Goal: Task Accomplishment & Management: Manage account settings

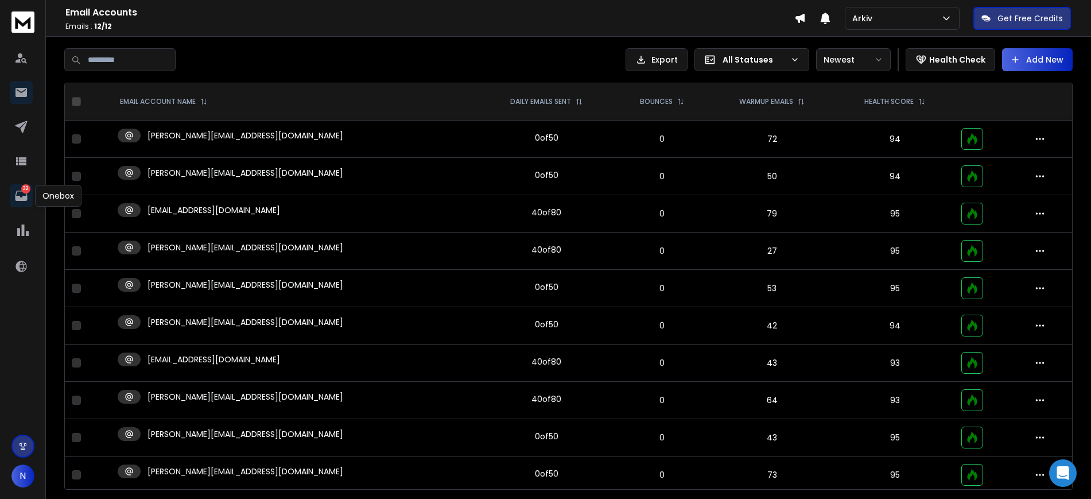
click at [22, 192] on p "32" at bounding box center [25, 188] width 9 height 9
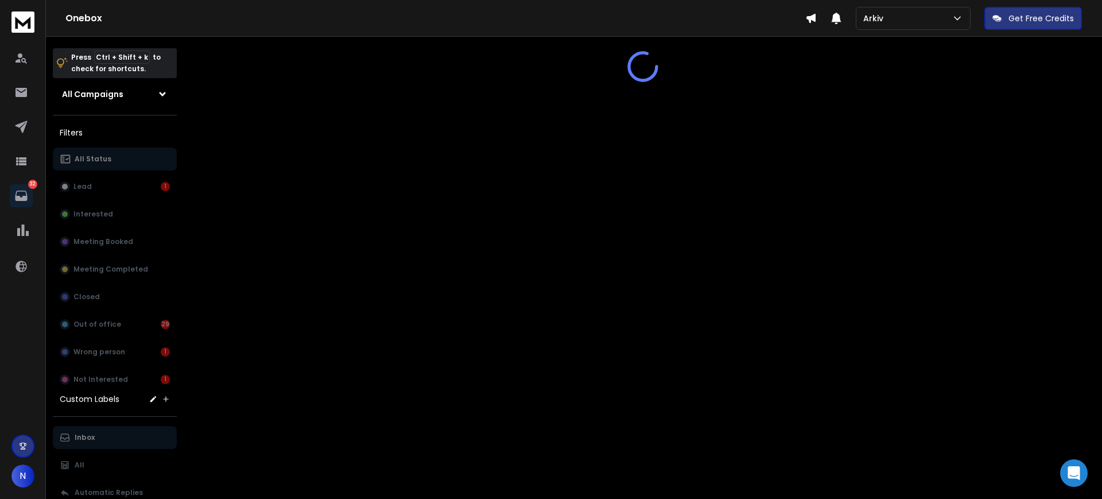
click at [106, 325] on div "All Status Lead 1 Interested Meeting Booked Meeting Completed Closed Out of off…" at bounding box center [115, 268] width 124 height 243
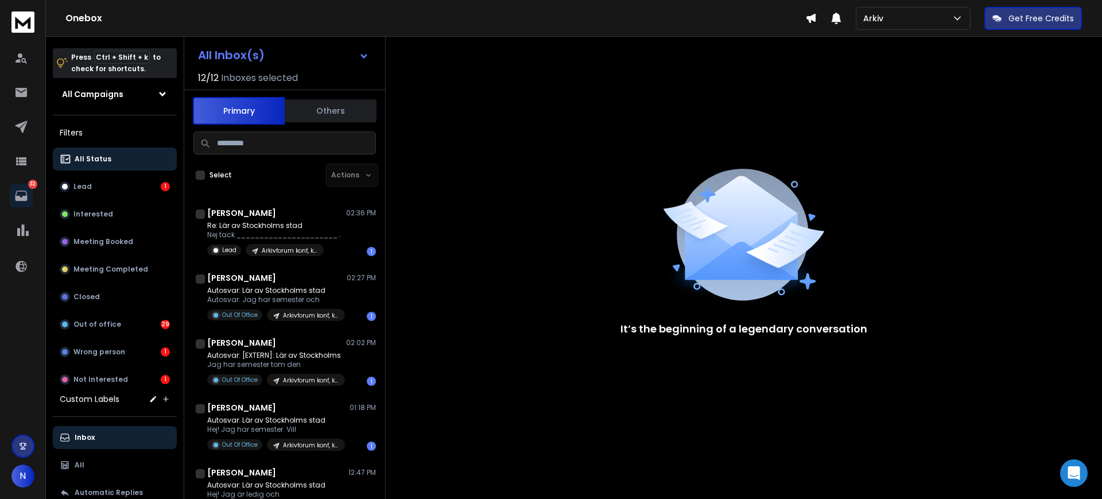
click at [106, 325] on p "Out of office" at bounding box center [97, 324] width 48 height 9
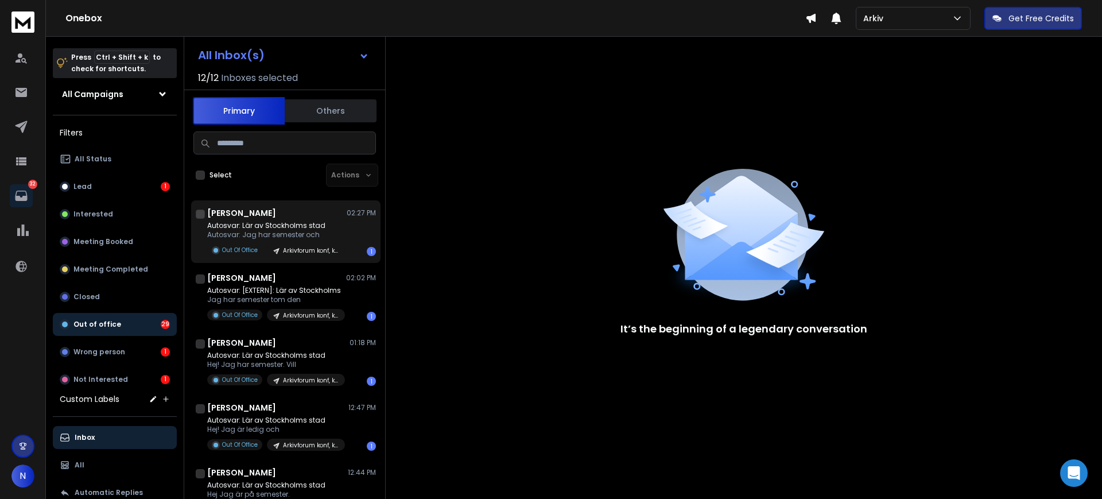
click at [279, 217] on div "Jakob Saternus 02:27 PM" at bounding box center [291, 212] width 169 height 11
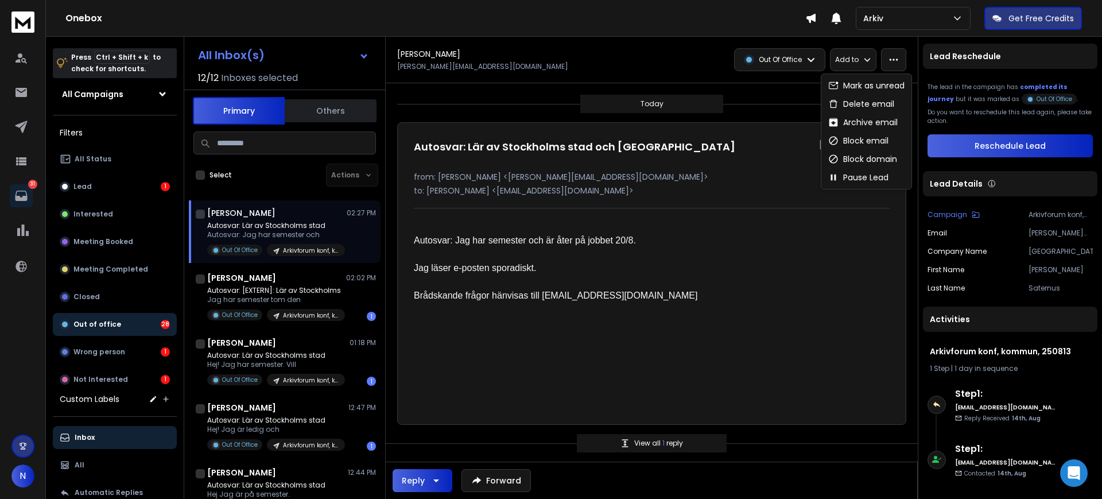
click at [892, 61] on button "button" at bounding box center [893, 59] width 25 height 23
click at [883, 102] on div "Delete email" at bounding box center [861, 103] width 66 height 11
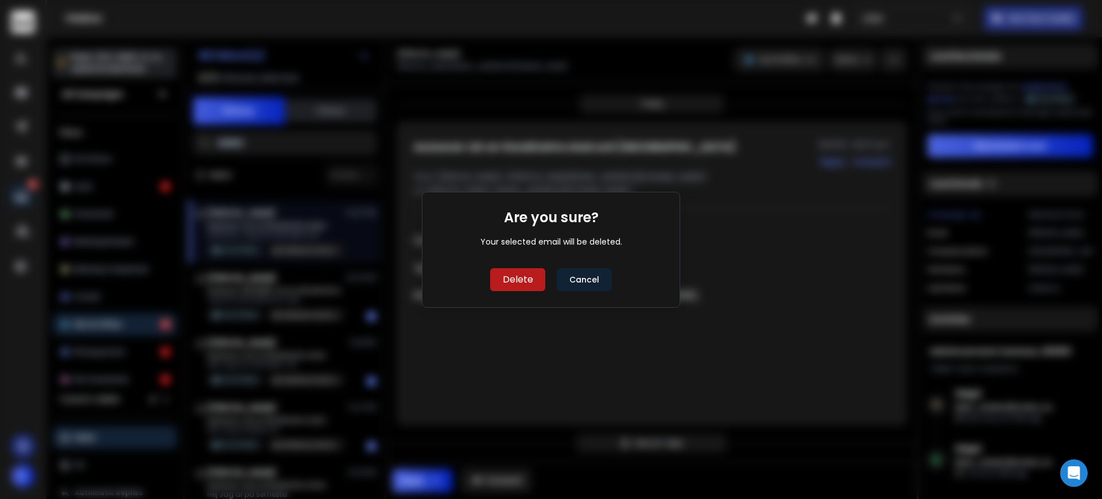
click at [525, 281] on button "Delete" at bounding box center [517, 279] width 55 height 23
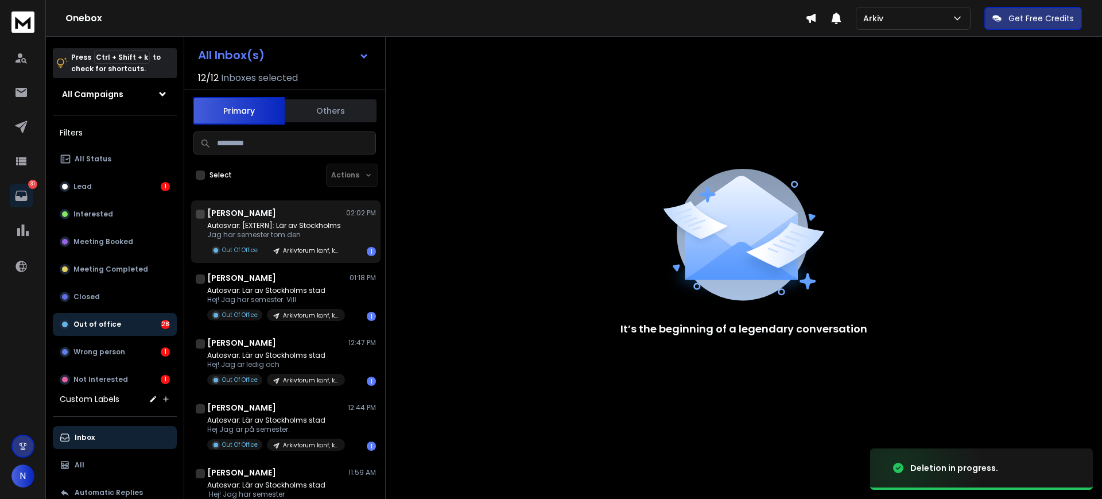
click at [307, 231] on p "Jag har semester tom den" at bounding box center [276, 234] width 138 height 9
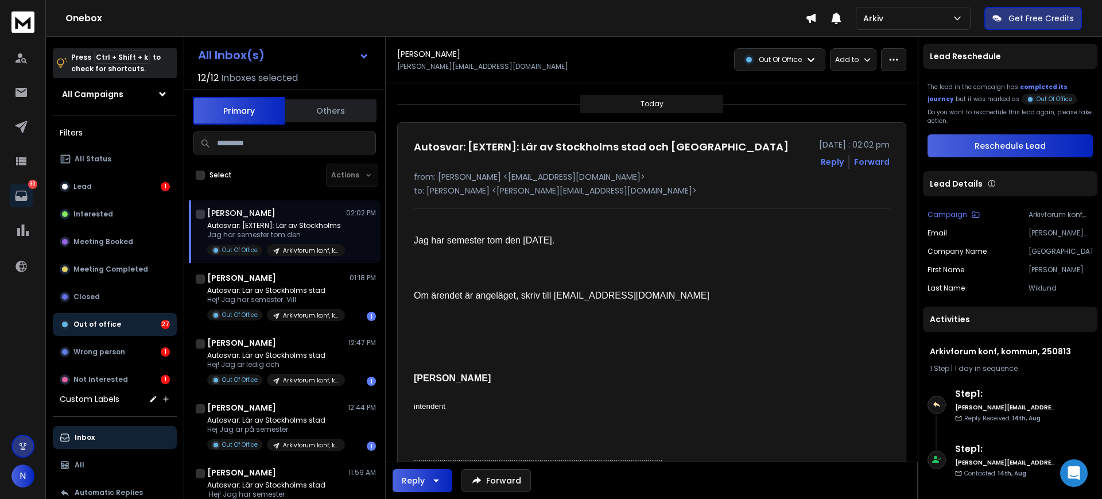
click at [906, 59] on button "button" at bounding box center [893, 59] width 25 height 23
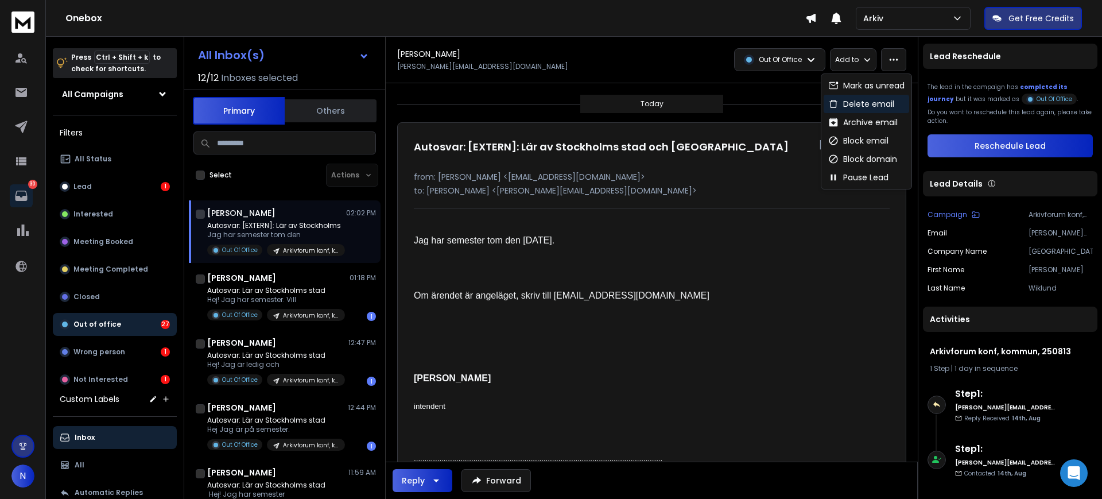
click at [880, 98] on div "Delete email" at bounding box center [861, 103] width 66 height 11
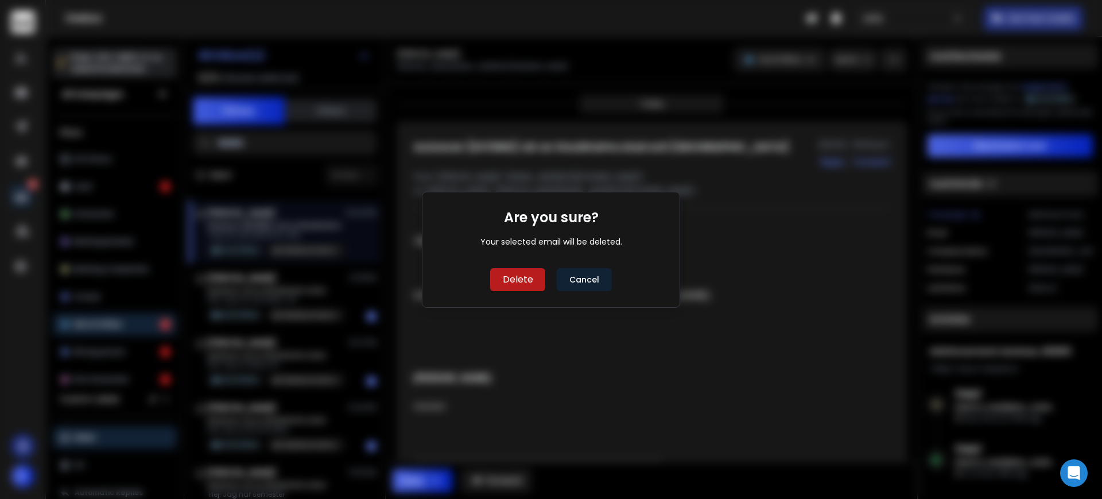
click at [528, 282] on button "Delete" at bounding box center [517, 279] width 55 height 23
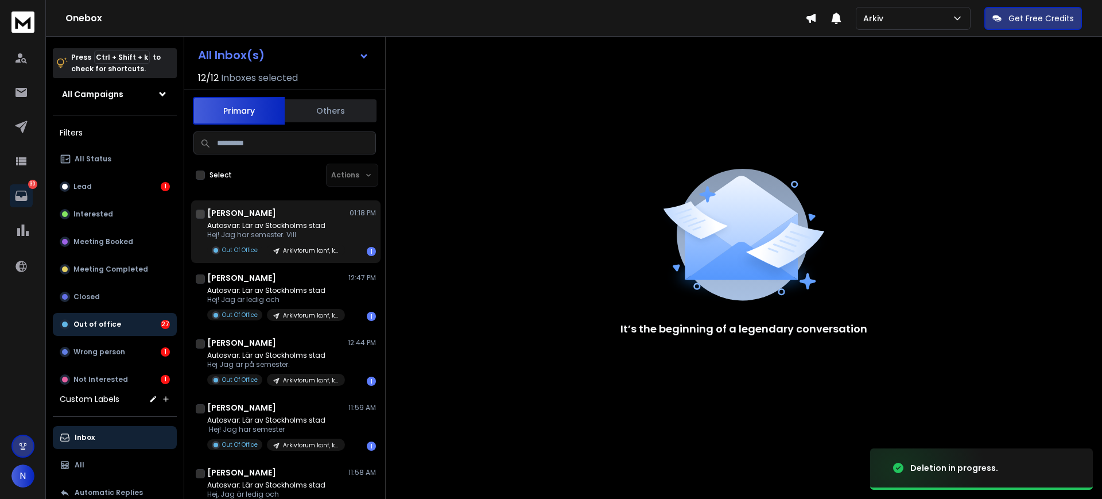
click at [298, 223] on p "Autosvar: Lär av Stockholms stad" at bounding box center [276, 225] width 138 height 9
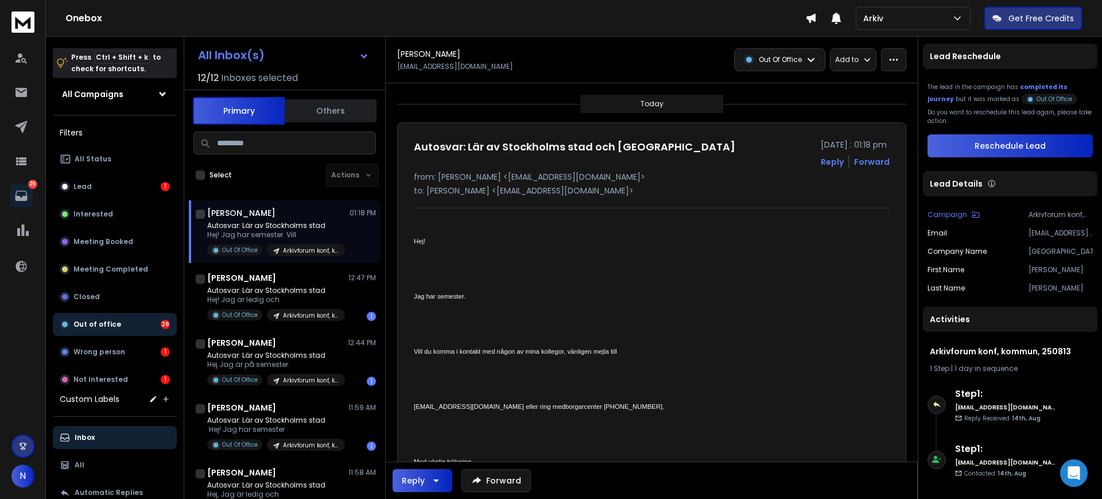
click at [899, 60] on icon "button" at bounding box center [893, 60] width 10 height 10
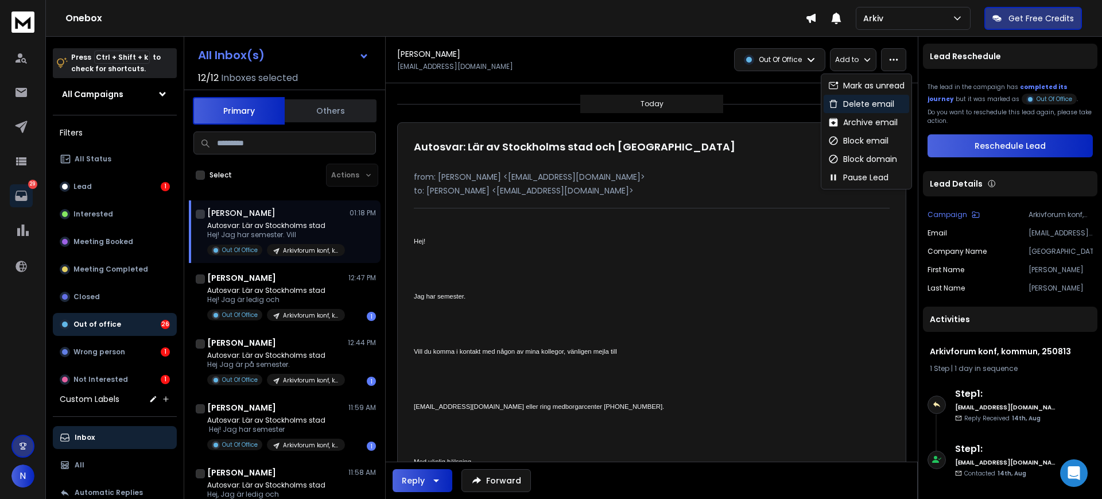
click at [866, 104] on div "Delete email" at bounding box center [861, 103] width 66 height 11
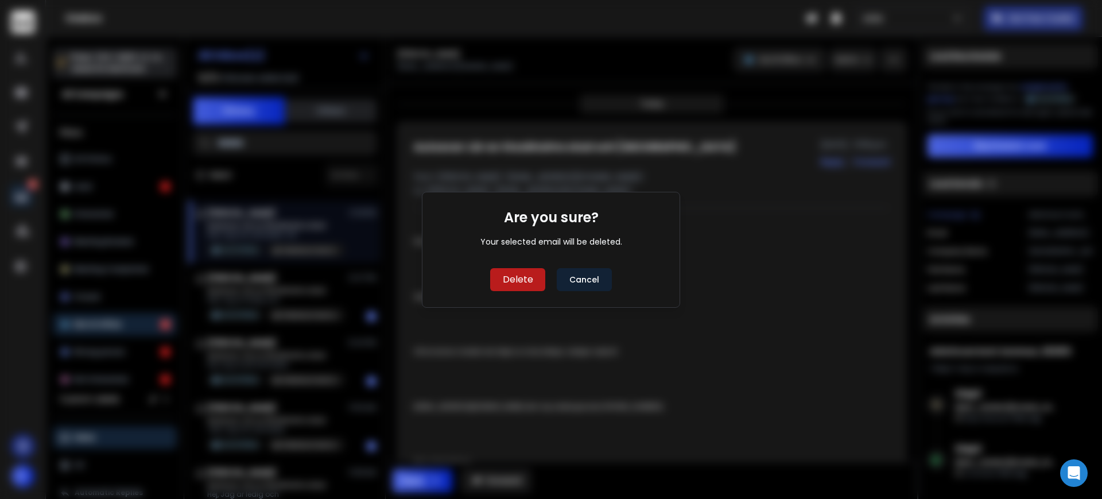
click at [519, 280] on button "Delete" at bounding box center [517, 279] width 55 height 23
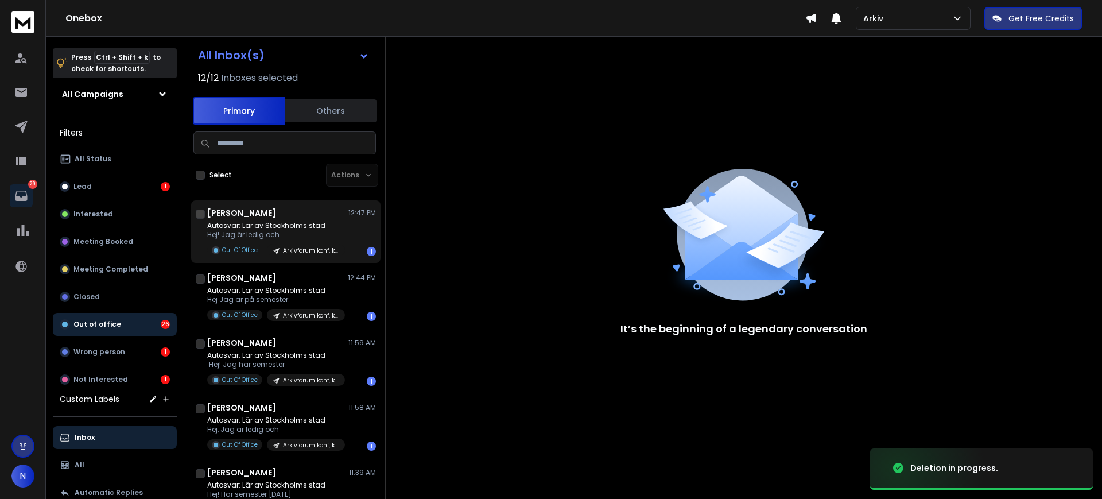
click at [306, 222] on p "Autosvar: Lär av Stockholms stad" at bounding box center [276, 225] width 138 height 9
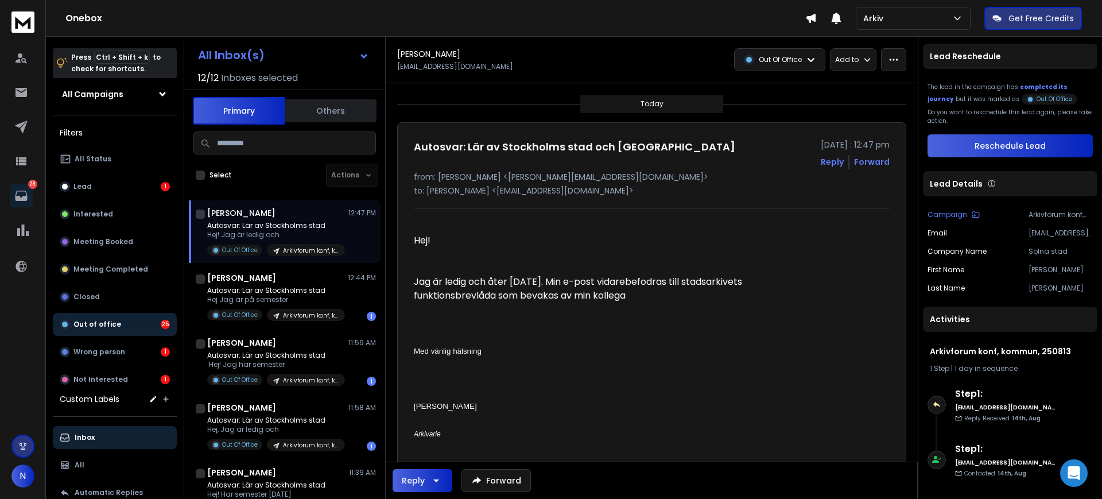
click at [899, 63] on icon "button" at bounding box center [893, 60] width 10 height 10
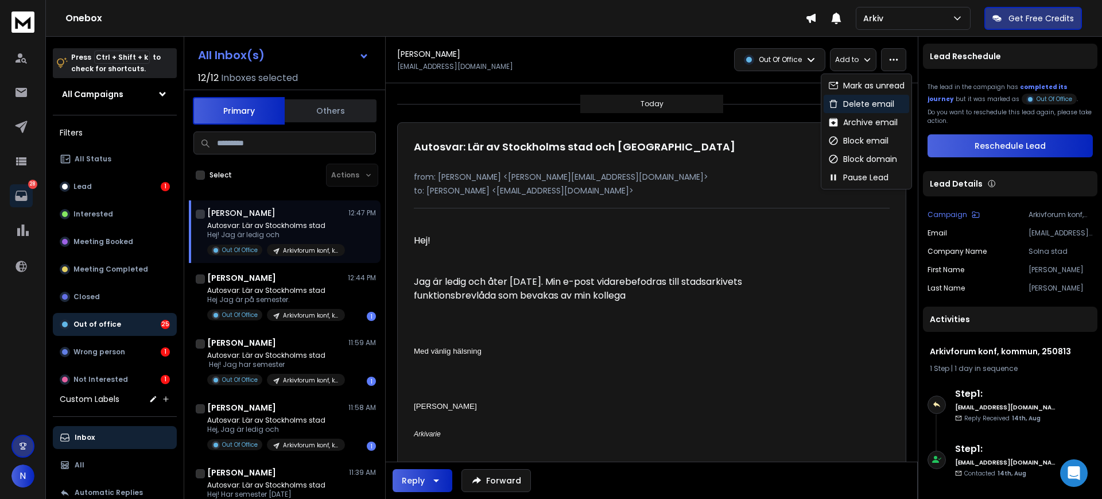
click at [871, 99] on div "Delete email" at bounding box center [861, 103] width 66 height 11
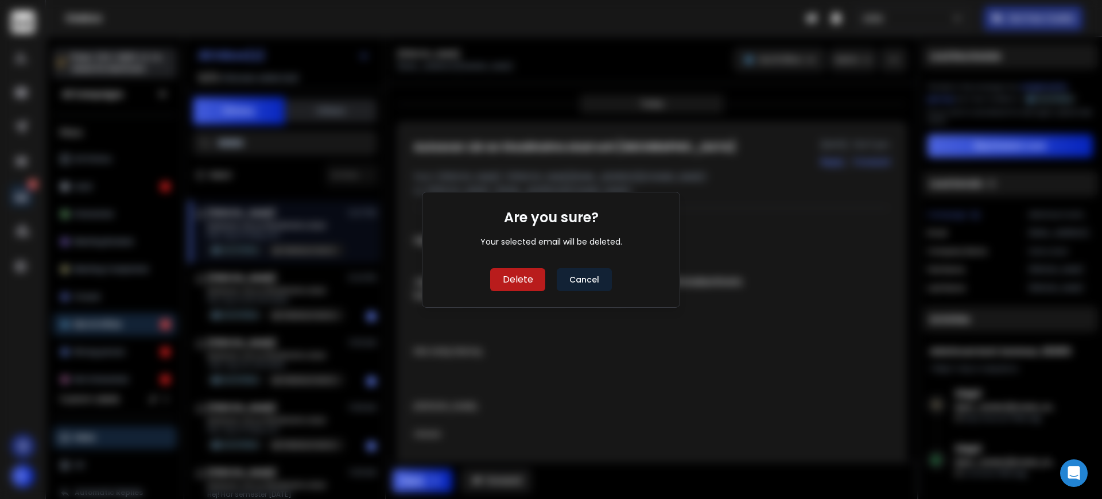
click at [533, 271] on button "Delete" at bounding box center [517, 279] width 55 height 23
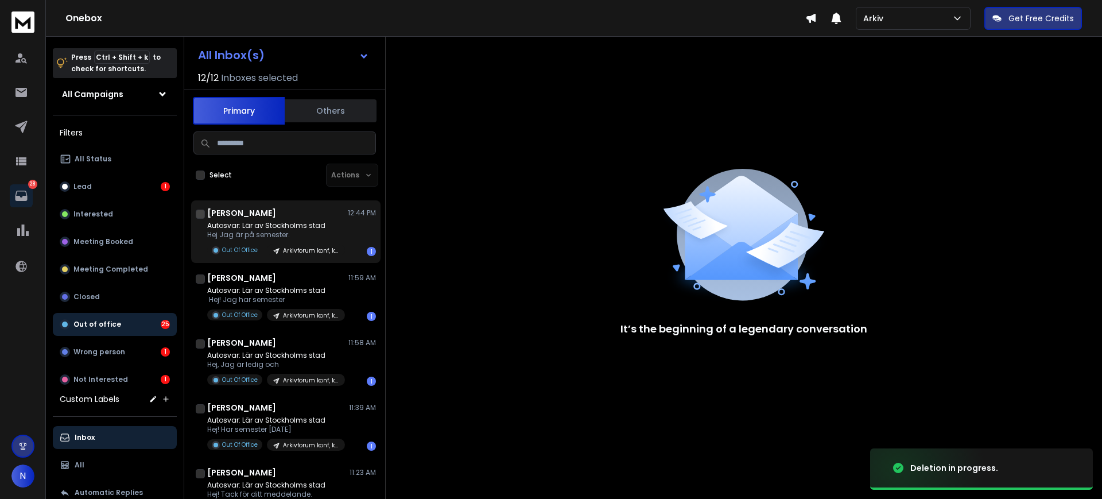
click at [308, 234] on p "Hej Jag är på semester." at bounding box center [276, 234] width 138 height 9
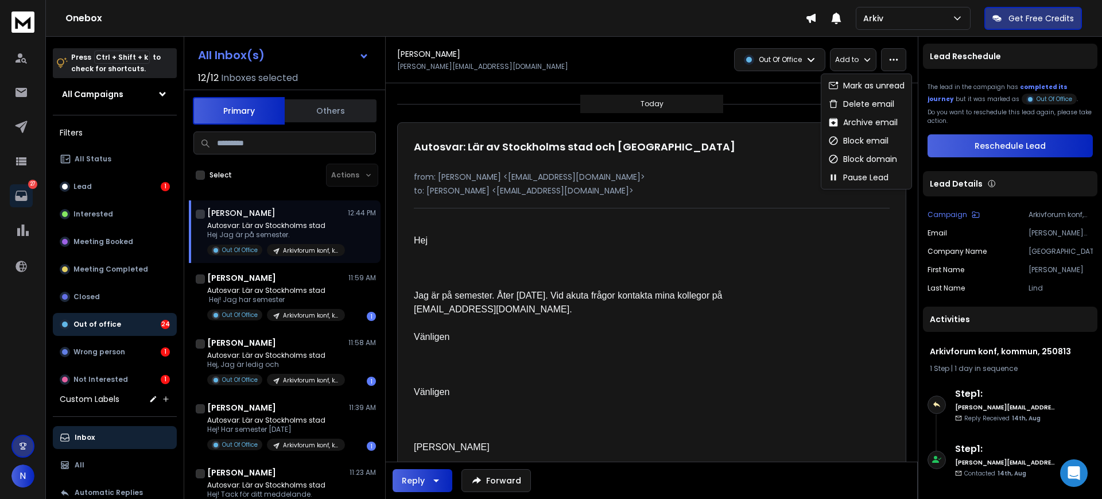
click at [898, 65] on button "button" at bounding box center [893, 59] width 25 height 23
click at [877, 104] on div "Delete email" at bounding box center [861, 103] width 66 height 11
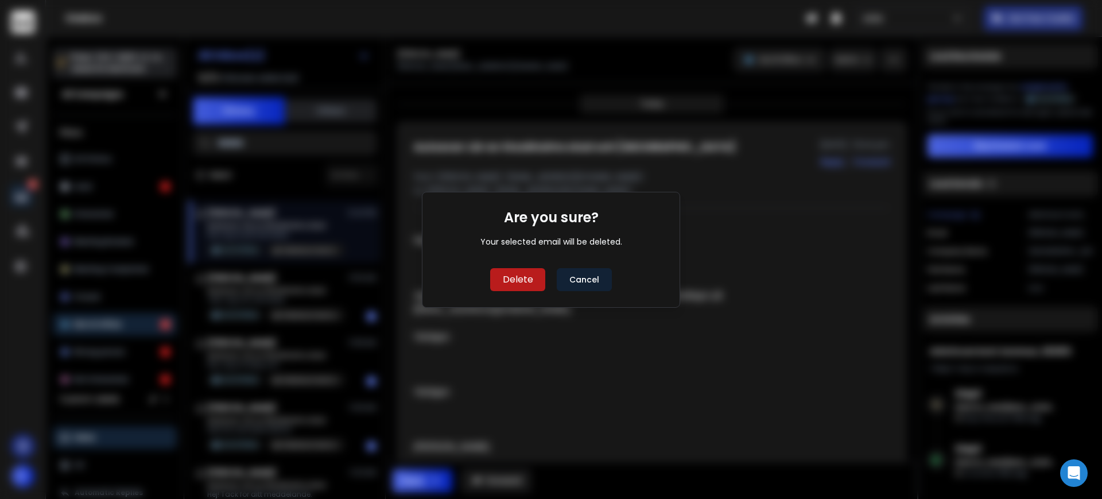
click at [505, 282] on button "Delete" at bounding box center [517, 279] width 55 height 23
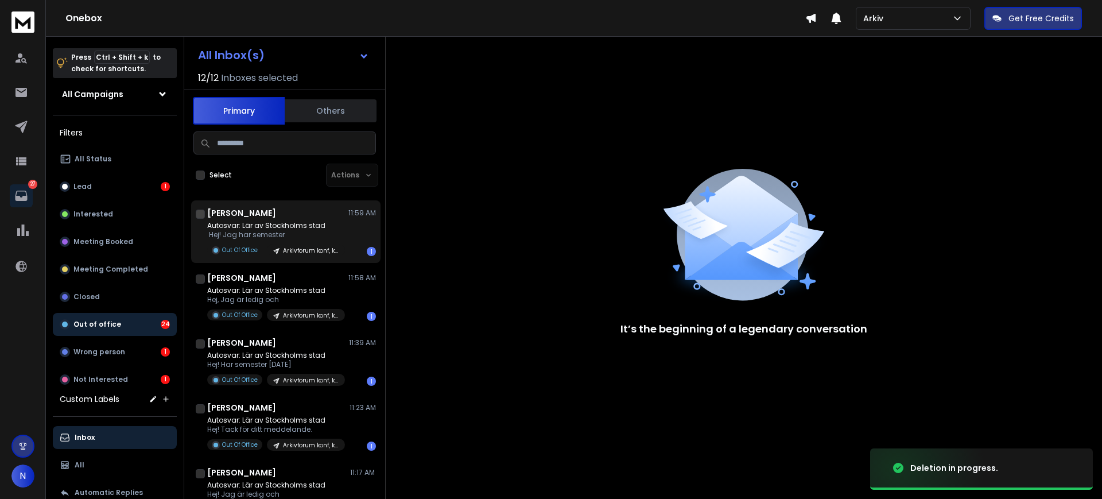
click at [285, 221] on p "Autosvar: Lär av Stockholms stad" at bounding box center [276, 225] width 138 height 9
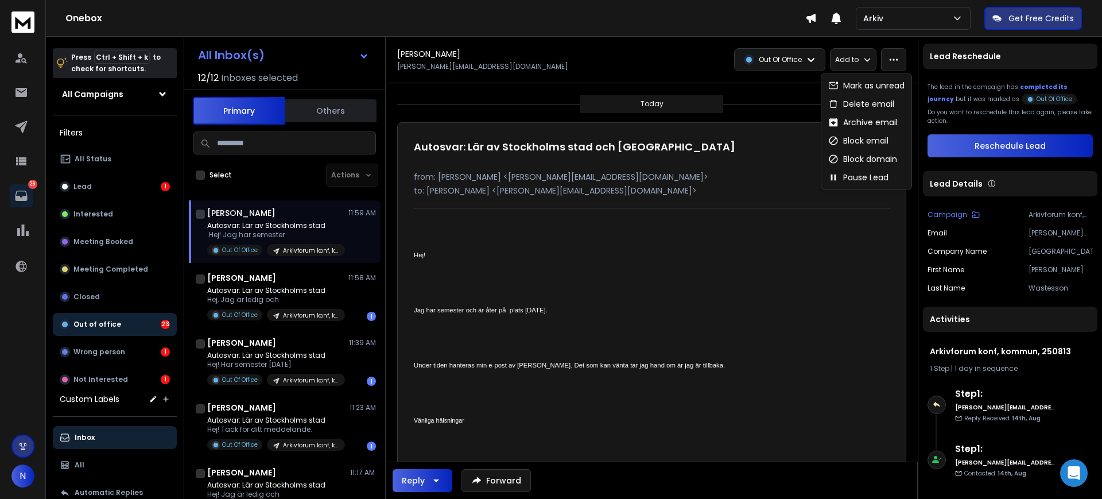
click at [899, 56] on icon "button" at bounding box center [893, 60] width 10 height 10
click at [883, 100] on div "Delete email" at bounding box center [861, 103] width 66 height 11
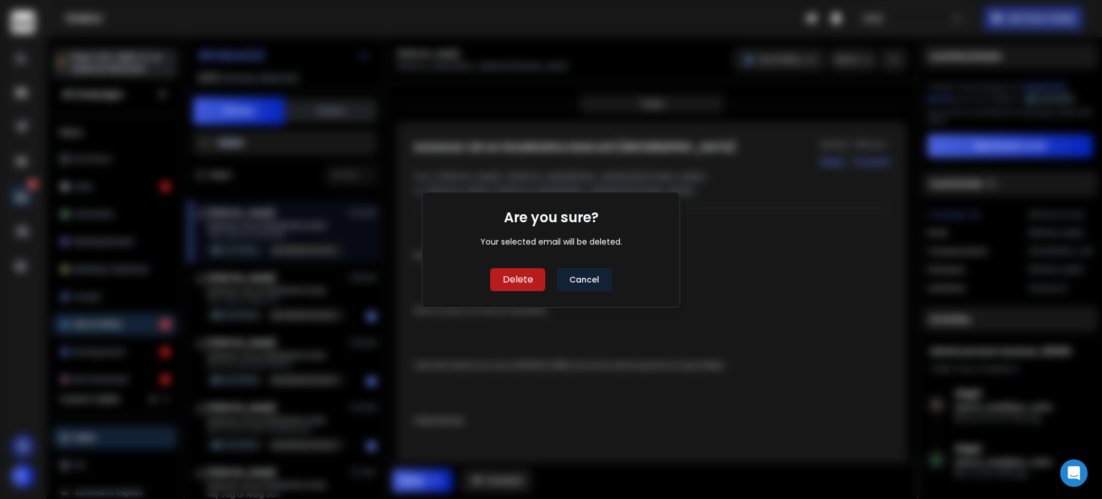
click at [506, 281] on button "Delete" at bounding box center [517, 279] width 55 height 23
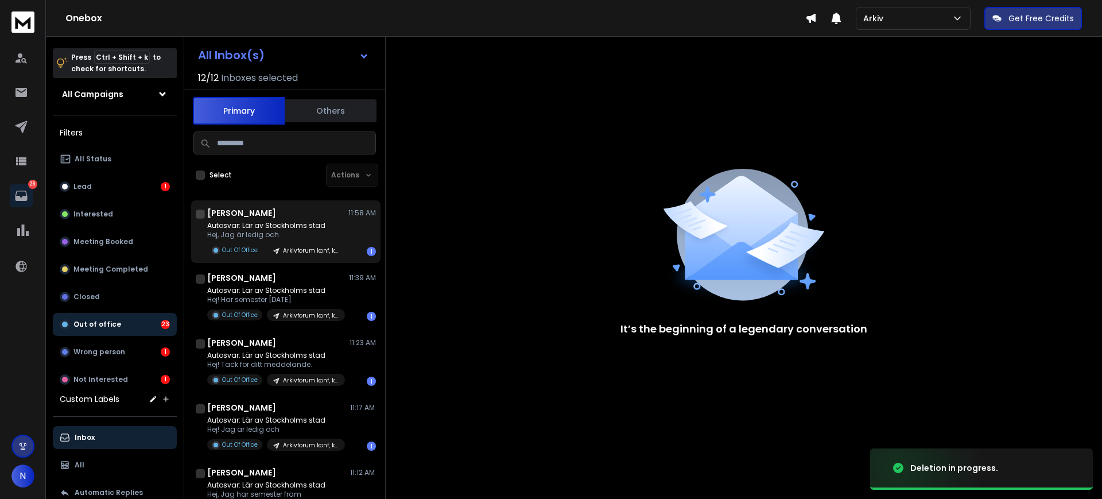
click at [305, 227] on p "Autosvar: Lär av Stockholms stad" at bounding box center [276, 225] width 138 height 9
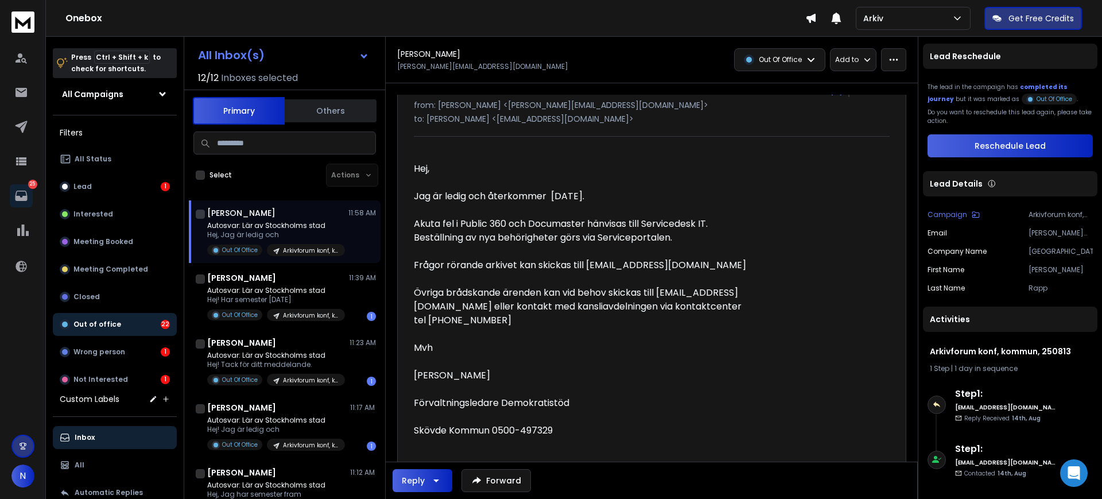
scroll to position [143, 0]
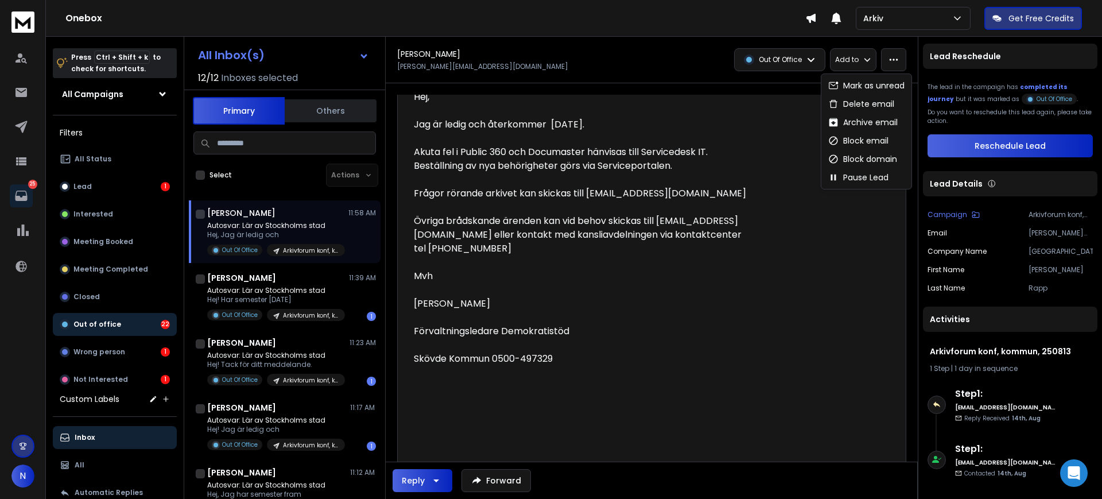
click at [906, 59] on button "button" at bounding box center [893, 59] width 25 height 23
click at [880, 104] on div "Delete email" at bounding box center [861, 103] width 66 height 11
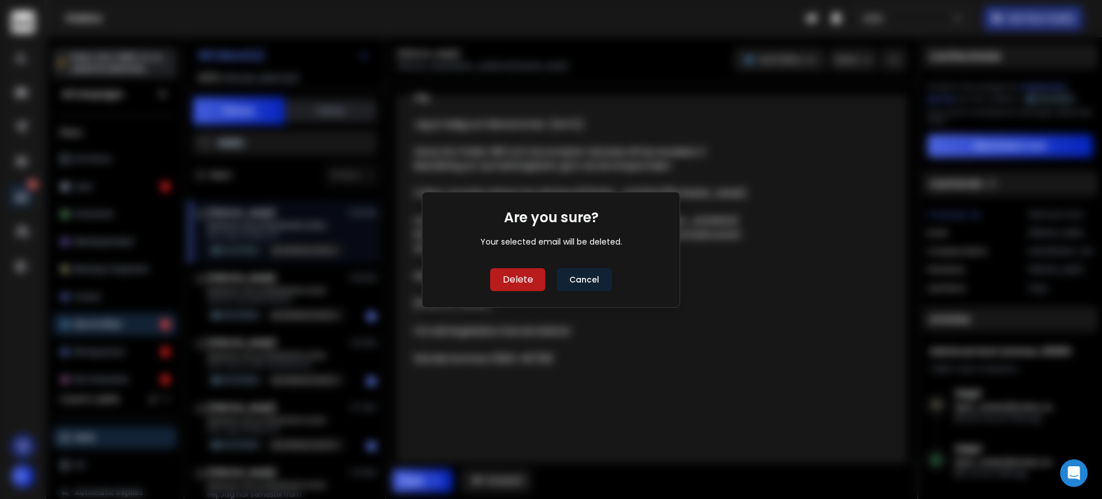
click at [519, 278] on button "Delete" at bounding box center [517, 279] width 55 height 23
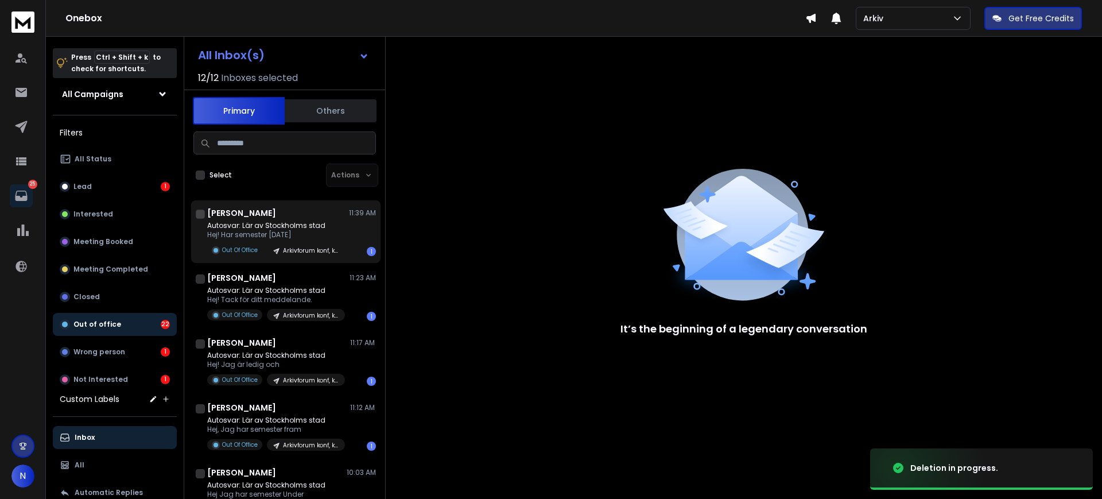
click at [299, 226] on p "Autosvar: Lär av Stockholms stad" at bounding box center [276, 225] width 138 height 9
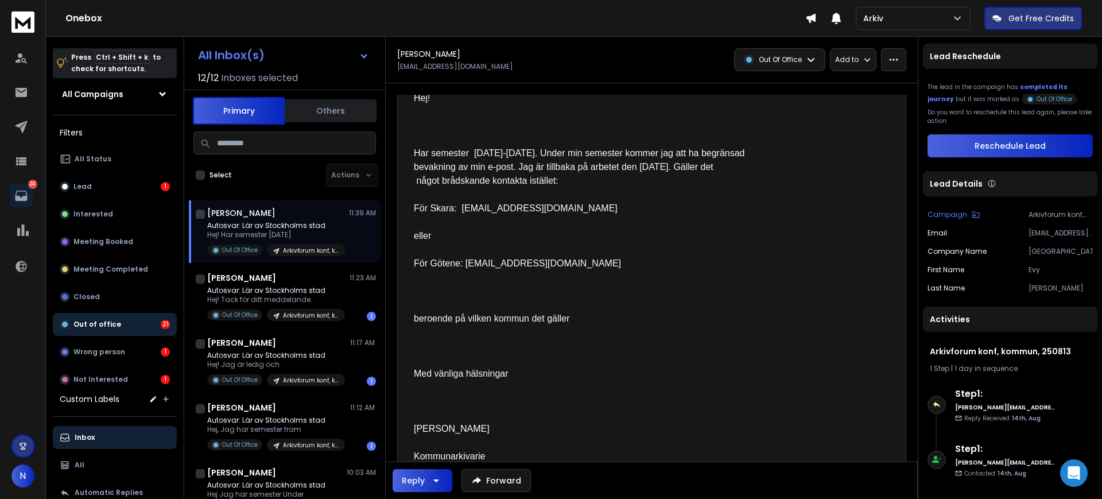
scroll to position [143, 0]
click at [893, 68] on button "button" at bounding box center [893, 59] width 25 height 23
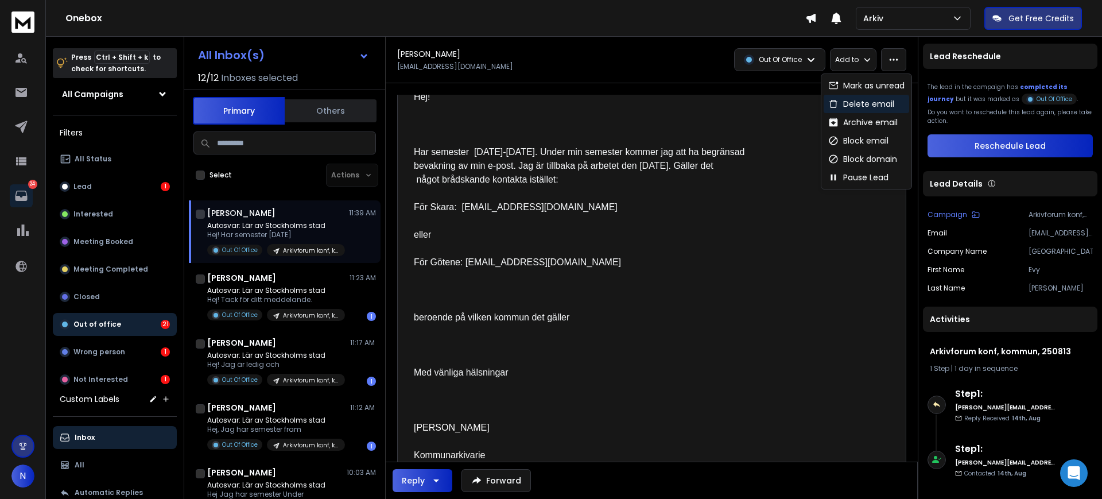
click at [862, 107] on div "Delete email" at bounding box center [861, 103] width 66 height 11
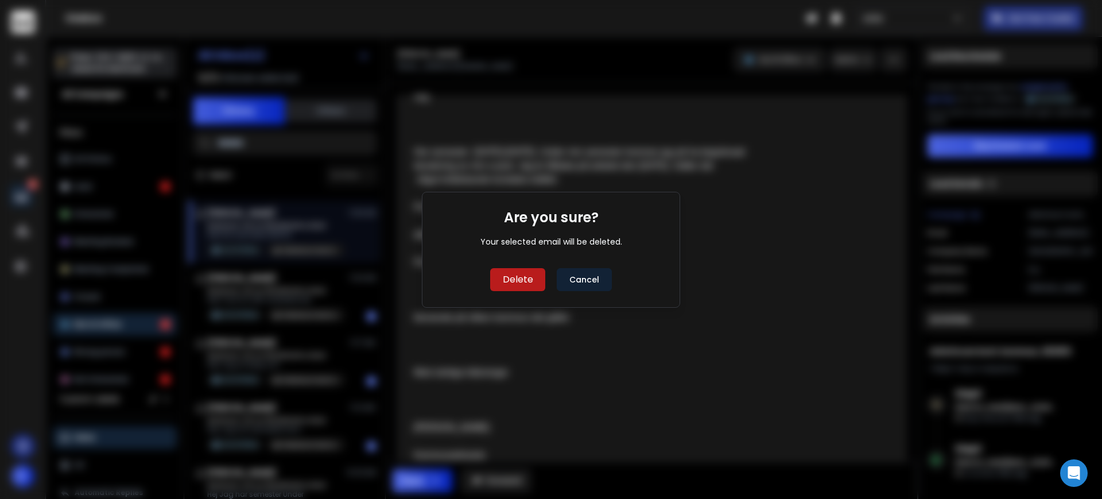
click at [519, 276] on button "Delete" at bounding box center [517, 279] width 55 height 23
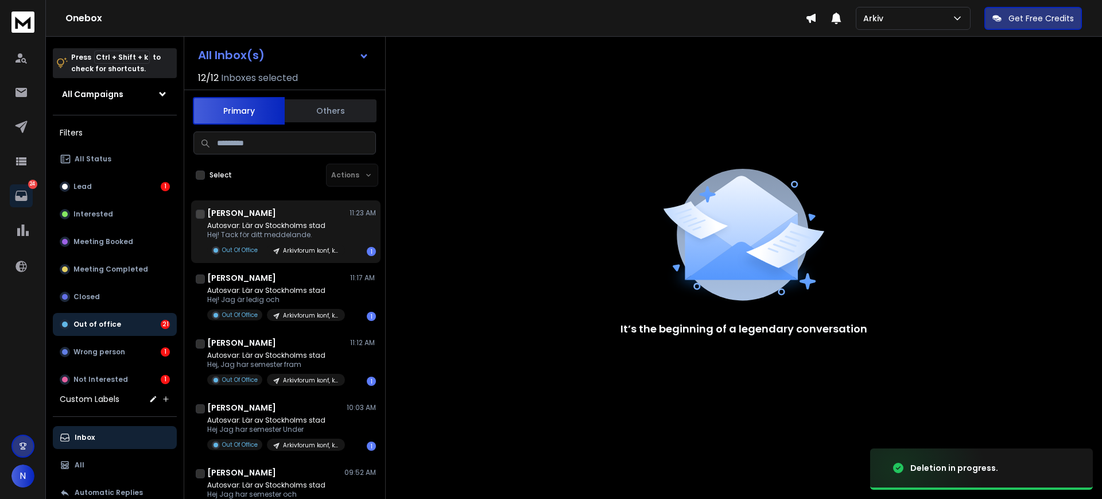
click at [327, 221] on p "Autosvar: Lär av Stockholms stad" at bounding box center [276, 225] width 138 height 9
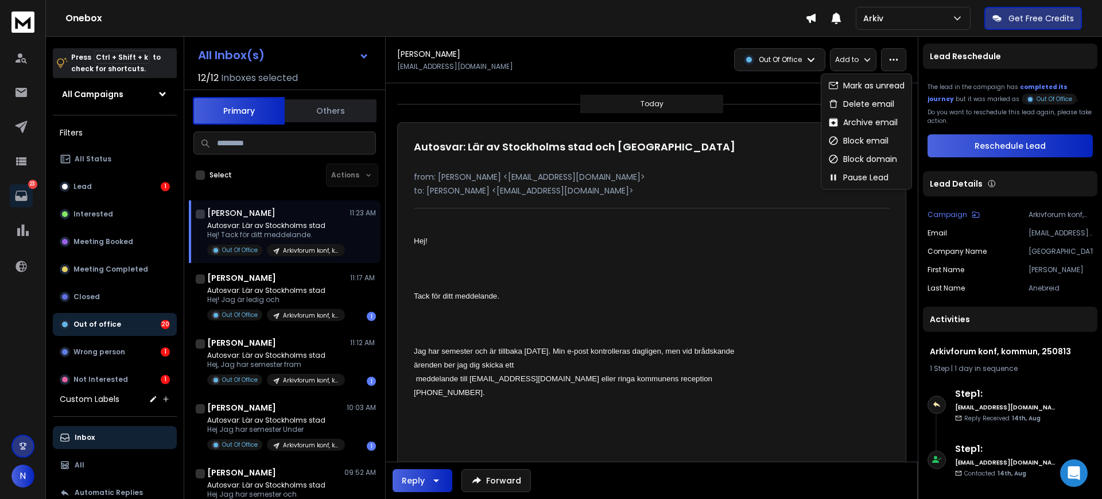
click at [891, 62] on button "button" at bounding box center [893, 59] width 25 height 23
click at [874, 98] on div "Delete email" at bounding box center [861, 103] width 66 height 11
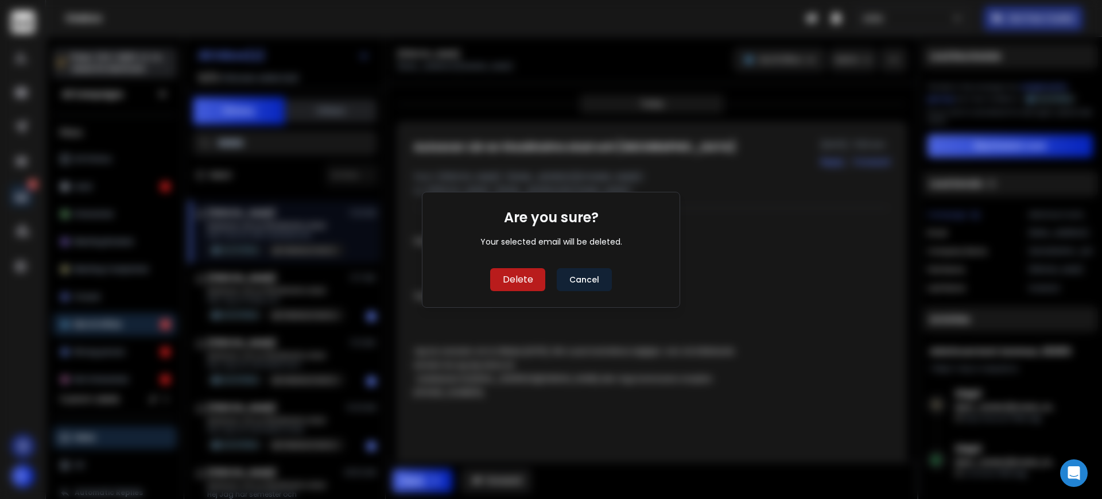
click at [523, 278] on button "Delete" at bounding box center [517, 279] width 55 height 23
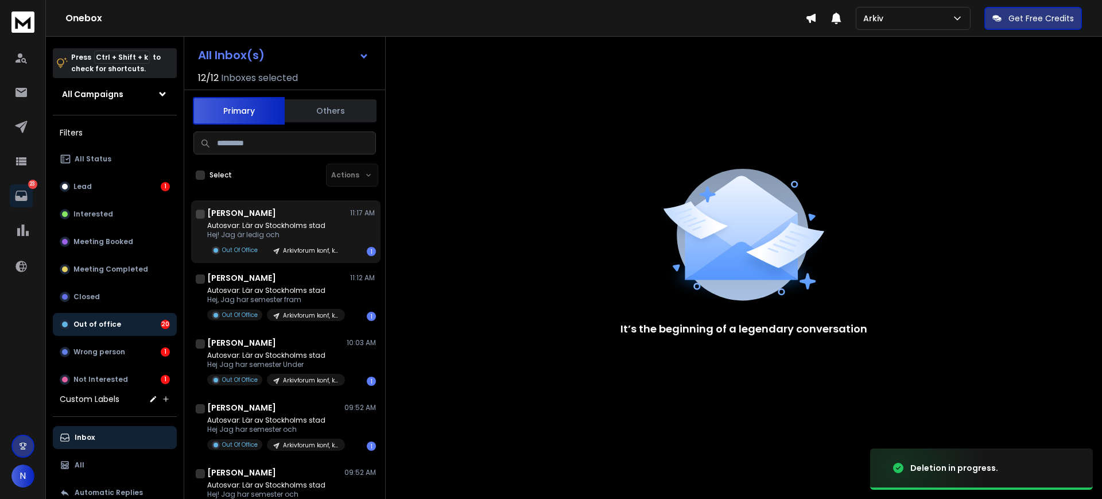
click at [278, 223] on p "Autosvar: Lär av Stockholms stad" at bounding box center [276, 225] width 138 height 9
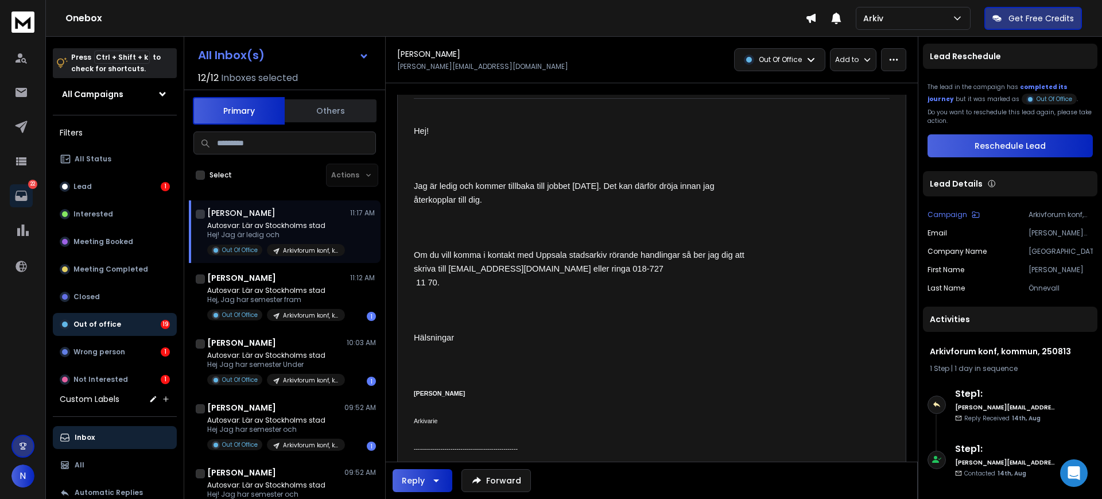
scroll to position [143, 0]
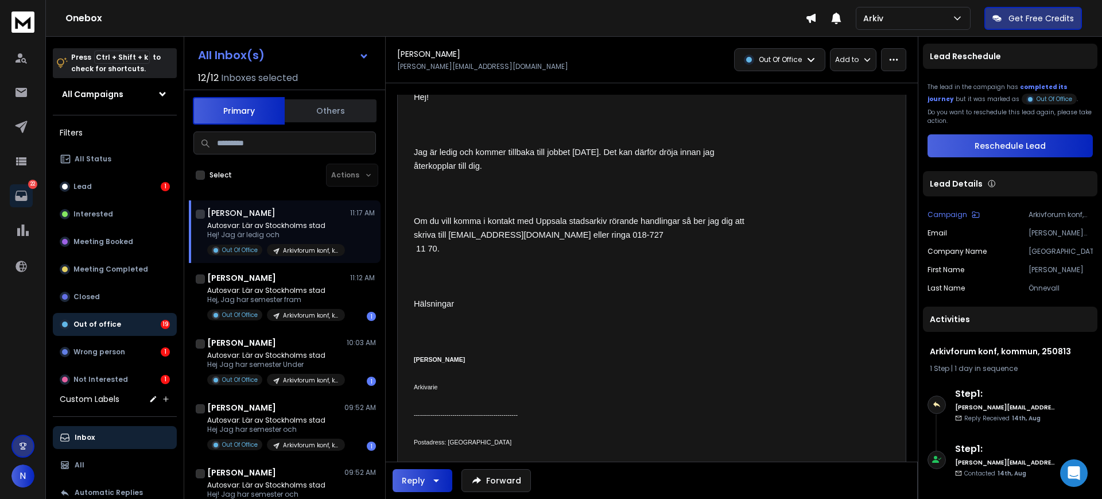
click at [898, 59] on icon "button" at bounding box center [894, 60] width 9 height 2
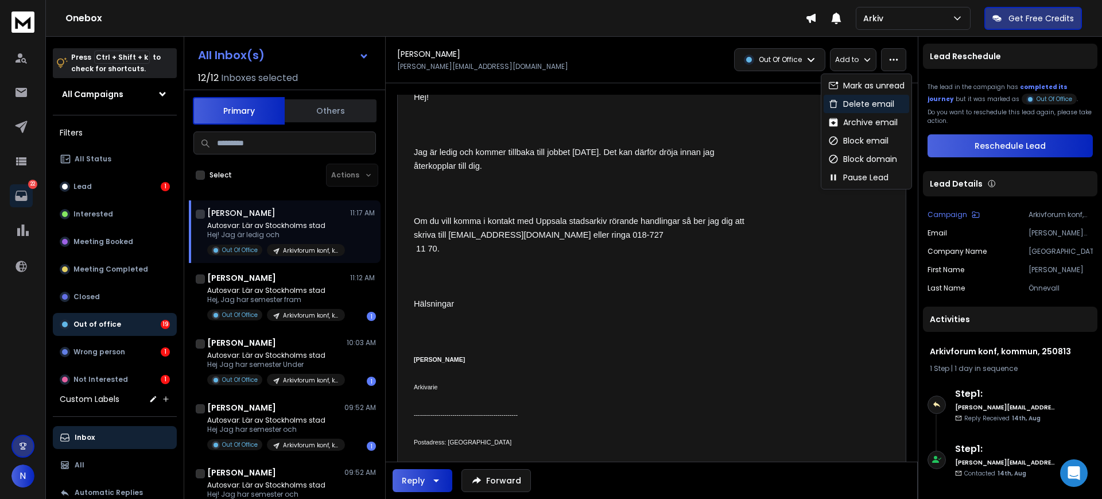
click at [882, 106] on div "Delete email" at bounding box center [861, 103] width 66 height 11
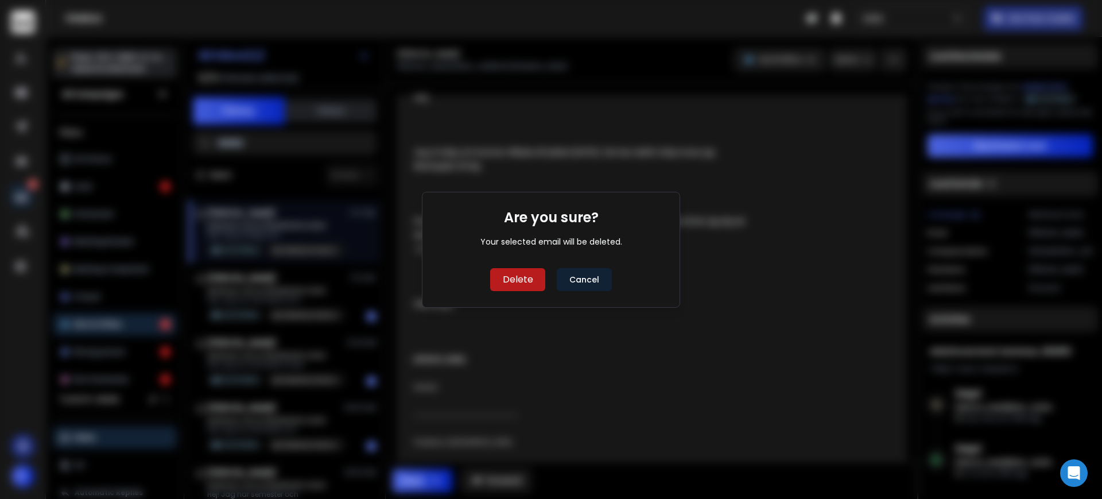
click at [499, 280] on button "Delete" at bounding box center [517, 279] width 55 height 23
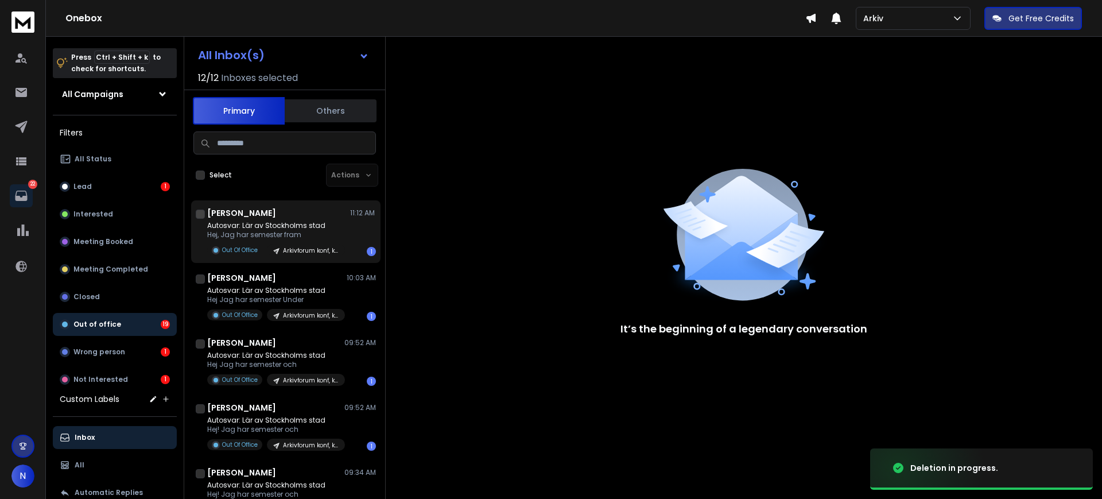
click at [278, 217] on div "Ellinor Tegnér 11:12 AM" at bounding box center [291, 212] width 169 height 11
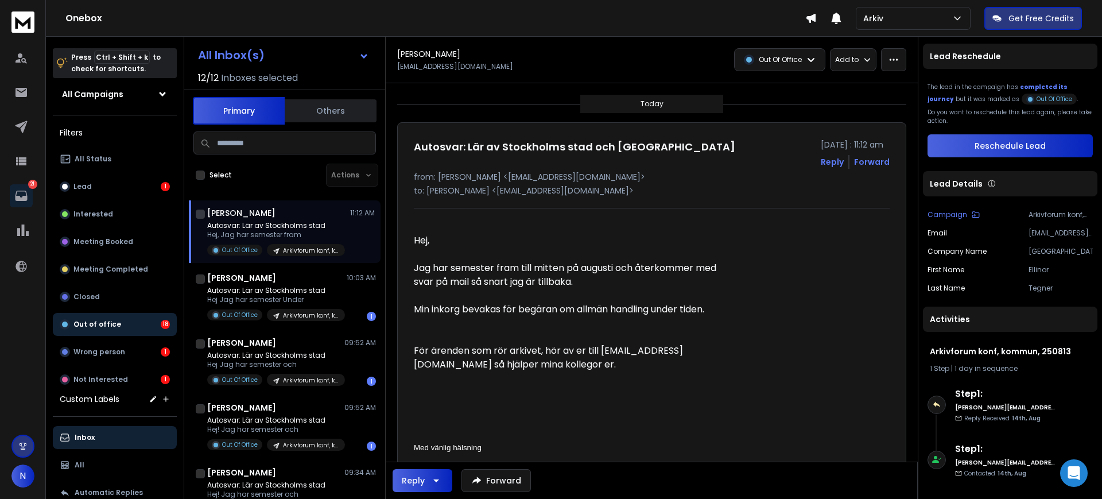
scroll to position [143, 0]
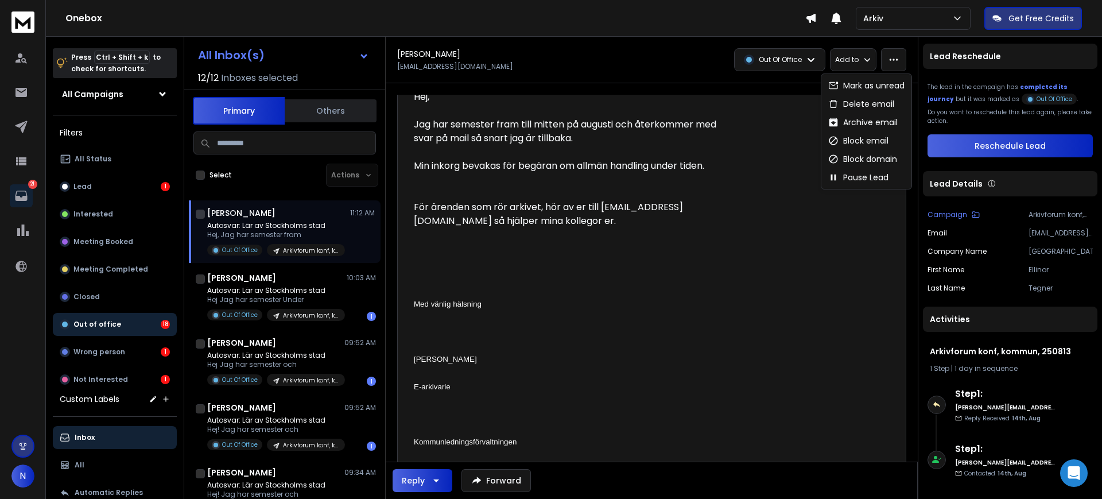
click at [906, 57] on button "button" at bounding box center [893, 59] width 25 height 23
click at [877, 98] on div "Delete email" at bounding box center [861, 103] width 66 height 11
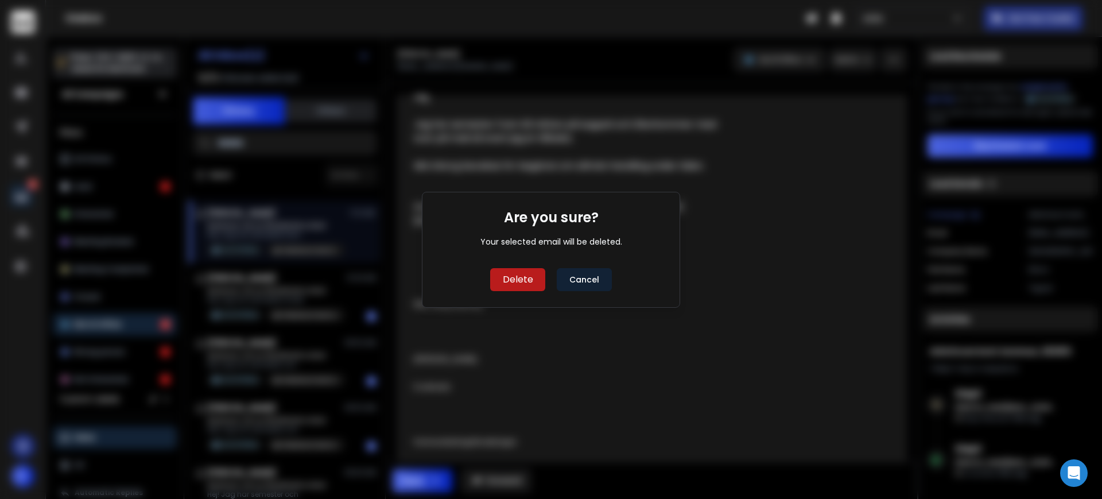
click at [535, 272] on button "Delete" at bounding box center [517, 279] width 55 height 23
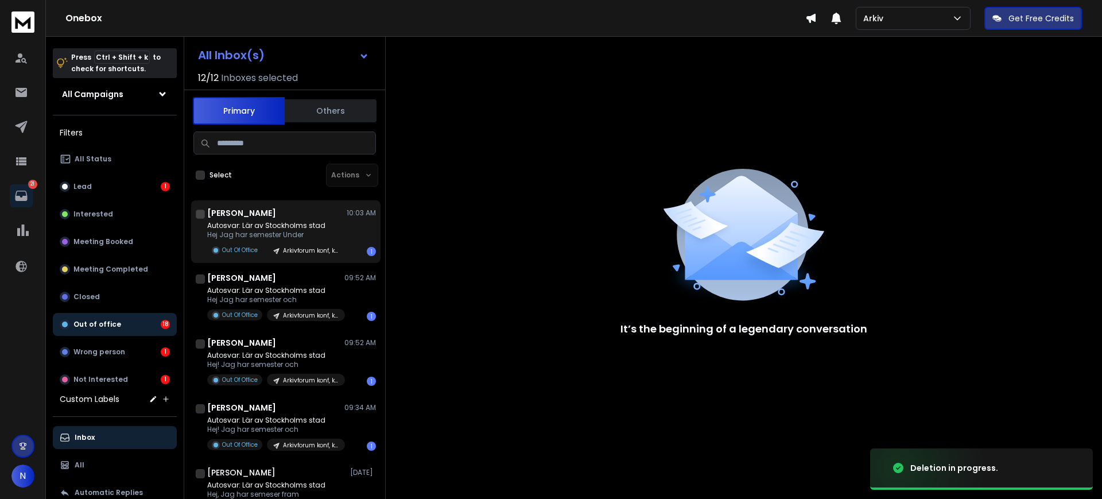
click at [289, 219] on div "Izabella Bell 10:03 AM Autosvar: Lär av Stockholms stad Hej Jag har semester Un…" at bounding box center [291, 231] width 169 height 49
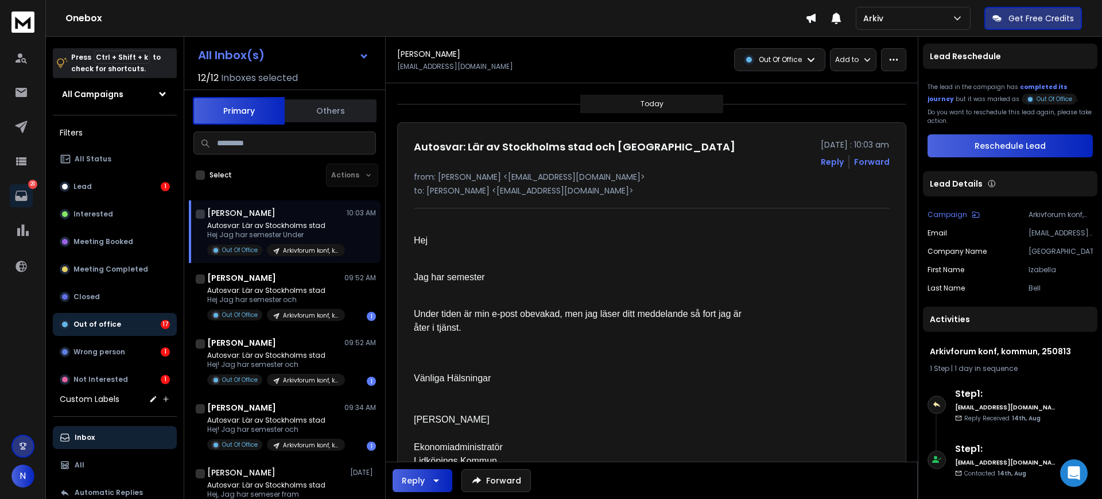
click at [906, 52] on button "button" at bounding box center [893, 59] width 25 height 23
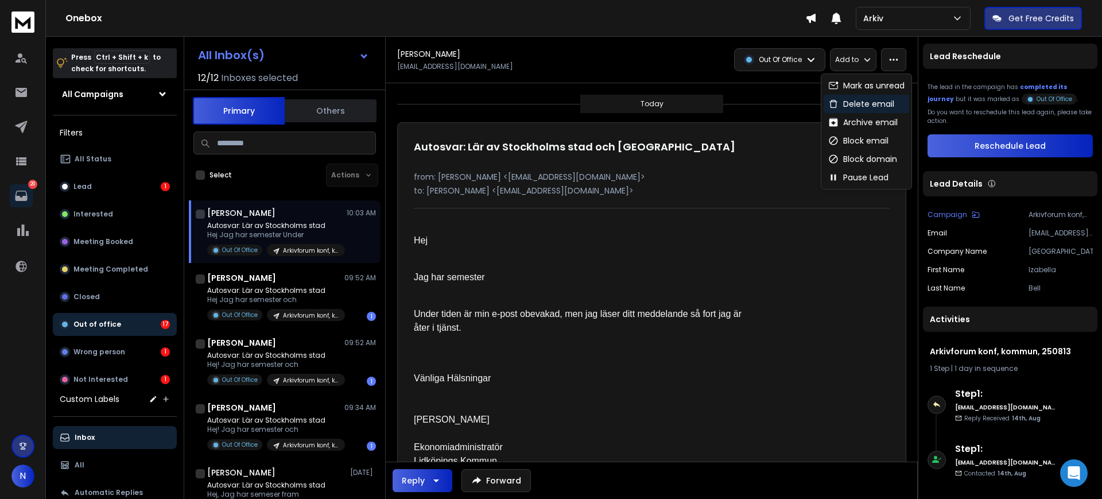
click at [872, 101] on div "Delete email" at bounding box center [861, 103] width 66 height 11
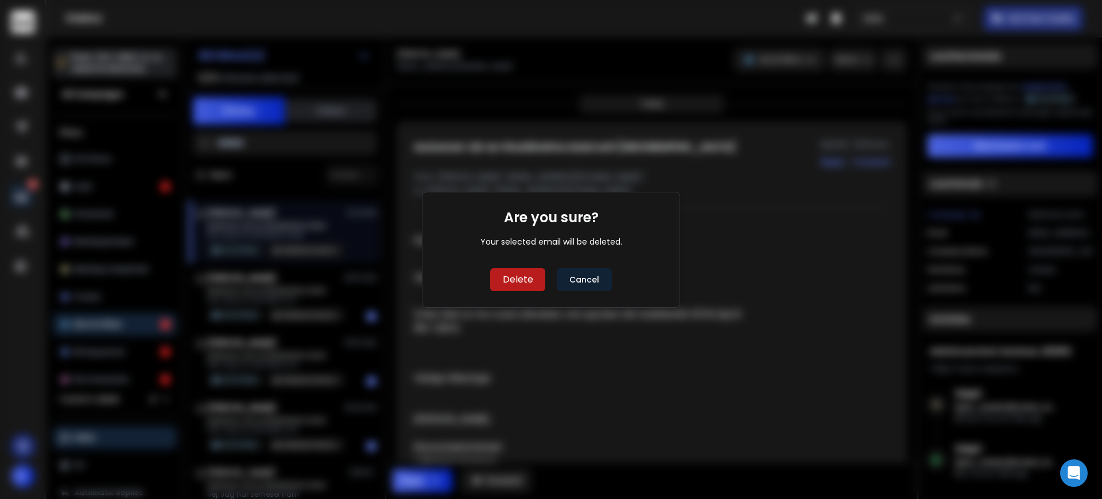
click at [521, 270] on button "Delete" at bounding box center [517, 279] width 55 height 23
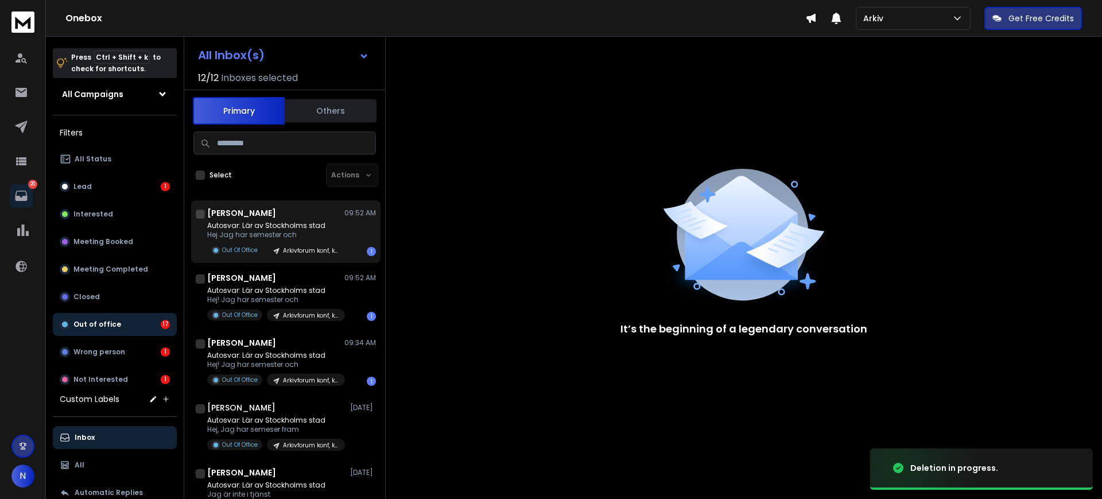
click at [293, 219] on div "Ingrid Kjellberg 09:52 AM Autosvar: Lär av Stockholms stad ﻿Hej Jag har semeste…" at bounding box center [291, 231] width 169 height 49
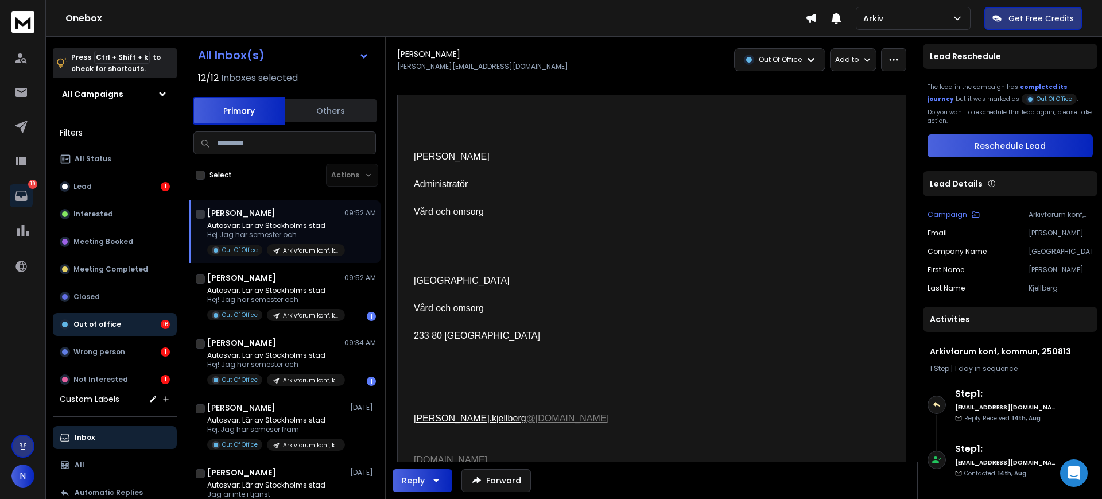
scroll to position [430, 0]
click at [893, 63] on button "button" at bounding box center [893, 59] width 25 height 23
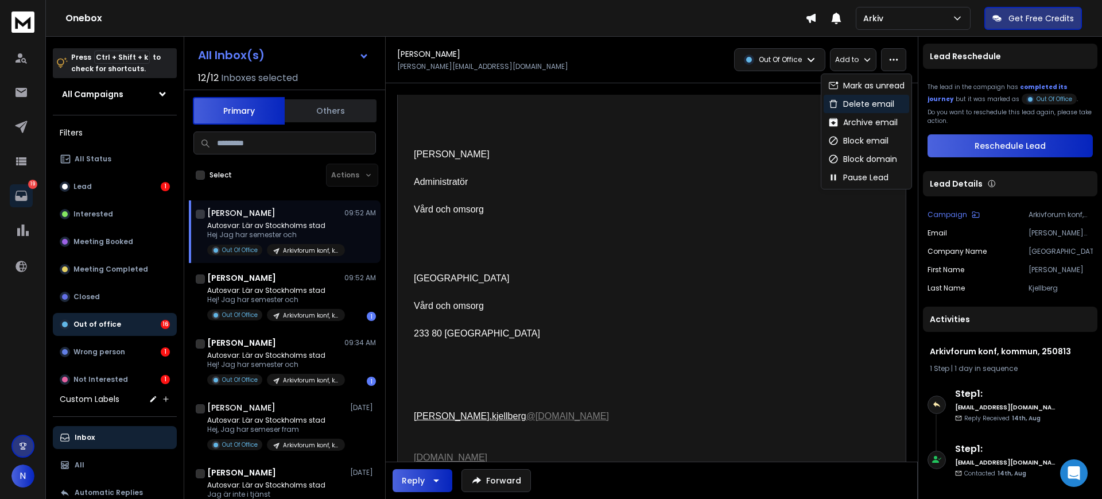
click at [887, 101] on div "Delete email" at bounding box center [861, 103] width 66 height 11
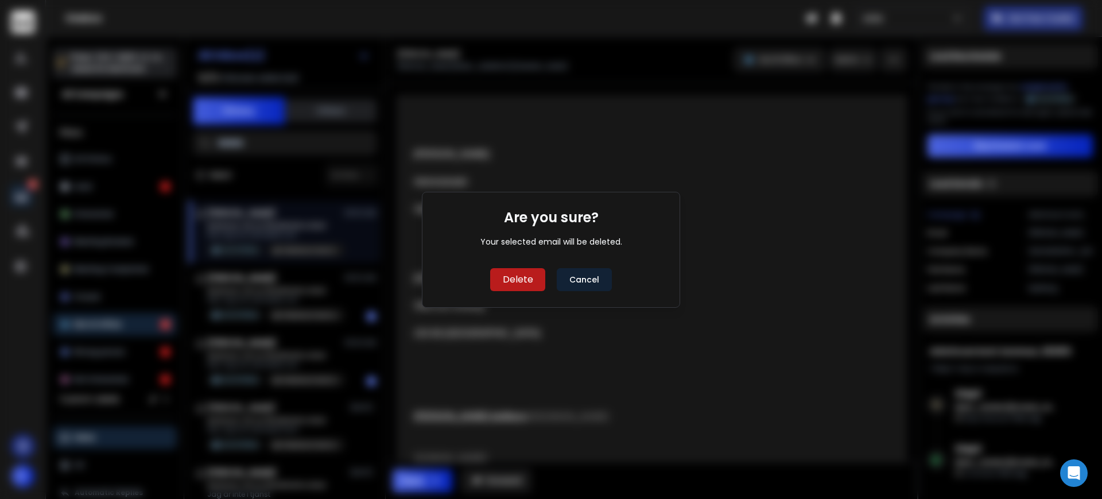
click at [515, 278] on button "Delete" at bounding box center [517, 279] width 55 height 23
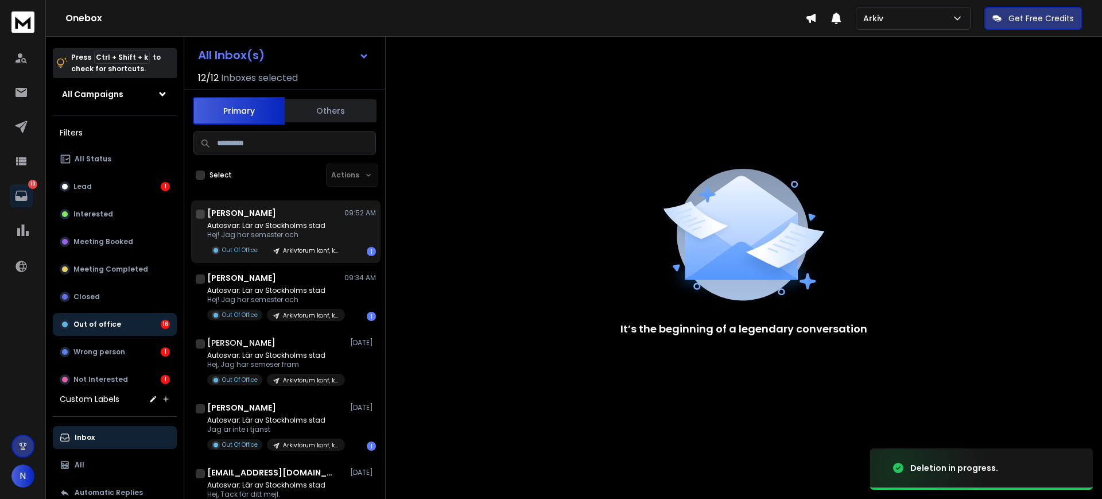
scroll to position [0, 0]
click at [322, 225] on p "Autosvar: Lär av Stockholms stad" at bounding box center [276, 225] width 138 height 9
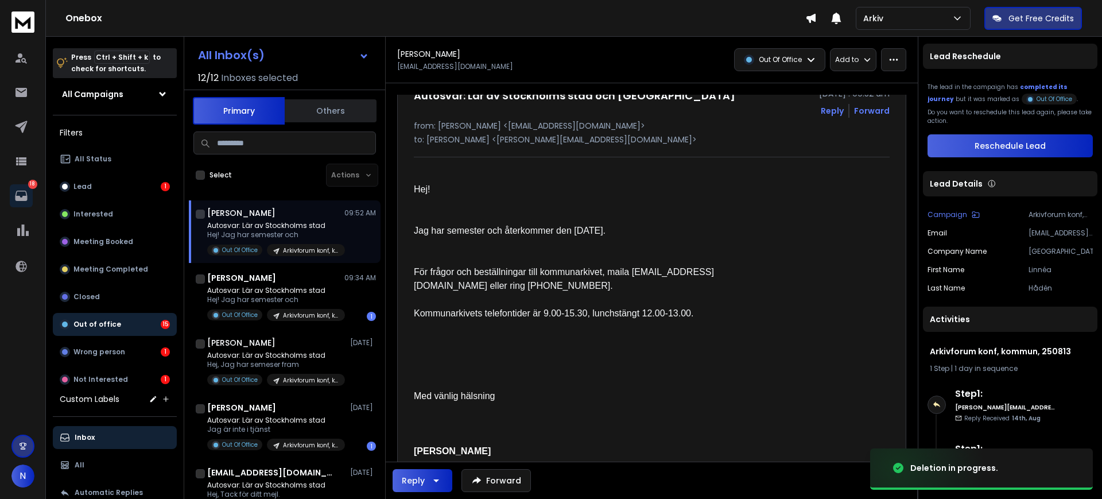
scroll to position [143, 0]
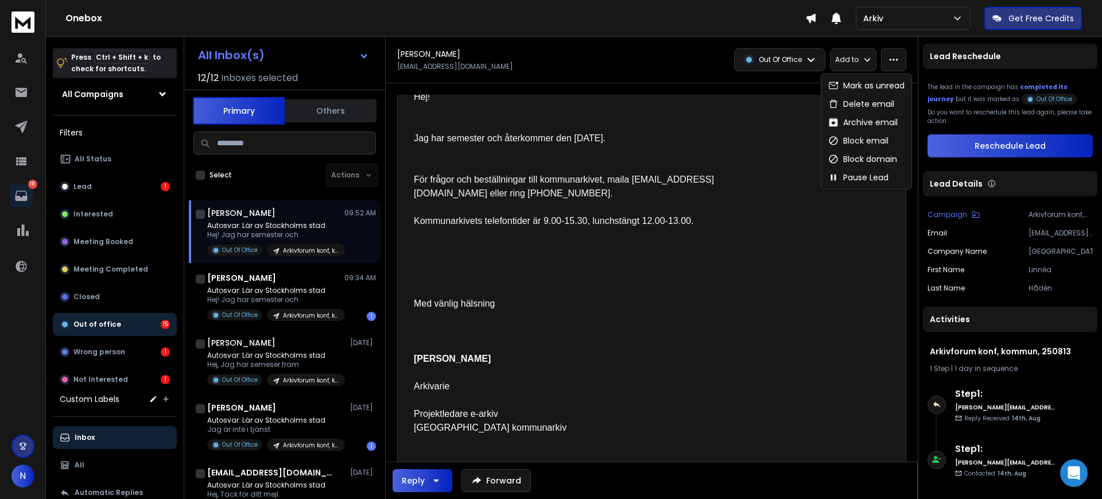
click at [896, 61] on icon "button" at bounding box center [893, 60] width 10 height 10
click at [875, 101] on div "Delete email" at bounding box center [861, 103] width 66 height 11
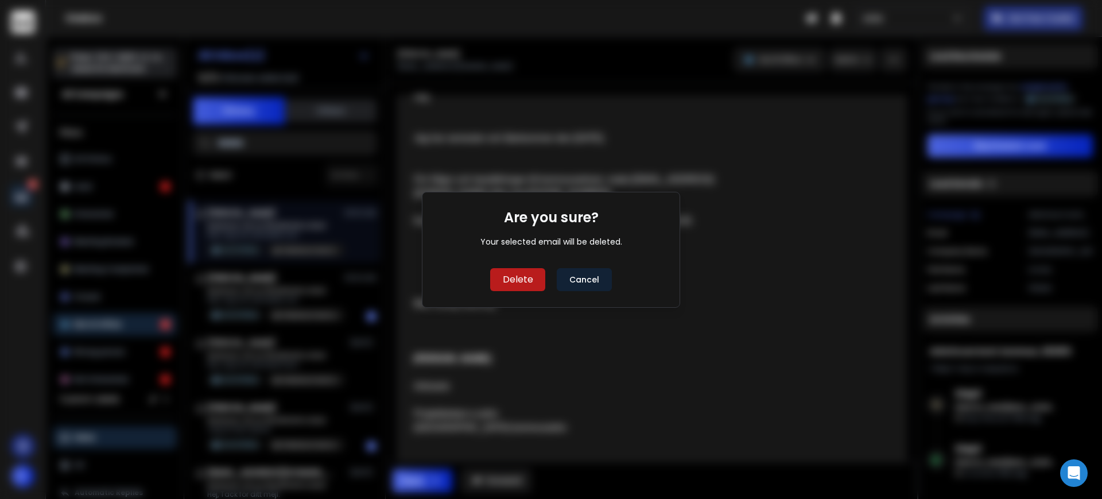
click at [523, 281] on button "Delete" at bounding box center [517, 279] width 55 height 23
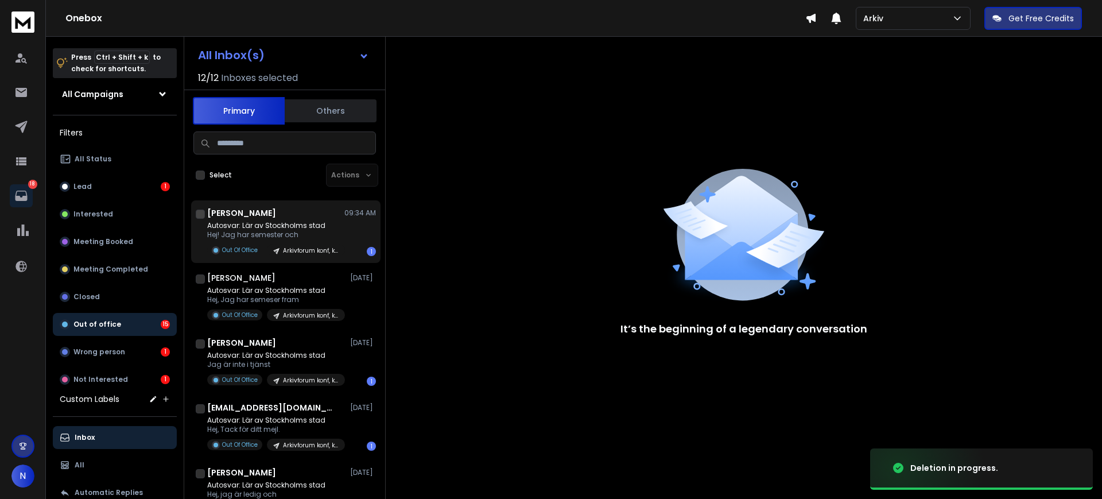
scroll to position [0, 0]
click at [309, 214] on div "Henrik Gunterberg 09:34 AM" at bounding box center [291, 212] width 169 height 11
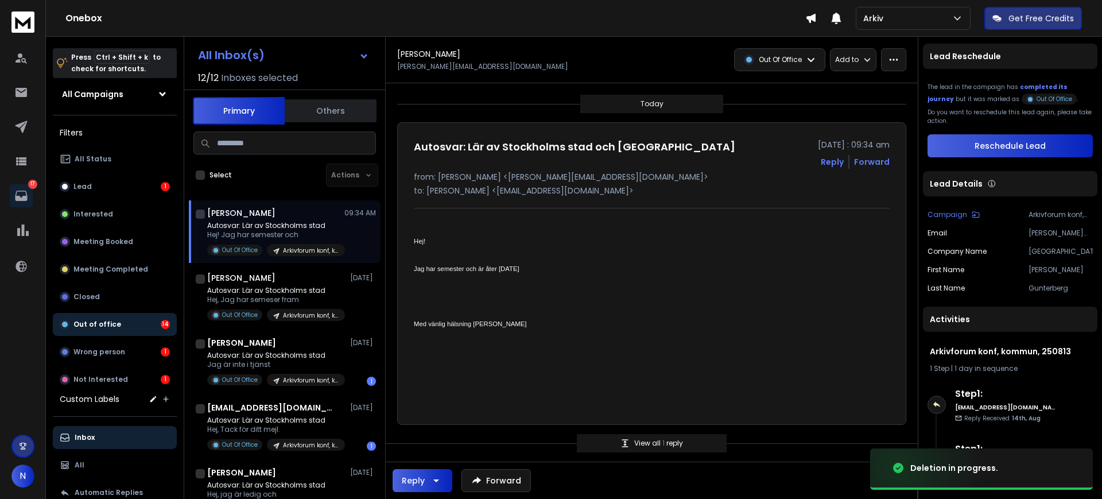
click at [898, 63] on icon "button" at bounding box center [893, 60] width 10 height 10
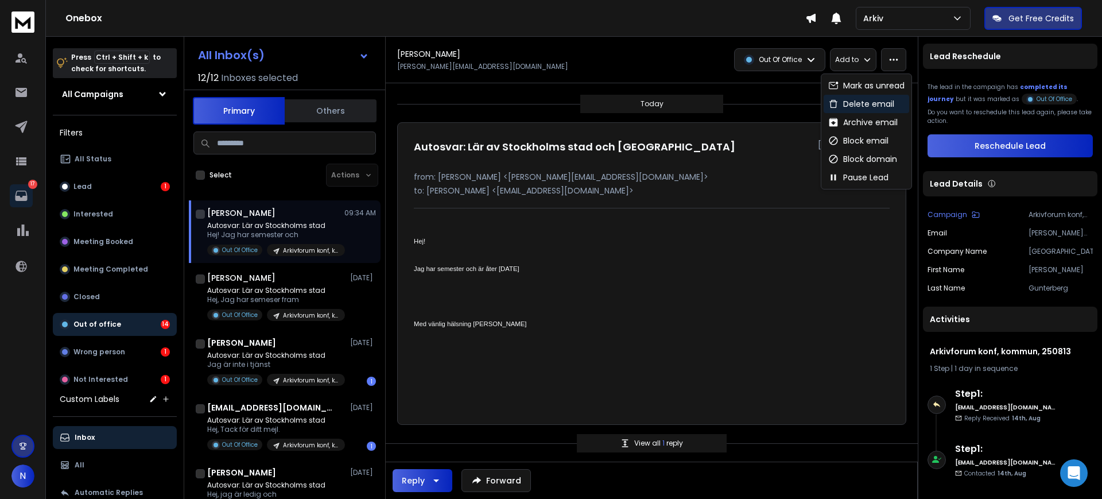
click at [873, 98] on div "Delete email" at bounding box center [861, 103] width 66 height 11
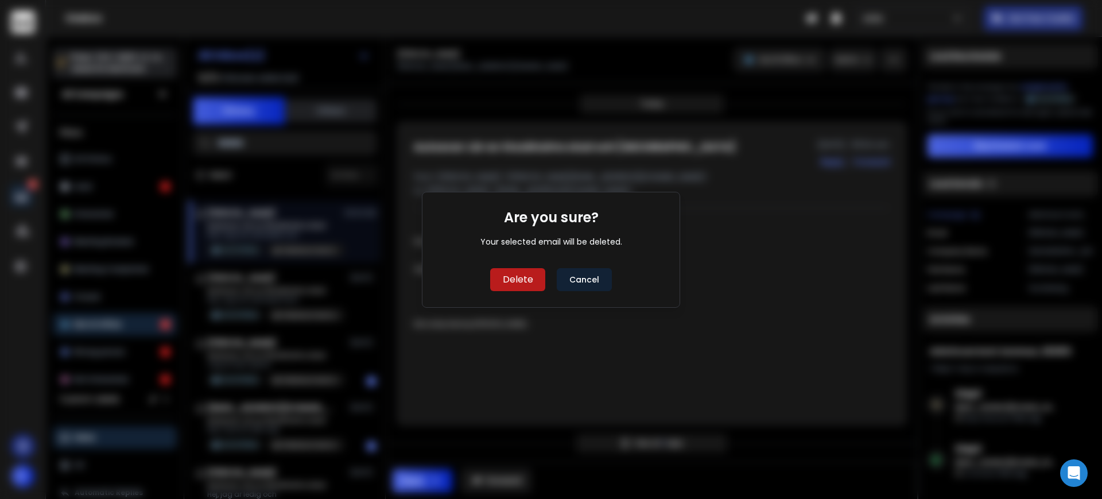
click at [511, 279] on button "Delete" at bounding box center [517, 279] width 55 height 23
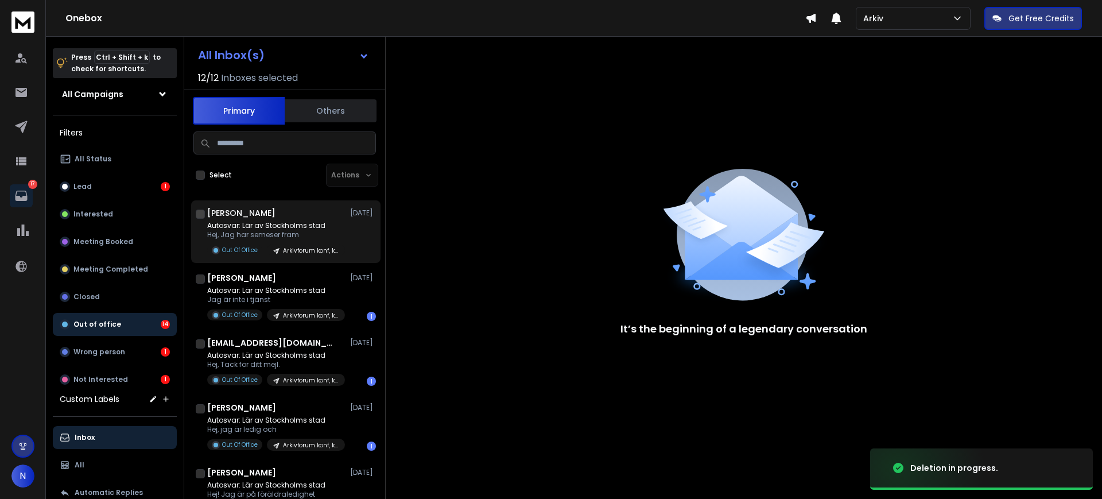
click at [308, 218] on div "Cornelia Jalmgård 13 Aug" at bounding box center [291, 212] width 169 height 11
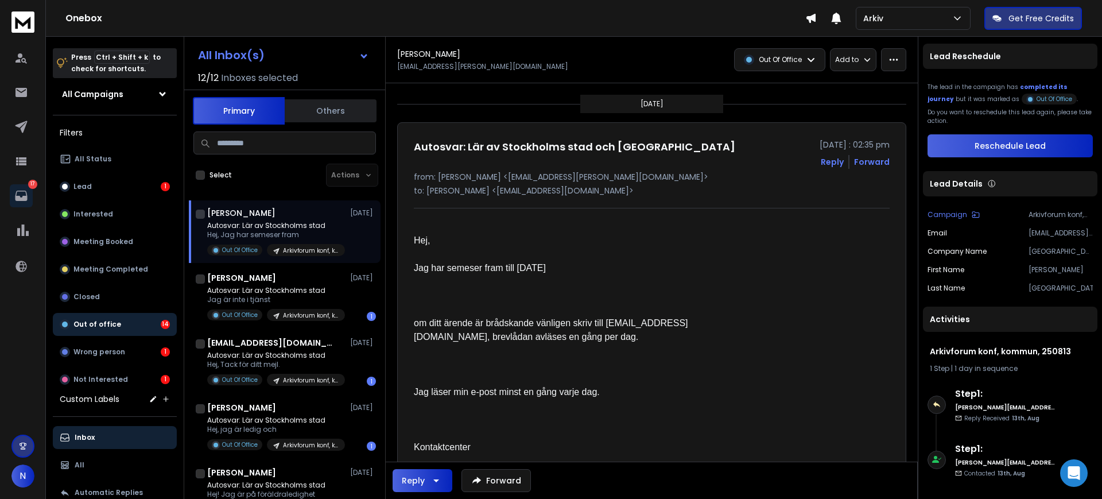
click at [899, 63] on icon "button" at bounding box center [893, 60] width 10 height 10
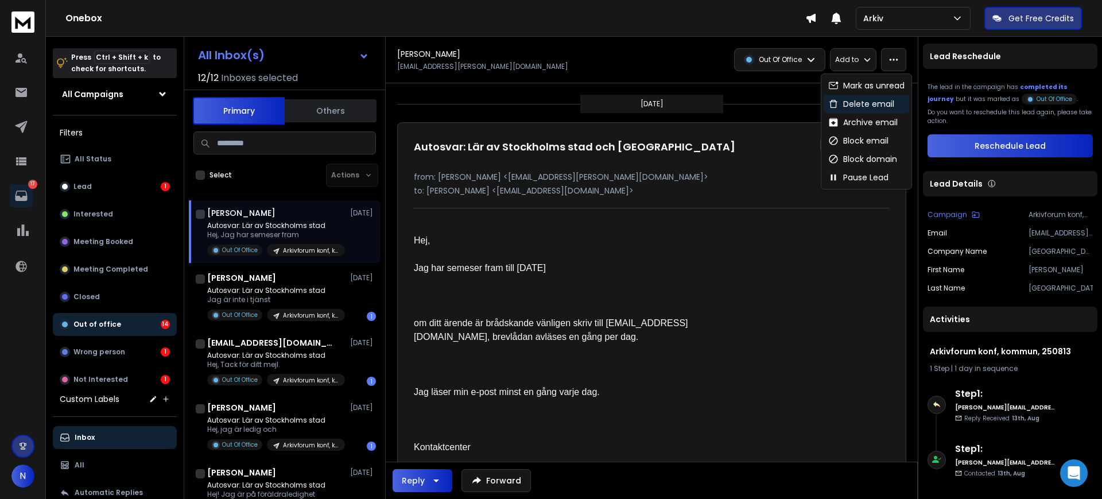
click at [880, 105] on div "Delete email" at bounding box center [861, 103] width 66 height 11
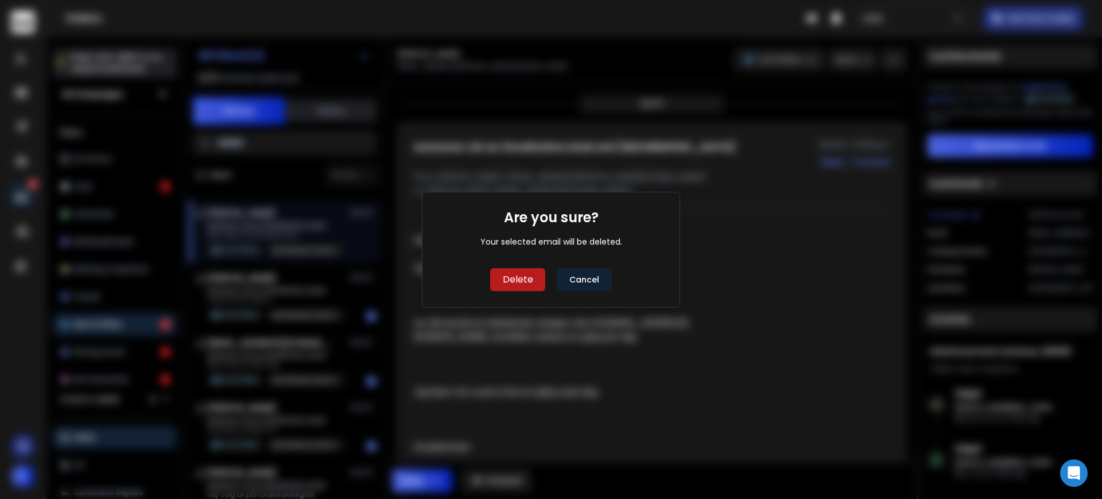
click at [537, 271] on button "Delete" at bounding box center [517, 279] width 55 height 23
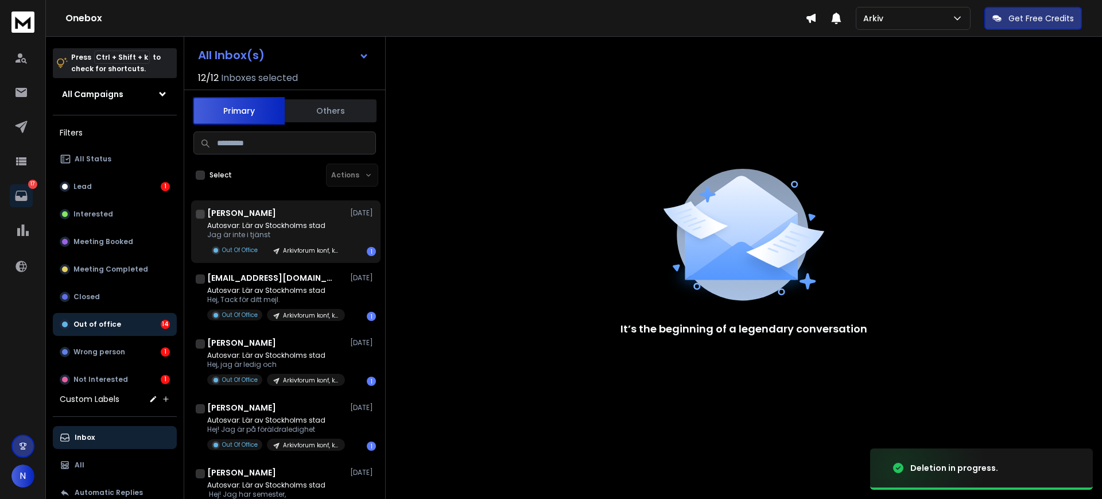
click at [307, 220] on div "Aili Giselsson 13 Aug Autosvar: Lär av Stockholms stad Jag är inte i tjänst Out…" at bounding box center [291, 231] width 169 height 49
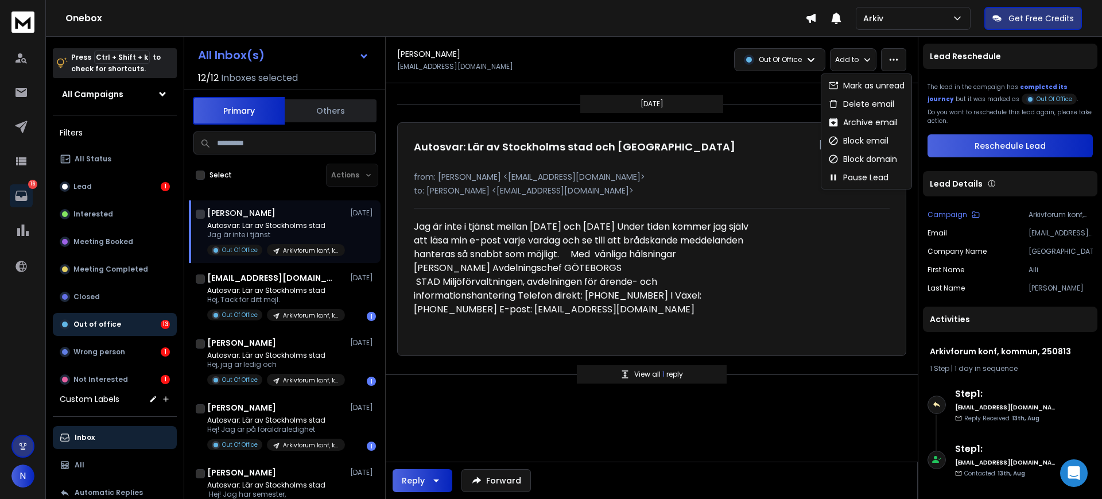
click at [906, 57] on button "button" at bounding box center [893, 59] width 25 height 23
click at [873, 110] on div "Delete email" at bounding box center [867, 104] width 86 height 18
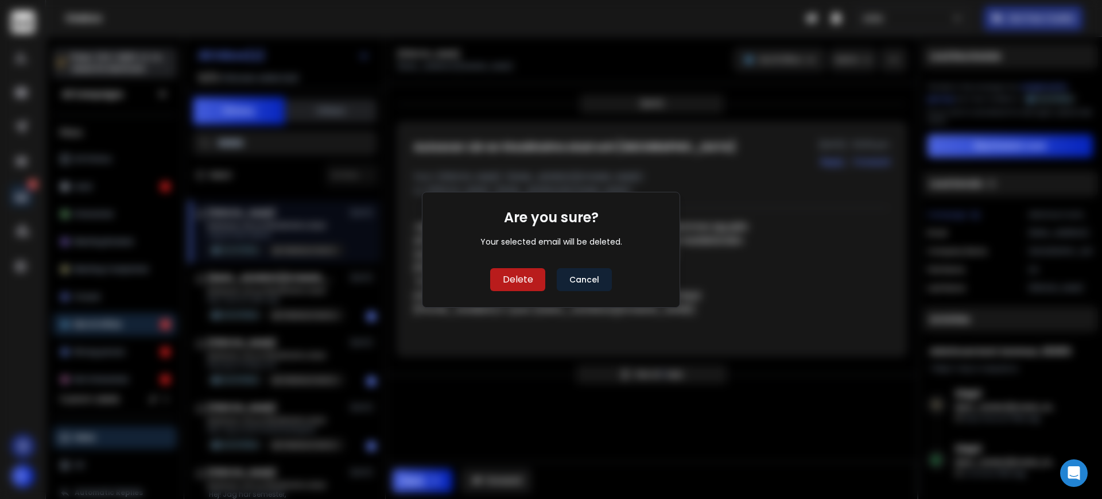
click at [496, 280] on button "Delete" at bounding box center [517, 279] width 55 height 23
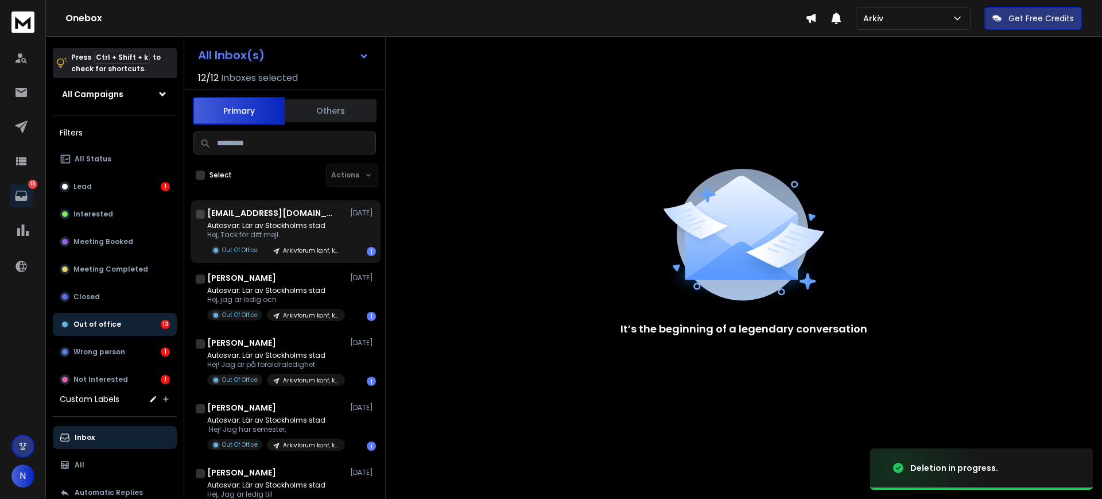
click at [317, 230] on p "Autosvar: Lär av Stockholms stad" at bounding box center [276, 225] width 138 height 9
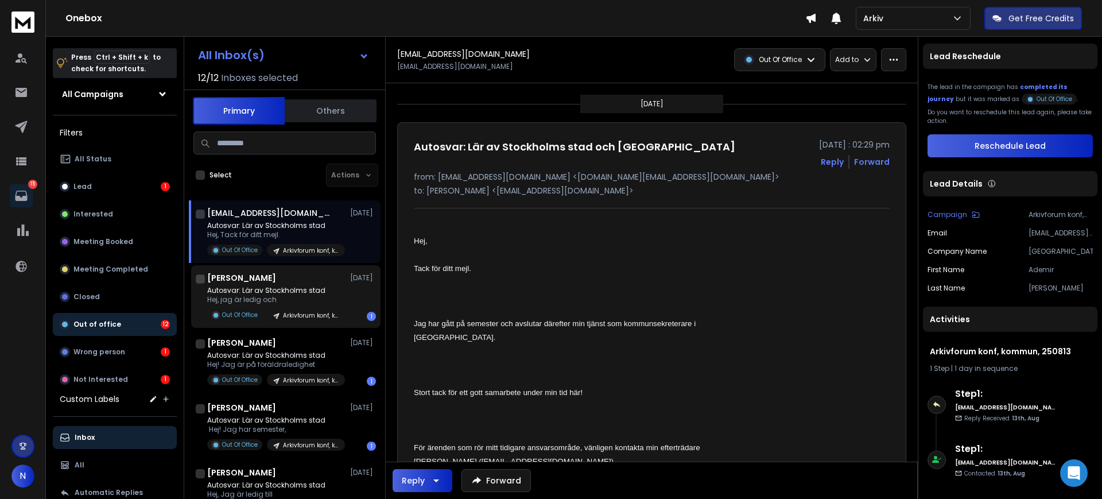
click at [286, 278] on div "Axel Wennerlund 13 Aug" at bounding box center [291, 277] width 169 height 11
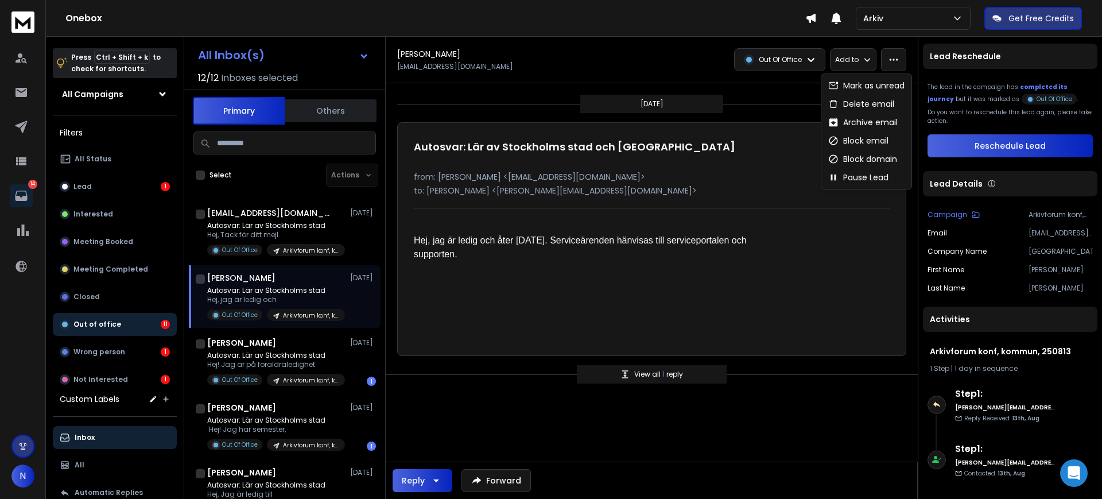
click at [906, 56] on button "button" at bounding box center [893, 59] width 25 height 23
click at [878, 102] on div "Delete email" at bounding box center [861, 103] width 66 height 11
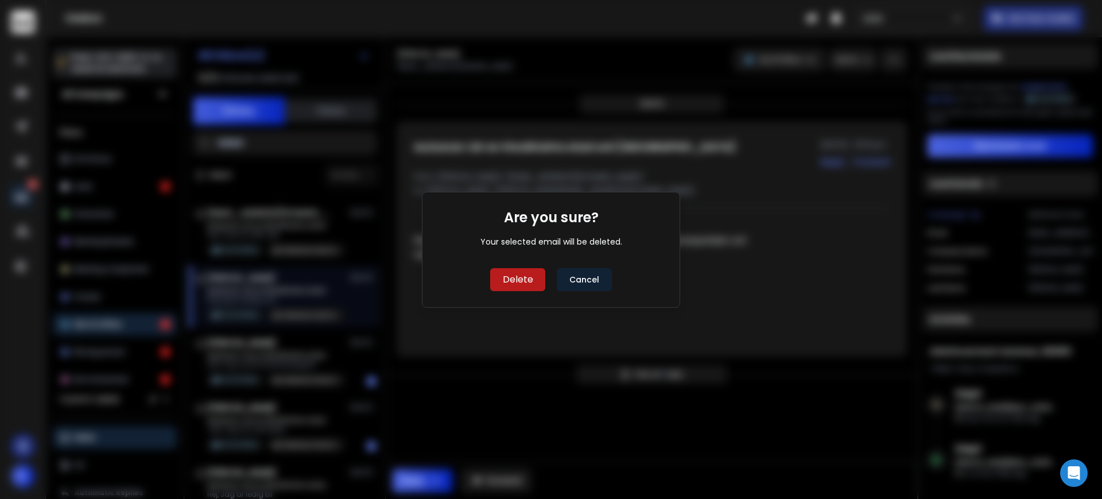
click at [518, 283] on button "Delete" at bounding box center [517, 279] width 55 height 23
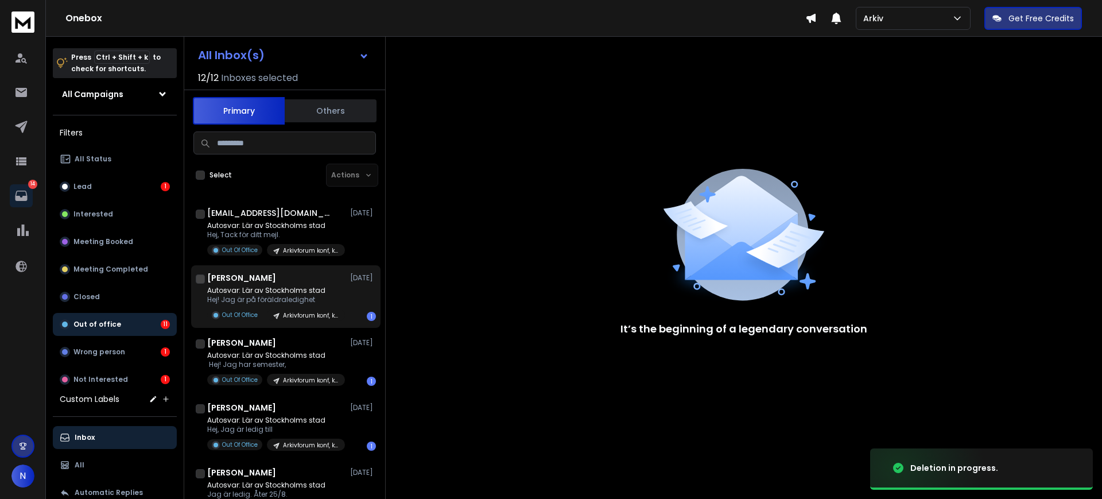
click at [285, 292] on p "Autosvar: Lär av Stockholms stad" at bounding box center [276, 290] width 138 height 9
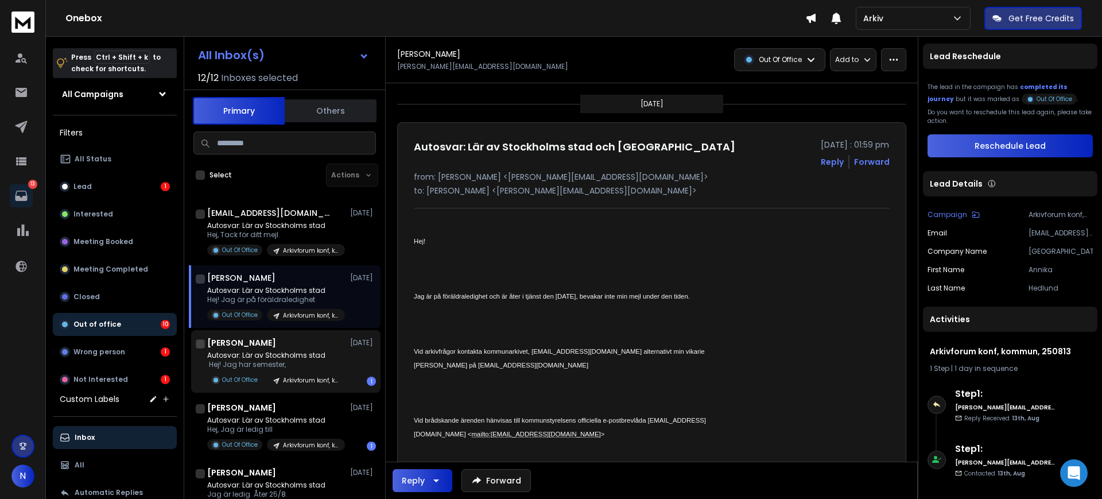
click at [252, 354] on p "Autosvar: Lär av Stockholms stad" at bounding box center [276, 355] width 138 height 9
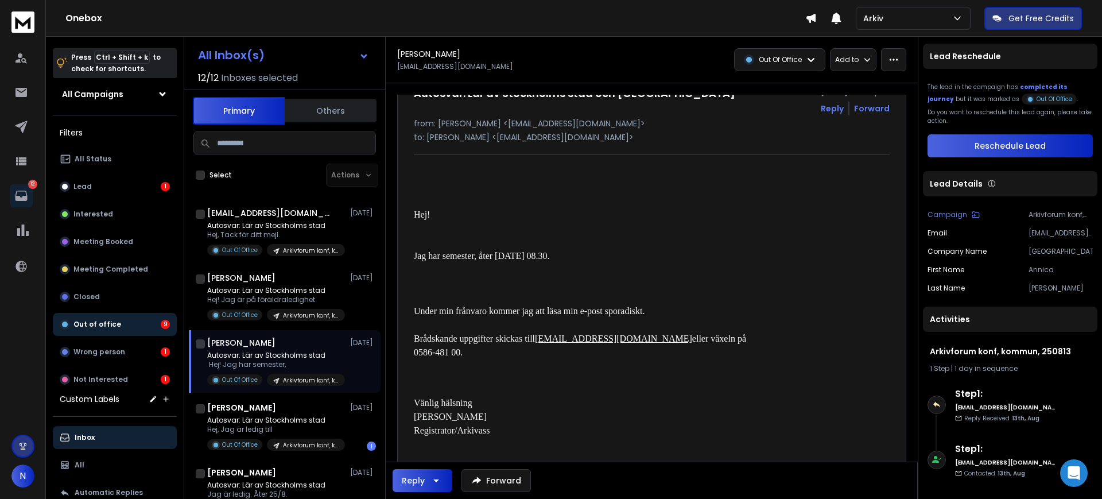
scroll to position [143, 0]
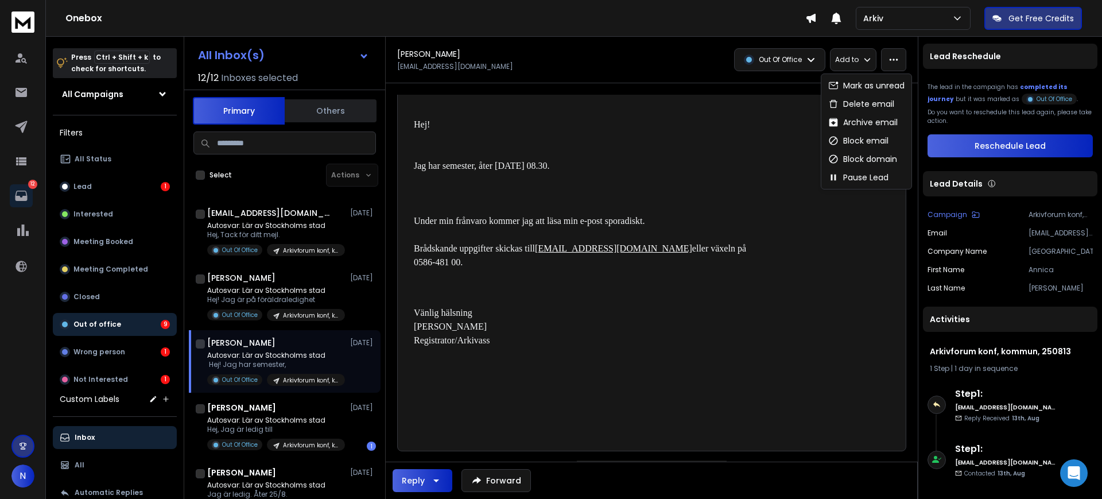
click at [898, 56] on icon "button" at bounding box center [893, 60] width 10 height 10
click at [872, 102] on div "Delete email" at bounding box center [861, 103] width 66 height 11
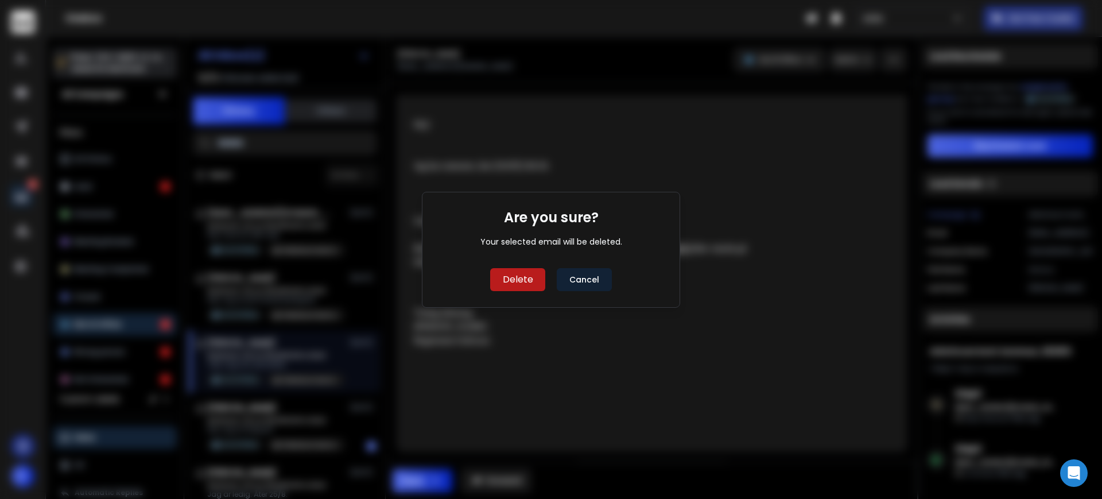
click at [519, 279] on button "Delete" at bounding box center [517, 279] width 55 height 23
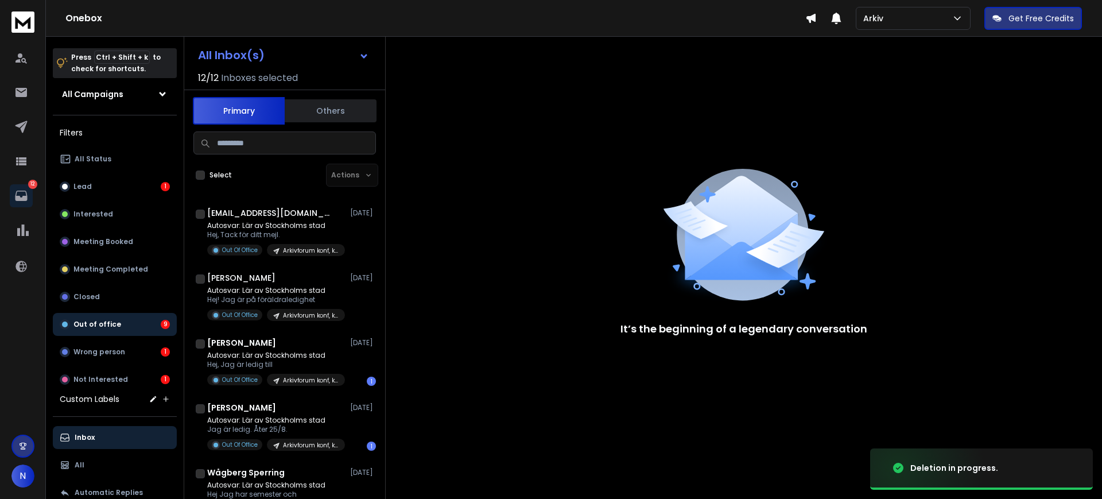
scroll to position [0, 0]
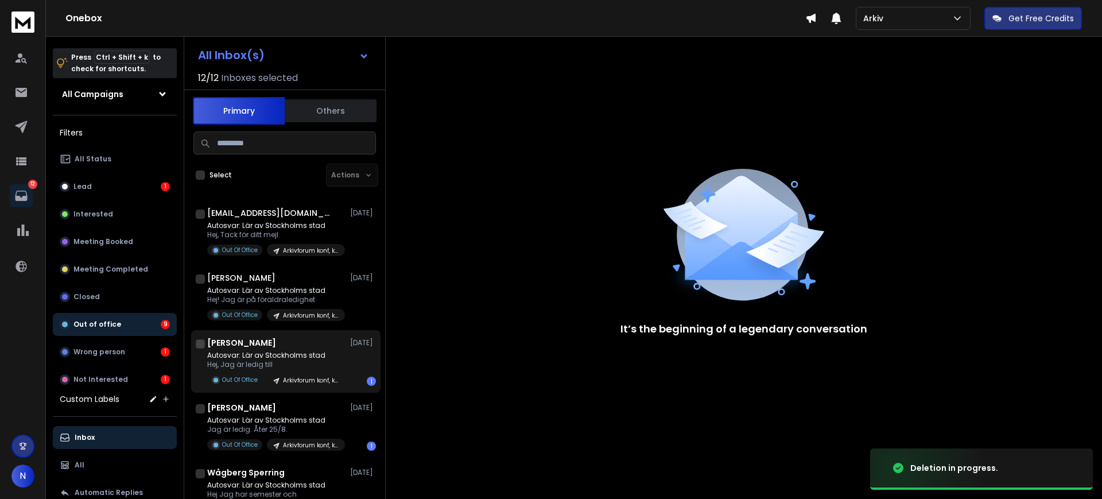
click at [274, 346] on div "Annelie Hellberg 13 Aug" at bounding box center [291, 342] width 169 height 11
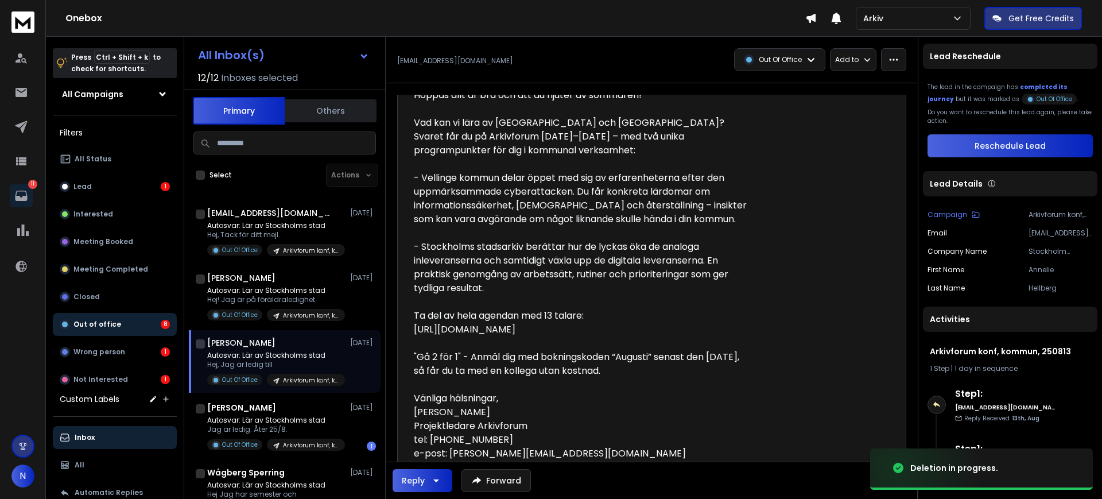
scroll to position [266, 0]
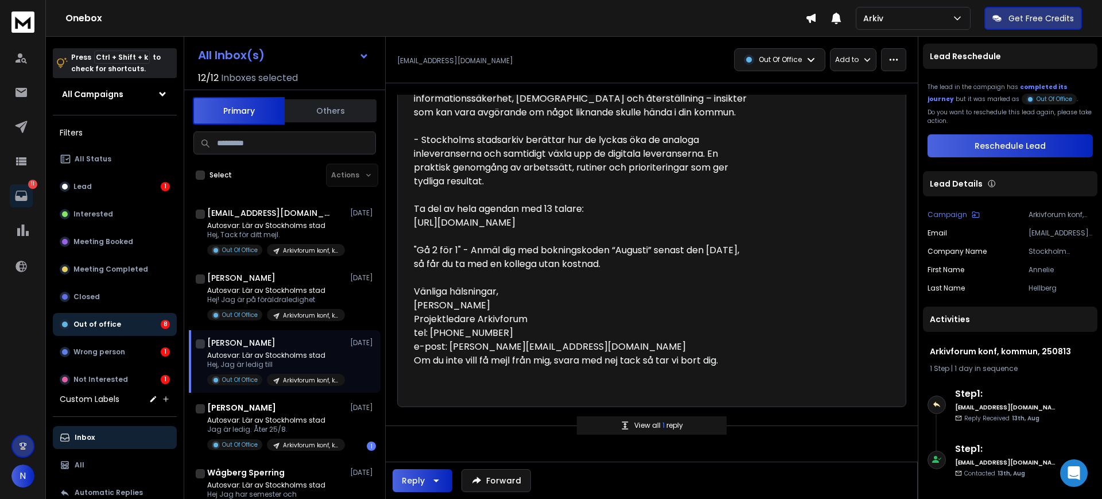
click at [641, 418] on div "View all 1 reply" at bounding box center [651, 425] width 149 height 18
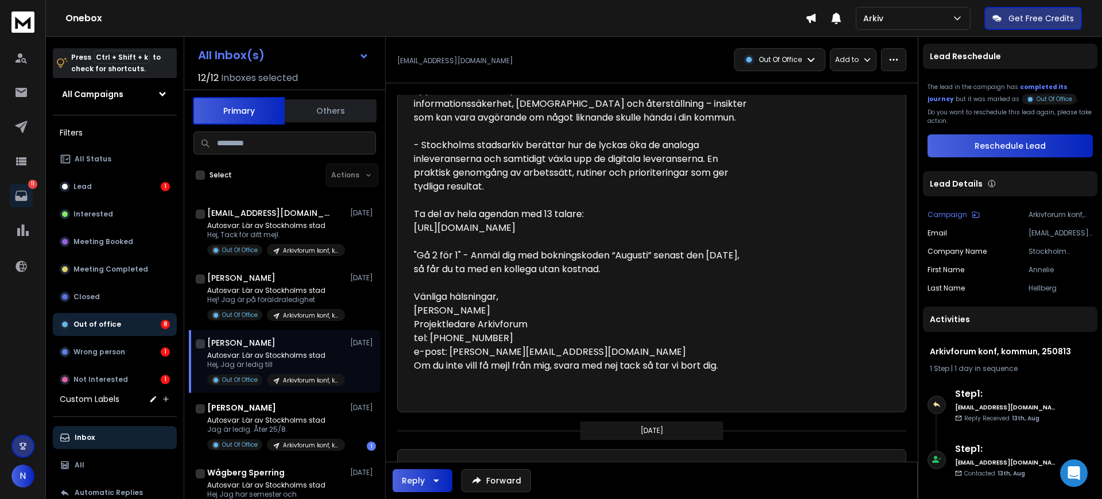
scroll to position [0, 0]
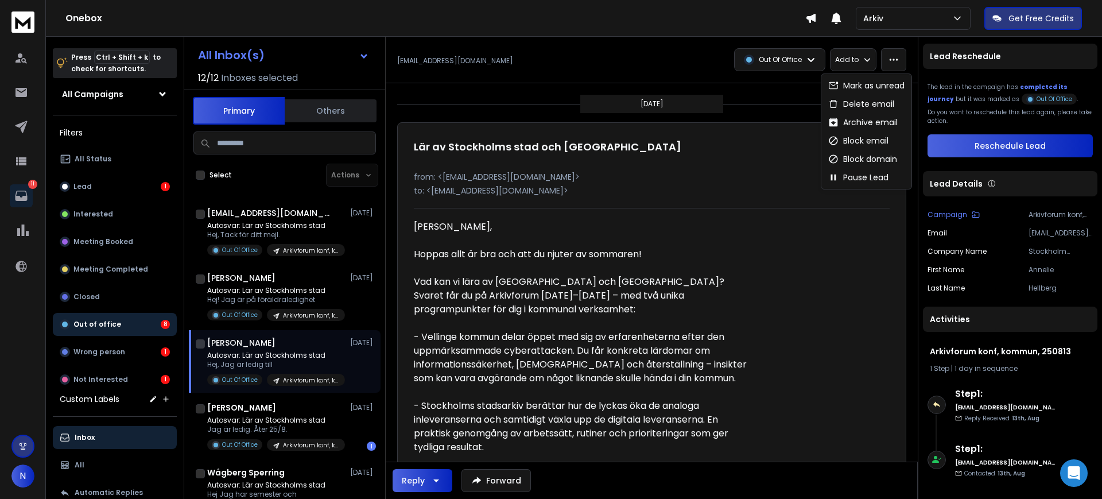
click at [899, 62] on icon "button" at bounding box center [893, 60] width 10 height 10
click at [871, 101] on div "Delete email" at bounding box center [861, 103] width 66 height 11
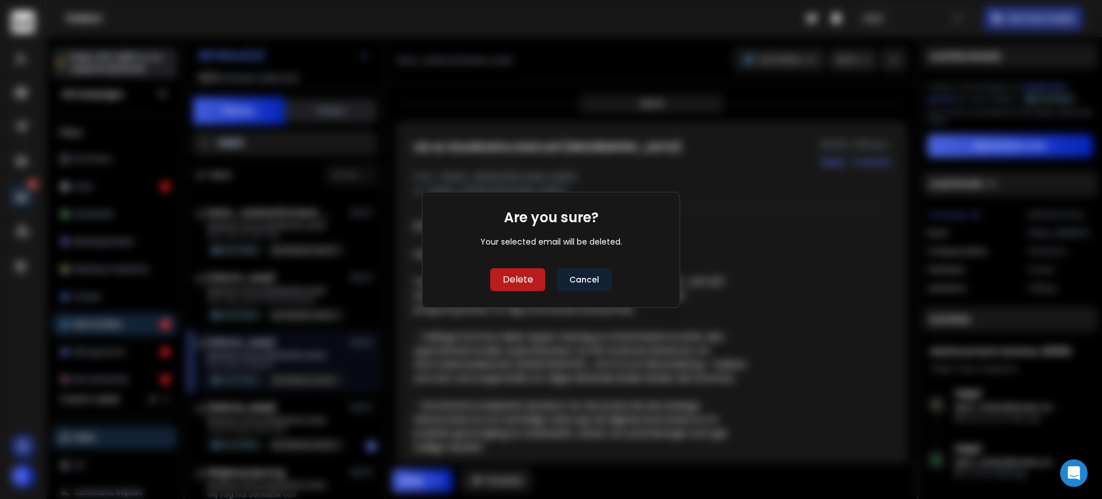
click at [521, 277] on button "Delete" at bounding box center [517, 279] width 55 height 23
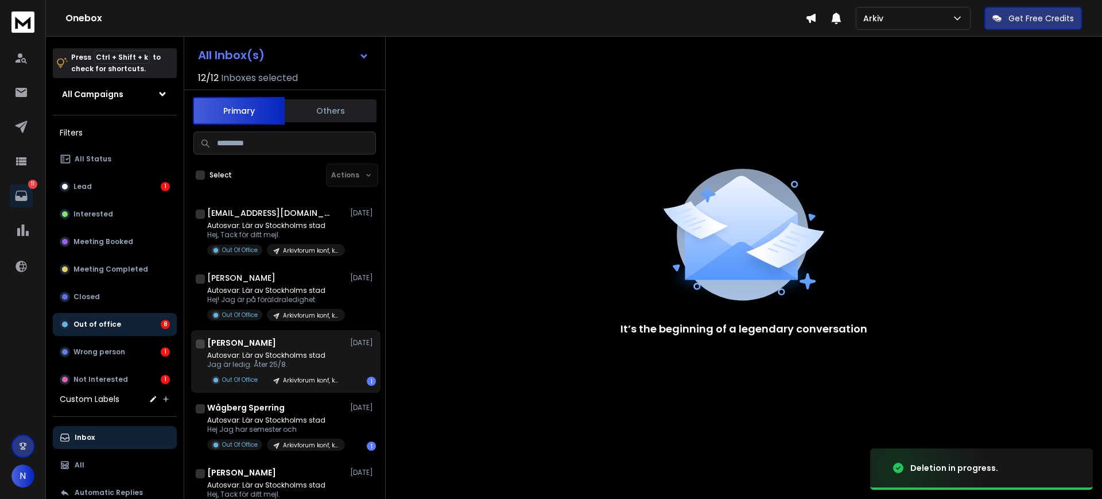
click at [329, 349] on div "Anneli Malmhed 13 Aug Autosvar: Lär av Stockholms stad Jag är ledig. Åter 25/8.…" at bounding box center [291, 361] width 169 height 49
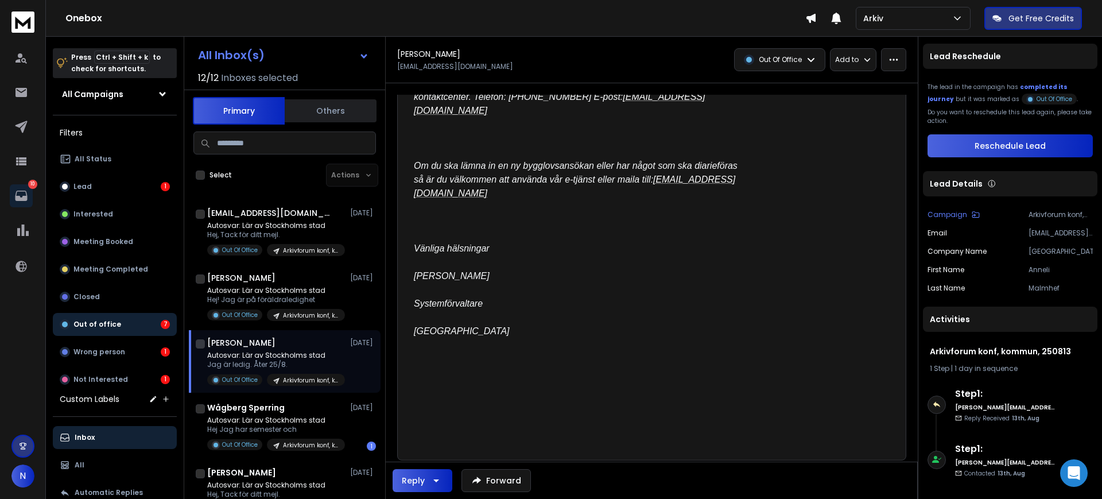
scroll to position [215, 0]
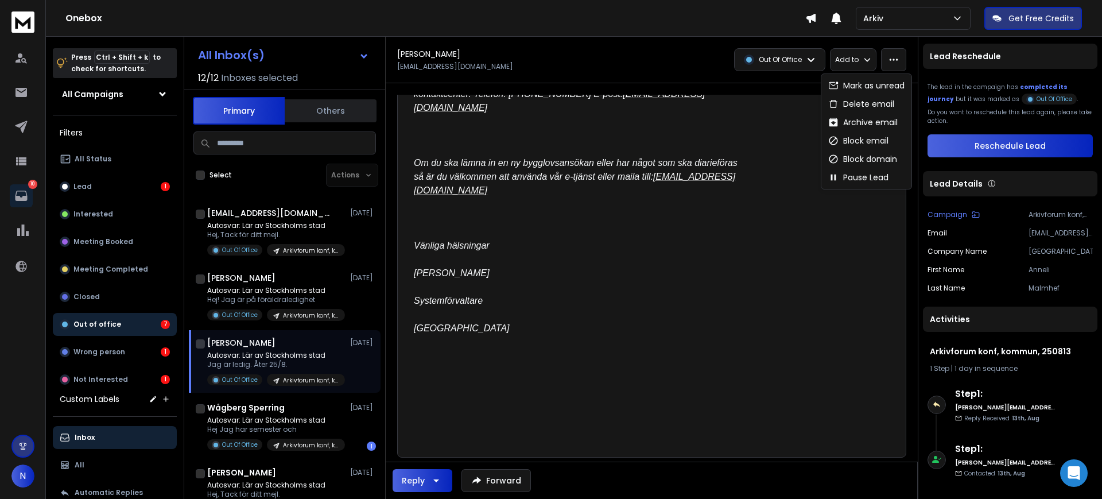
click at [899, 61] on icon "button" at bounding box center [893, 60] width 10 height 10
click at [880, 98] on div "Delete email" at bounding box center [861, 103] width 66 height 11
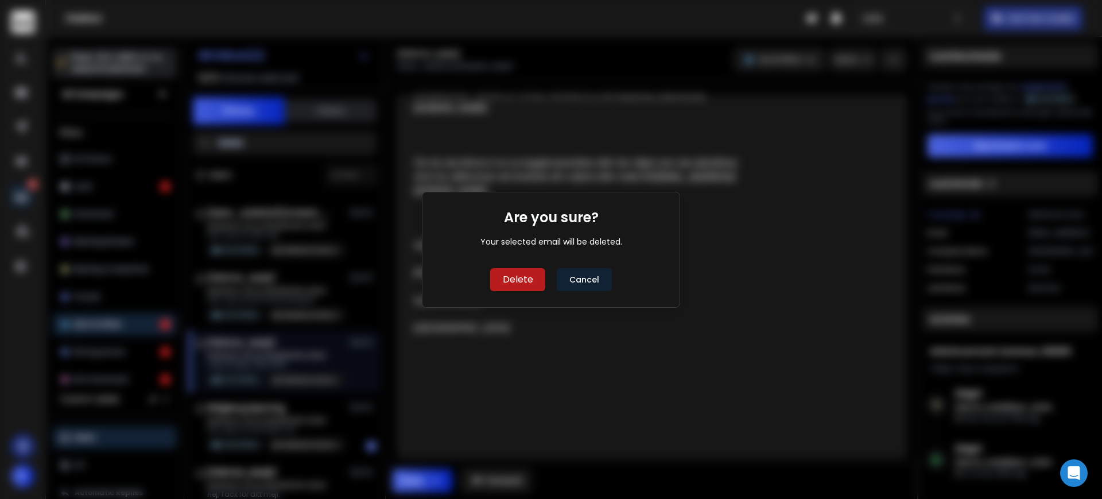
click at [526, 273] on button "Delete" at bounding box center [517, 279] width 55 height 23
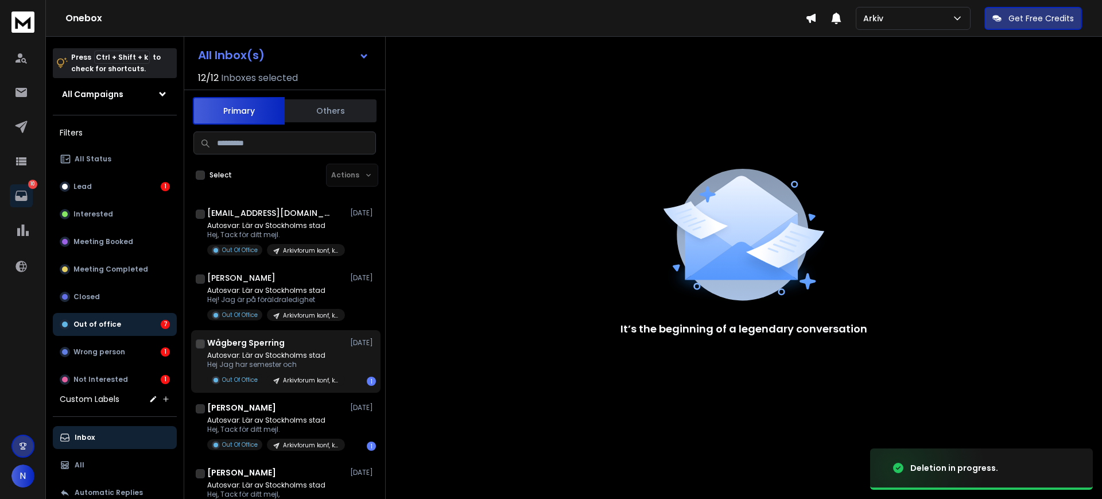
click at [294, 349] on div "Wågberg Sperring 13 Aug Autosvar: Lär av Stockholms stad Hej Jag har semester o…" at bounding box center [291, 361] width 169 height 49
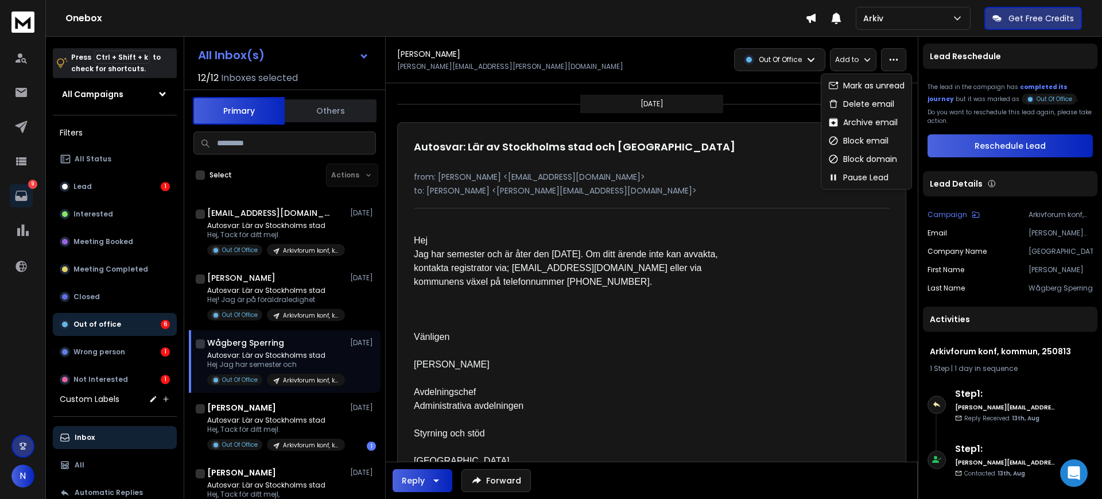
click at [898, 60] on icon "button" at bounding box center [894, 60] width 9 height 2
click at [880, 108] on div "Delete email" at bounding box center [861, 103] width 66 height 11
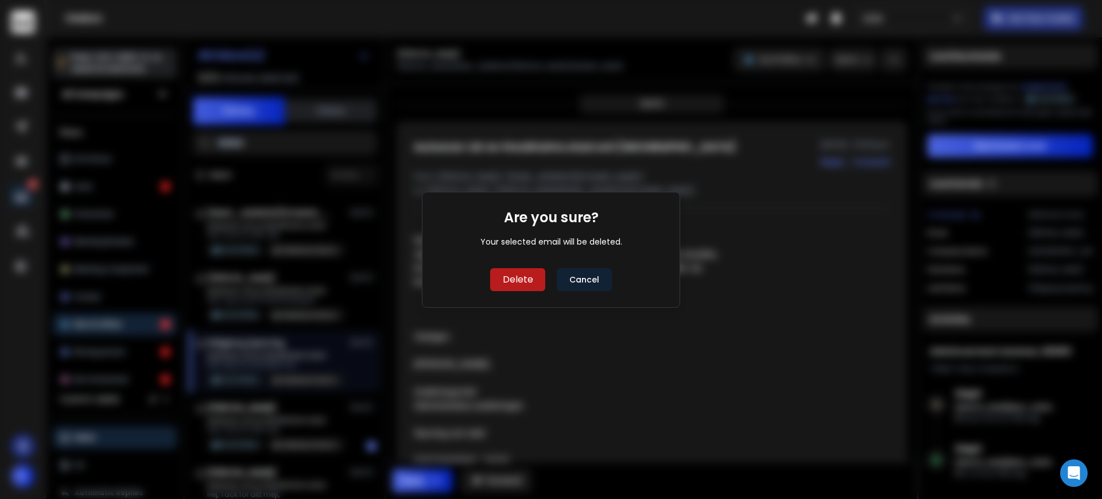
click at [530, 282] on button "Delete" at bounding box center [517, 279] width 55 height 23
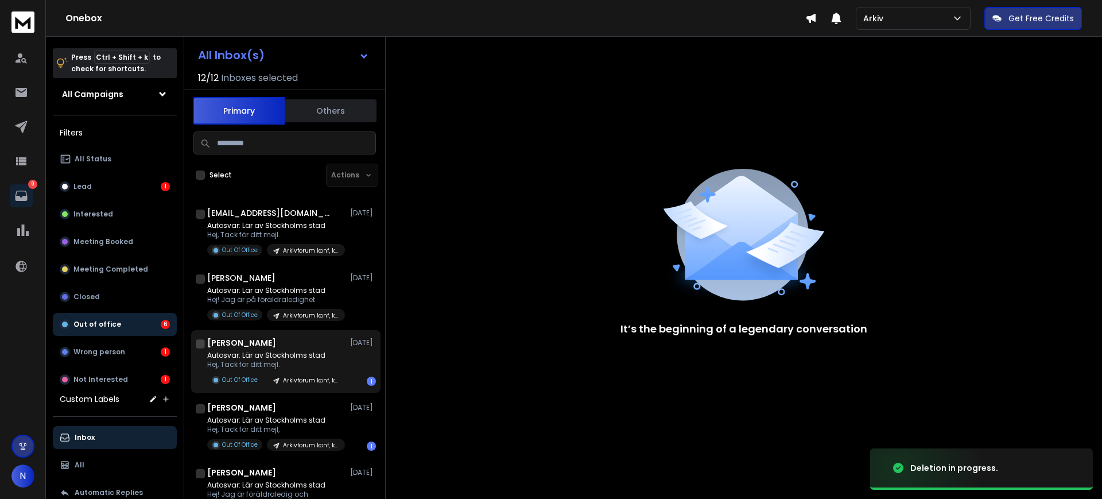
click at [270, 363] on p "Hej, Tack för ditt mejl." at bounding box center [276, 364] width 138 height 9
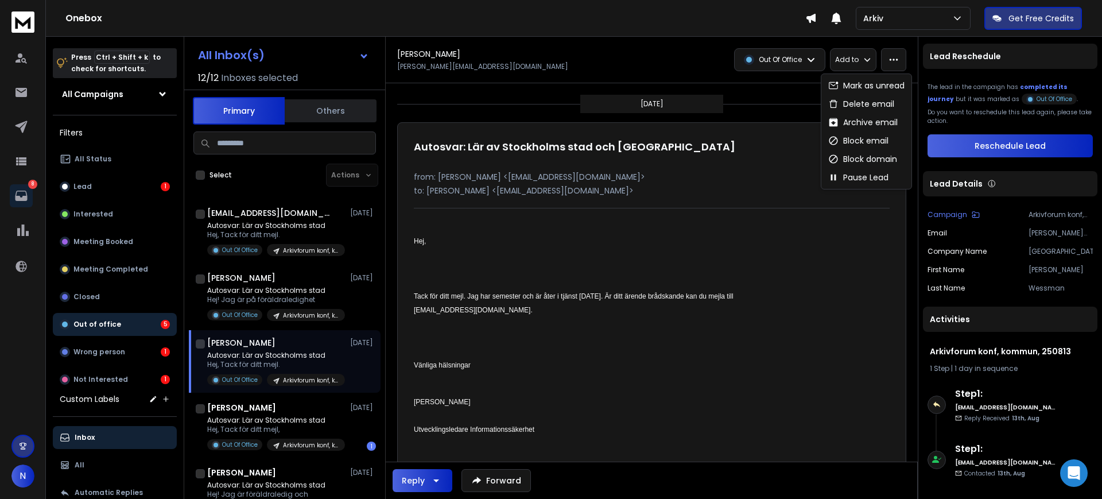
click at [898, 60] on icon "button" at bounding box center [893, 60] width 10 height 10
click at [874, 99] on div "Delete email" at bounding box center [861, 103] width 66 height 11
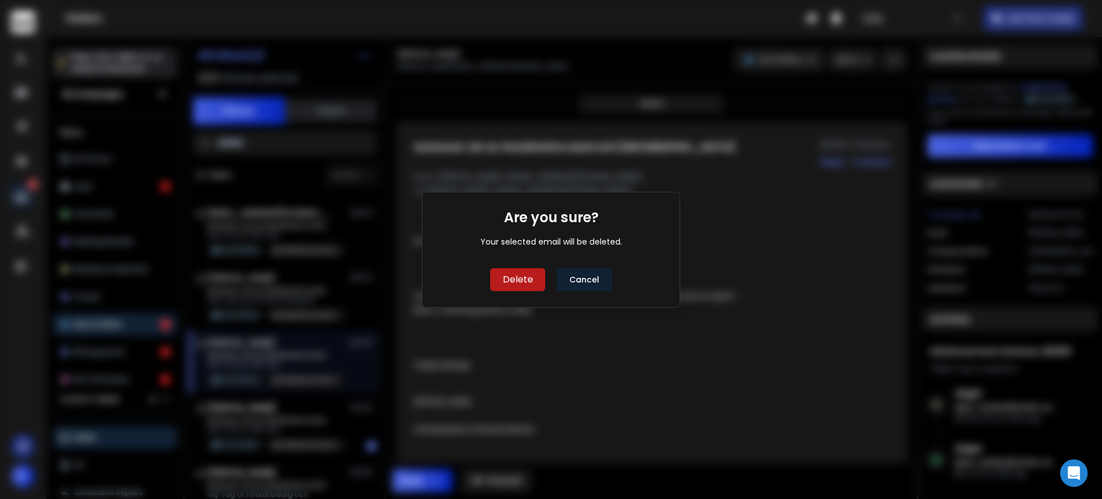
click at [530, 280] on button "Delete" at bounding box center [517, 279] width 55 height 23
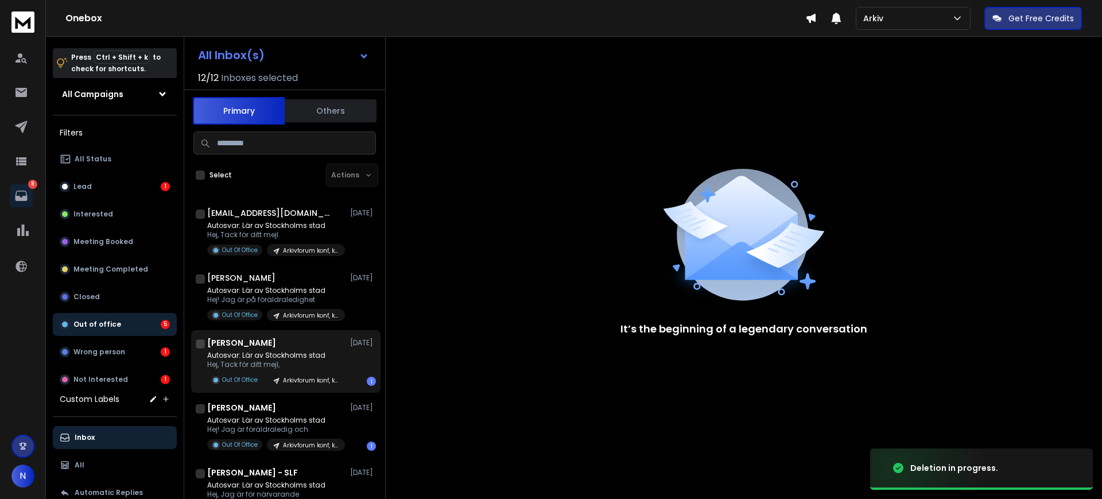
click at [261, 355] on p "Autosvar: Lär av Stockholms stad" at bounding box center [276, 355] width 138 height 9
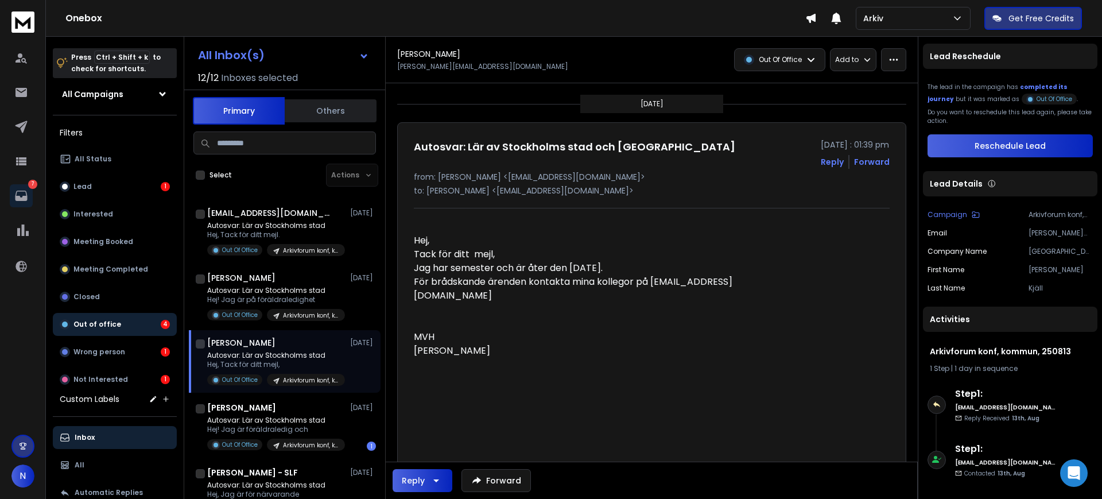
click at [906, 56] on button "button" at bounding box center [893, 59] width 25 height 23
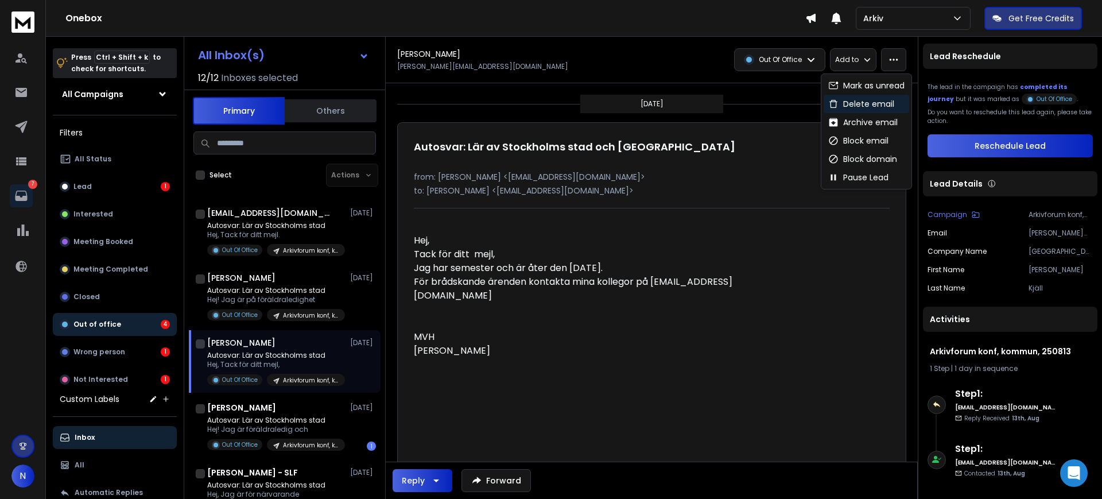
click at [874, 106] on div "Delete email" at bounding box center [861, 103] width 66 height 11
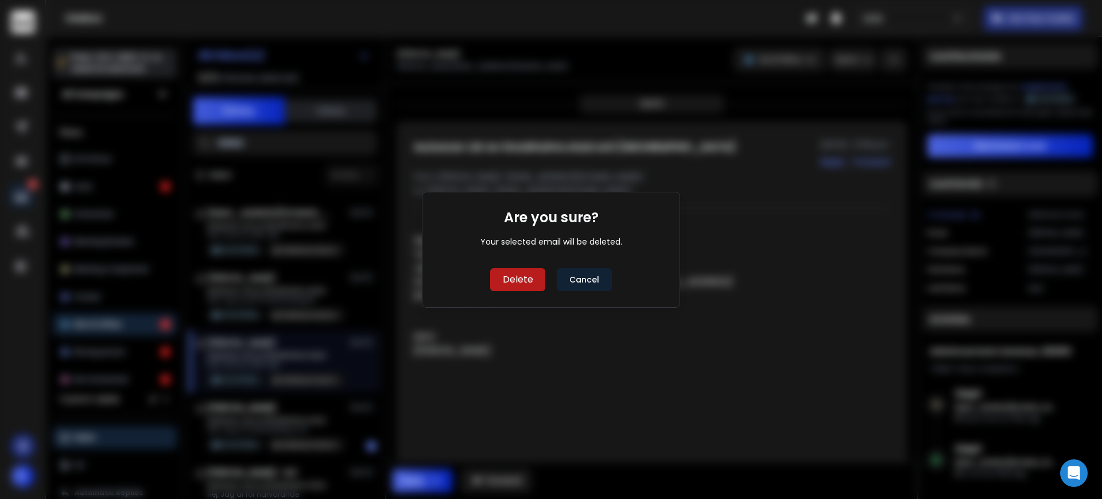
click at [528, 277] on button "Delete" at bounding box center [517, 279] width 55 height 23
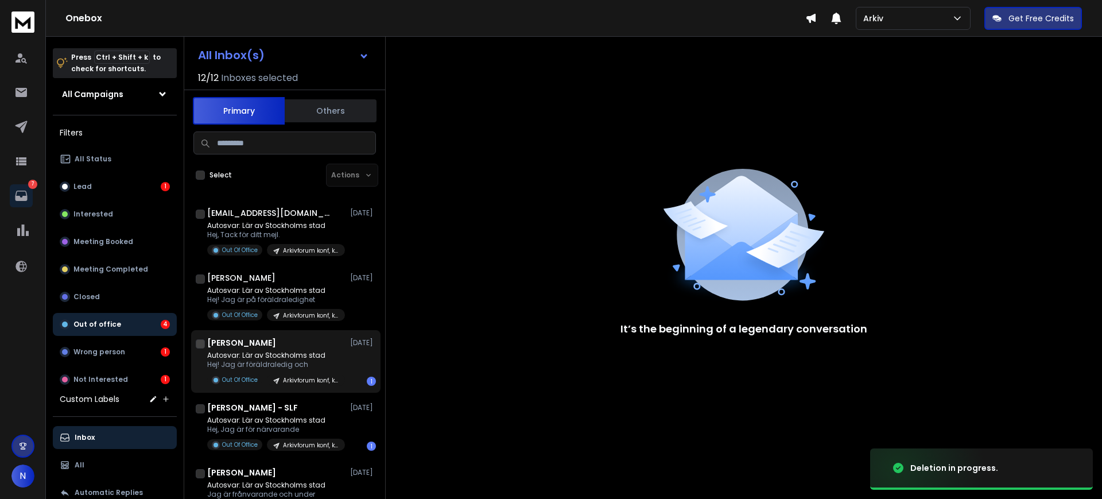
click at [282, 360] on p "Hej! Jag är föräldraledig och" at bounding box center [276, 364] width 138 height 9
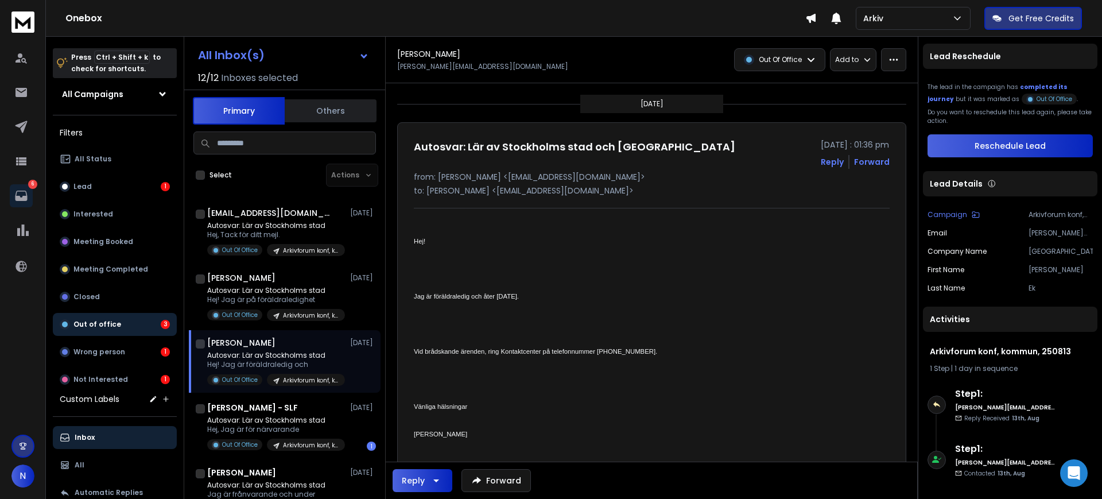
click at [899, 61] on icon "button" at bounding box center [893, 60] width 10 height 10
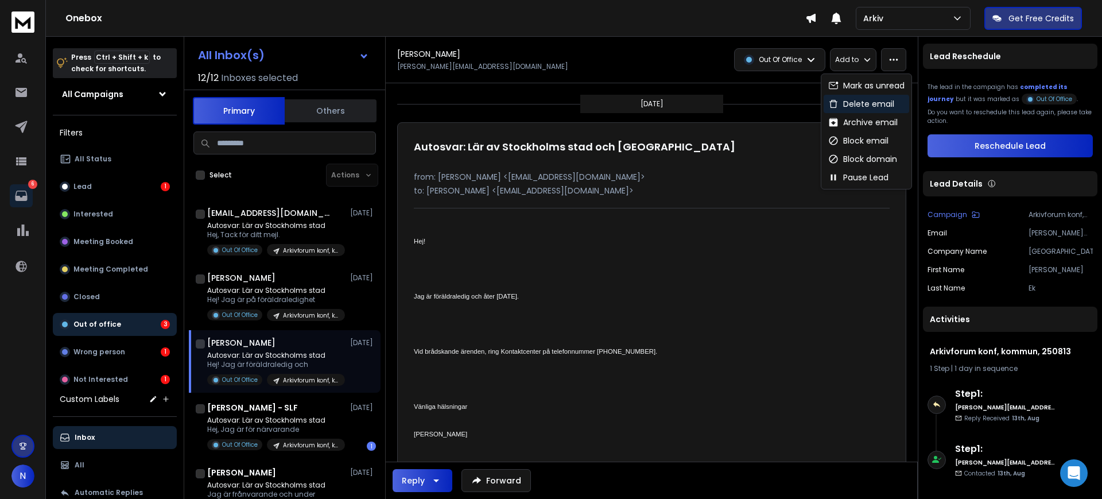
click at [880, 100] on div "Delete email" at bounding box center [861, 103] width 66 height 11
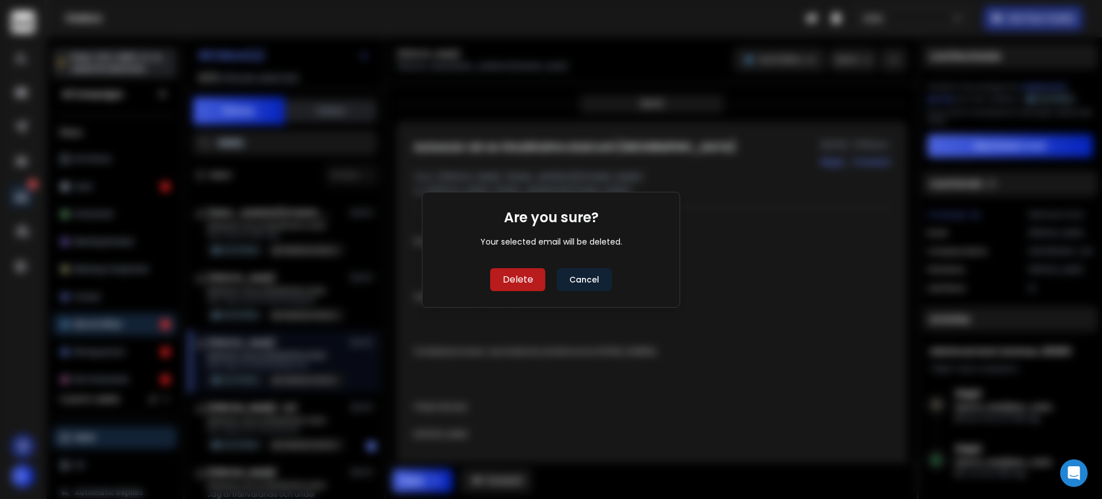
click at [523, 278] on button "Delete" at bounding box center [517, 279] width 55 height 23
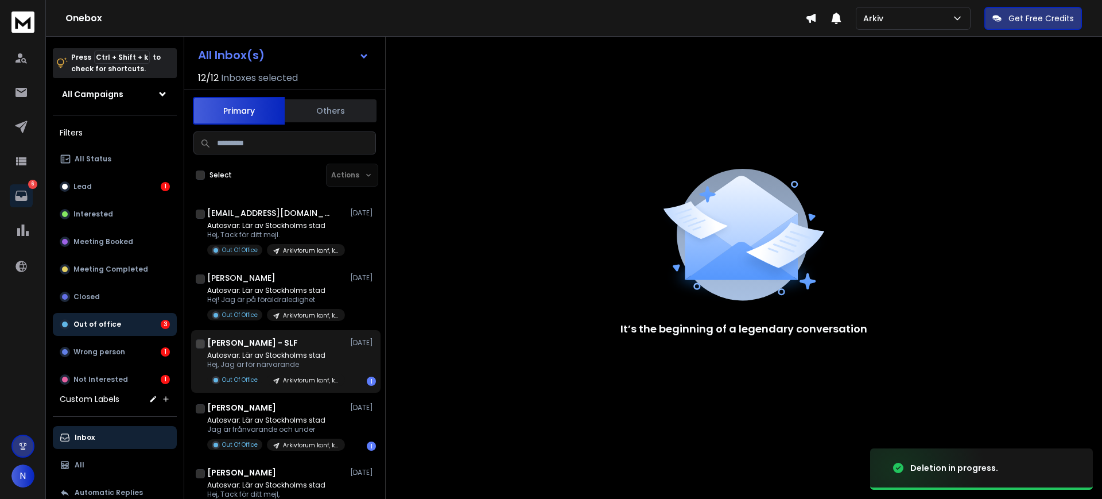
click at [290, 360] on p "Hej, Jag är för närvarande" at bounding box center [276, 364] width 138 height 9
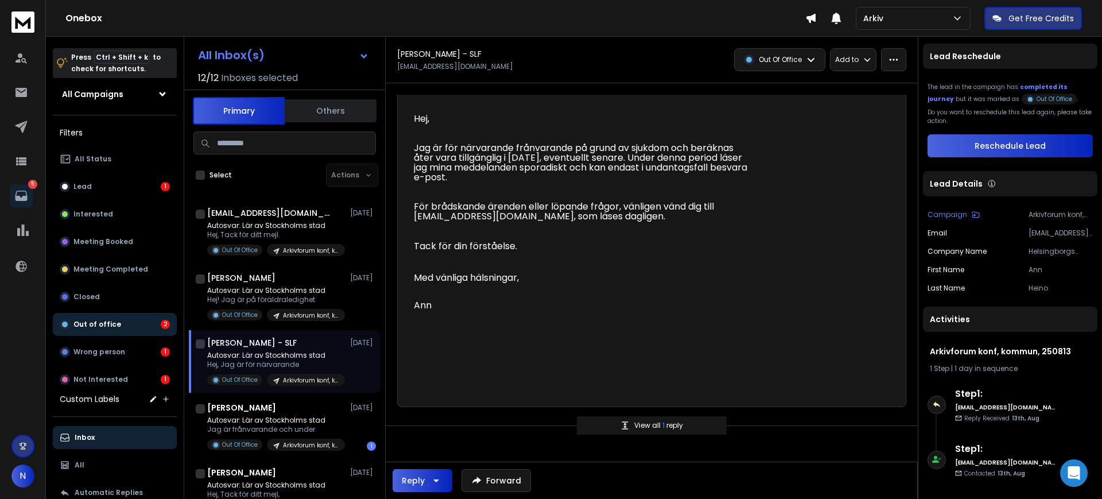
scroll to position [143, 0]
click at [899, 56] on icon "button" at bounding box center [893, 60] width 10 height 10
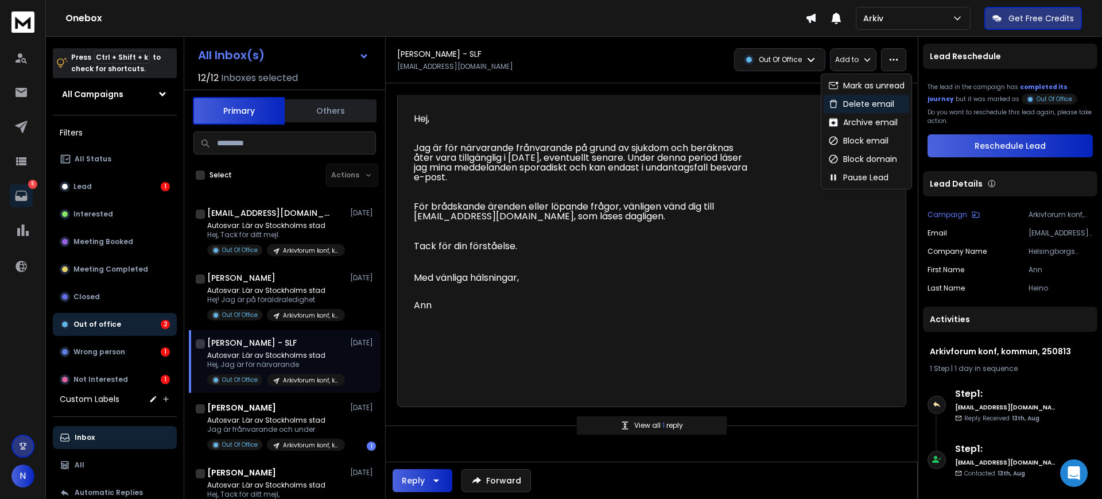
click at [877, 97] on div "Delete email" at bounding box center [867, 104] width 86 height 18
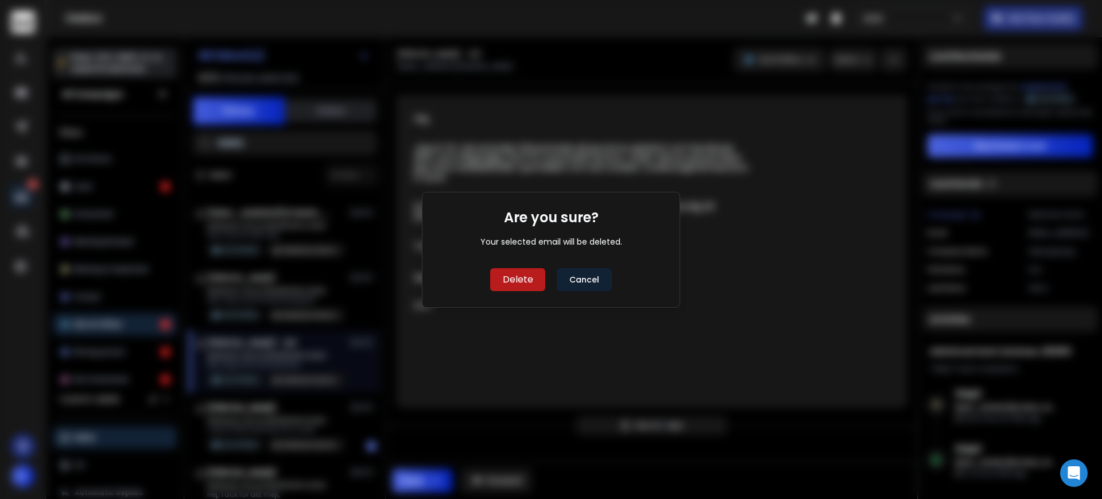
click at [521, 274] on button "Delete" at bounding box center [517, 279] width 55 height 23
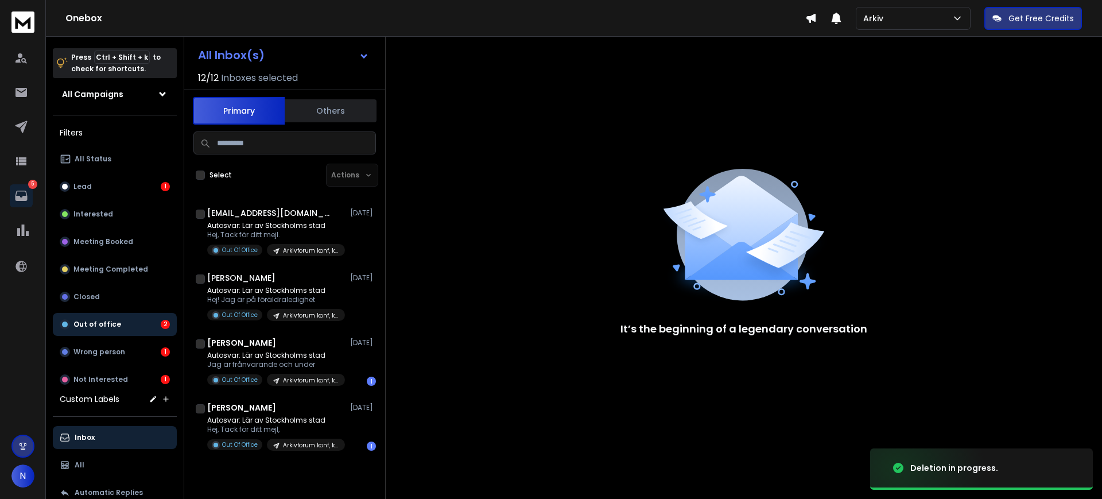
scroll to position [0, 0]
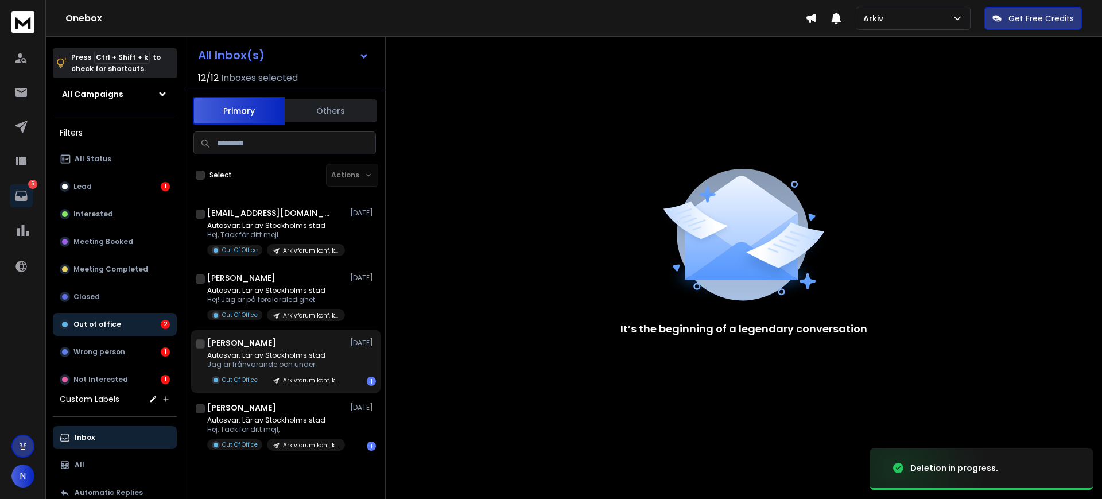
click at [289, 347] on div "Alexandra Nilsson 13 Aug" at bounding box center [291, 342] width 169 height 11
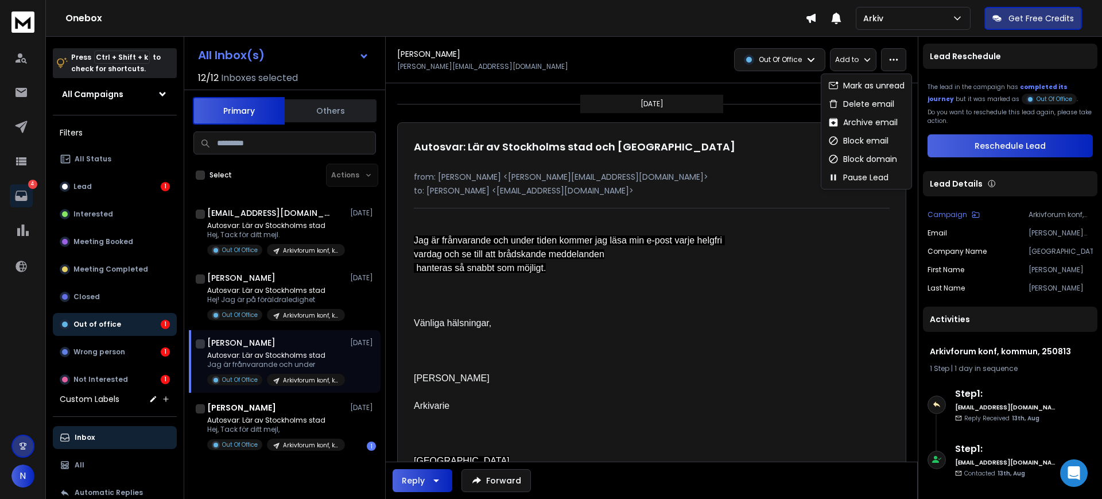
click at [899, 63] on icon "button" at bounding box center [893, 60] width 10 height 10
click at [879, 100] on div "Delete email" at bounding box center [861, 103] width 66 height 11
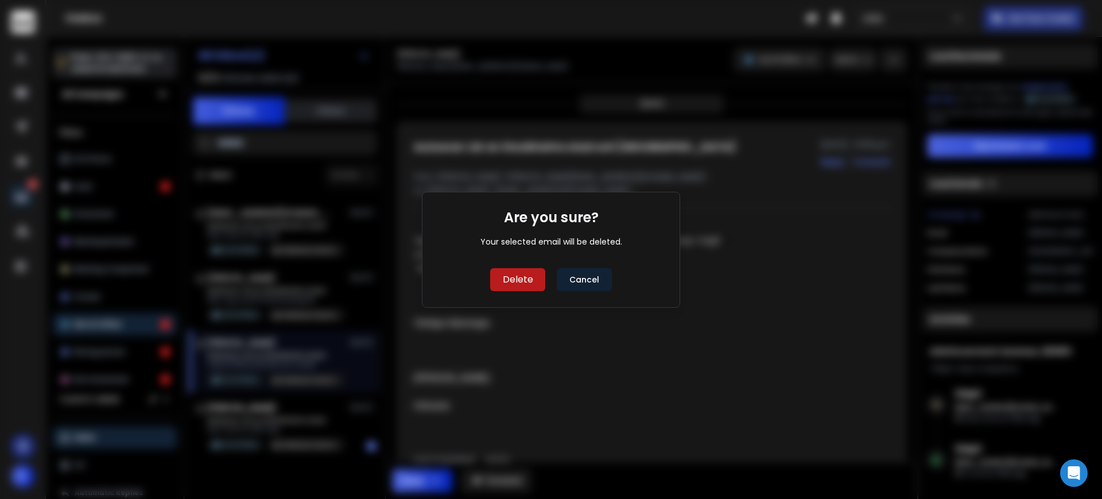
click at [522, 281] on button "Delete" at bounding box center [517, 279] width 55 height 23
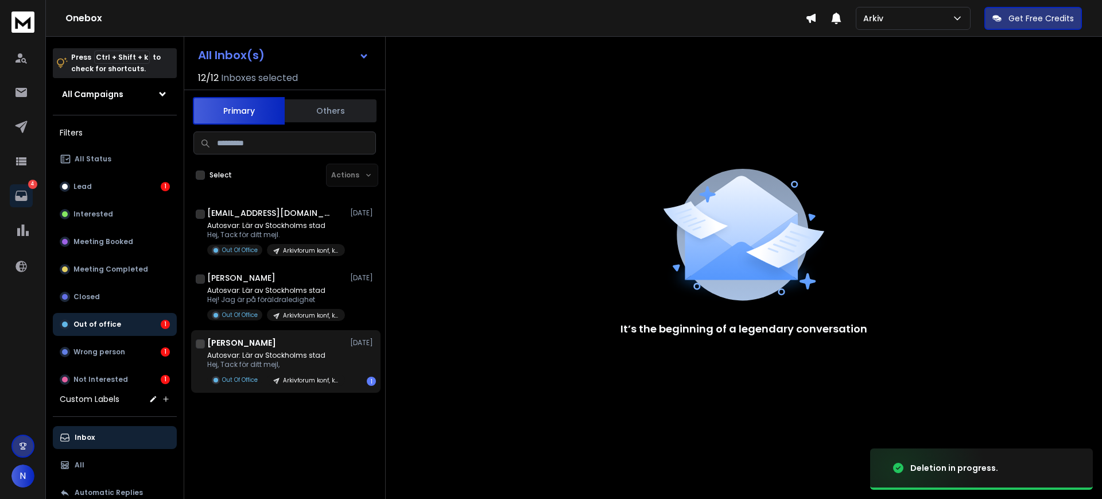
click at [309, 353] on p "Autosvar: Lär av Stockholms stad" at bounding box center [276, 355] width 138 height 9
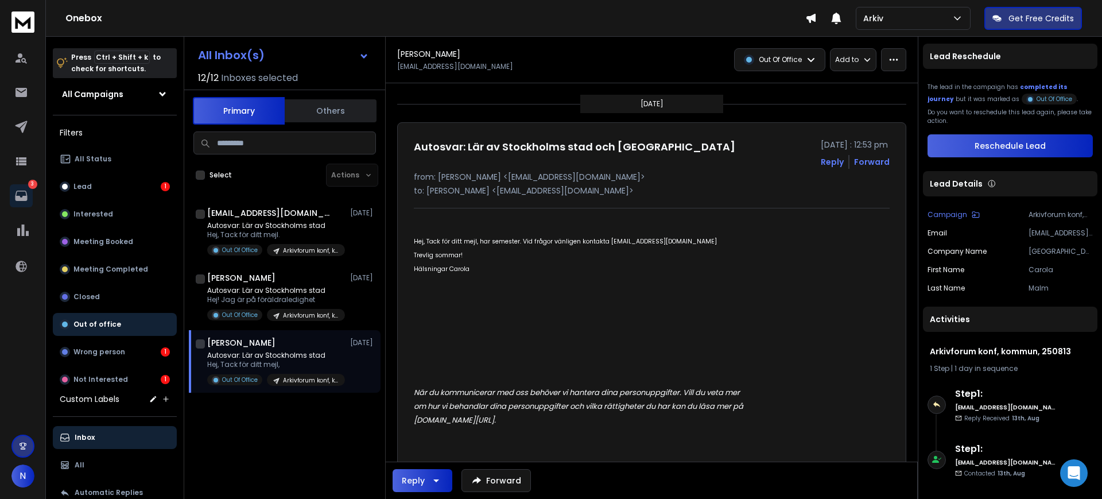
click at [899, 57] on icon "button" at bounding box center [893, 60] width 10 height 10
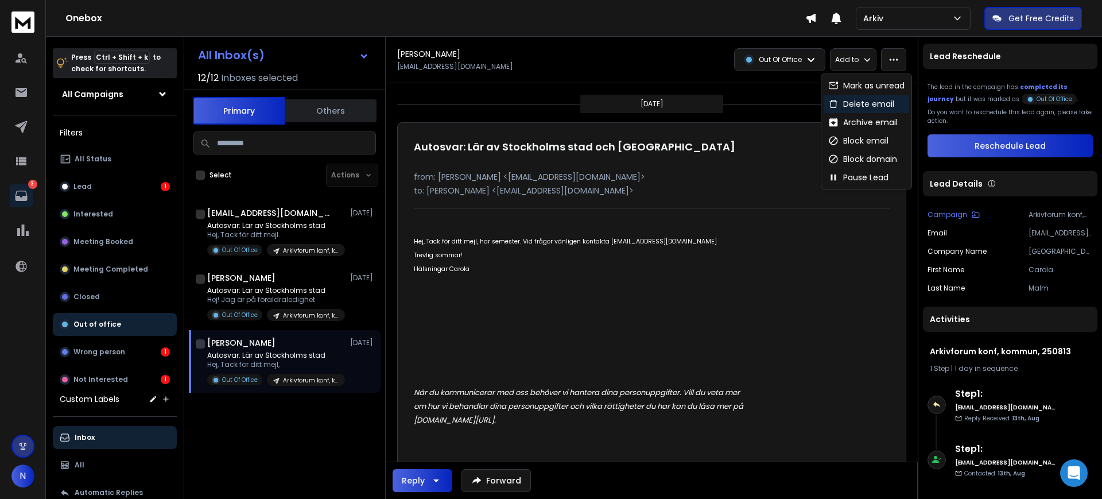
click at [868, 99] on div "Delete email" at bounding box center [861, 103] width 66 height 11
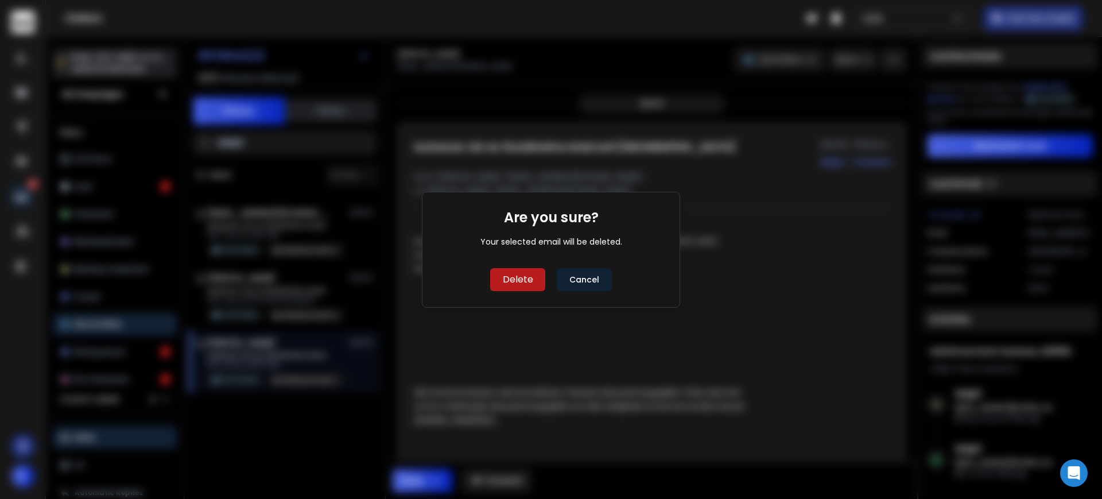
click at [526, 285] on button "Delete" at bounding box center [517, 279] width 55 height 23
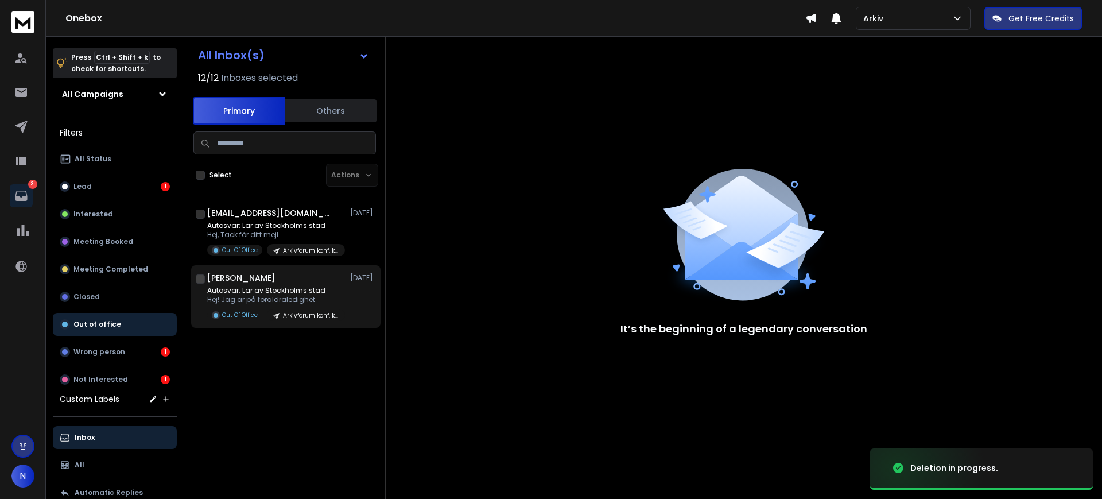
click at [286, 289] on p "Autosvar: Lär av Stockholms stad" at bounding box center [276, 290] width 138 height 9
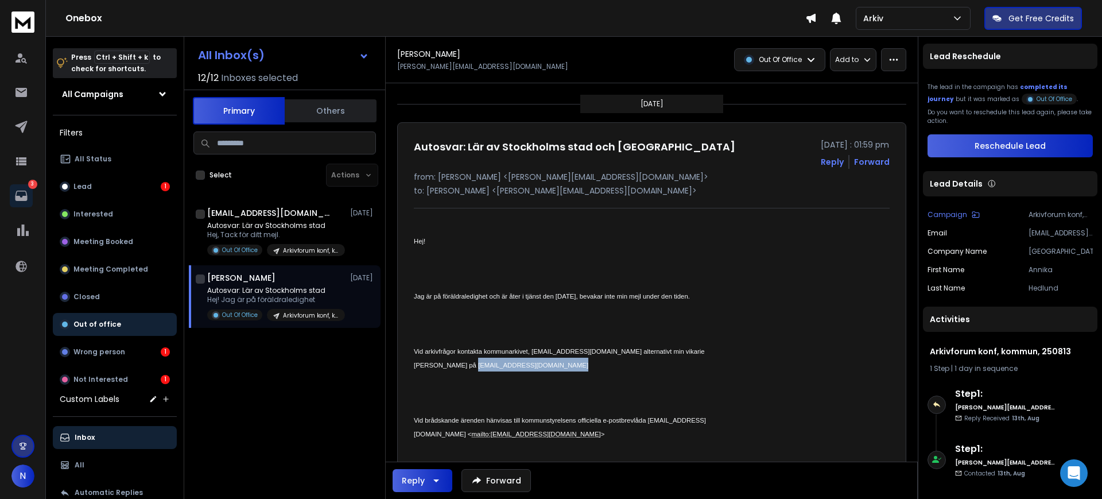
drag, startPoint x: 512, startPoint y: 364, endPoint x: 412, endPoint y: 362, distance: 100.4
click at [412, 362] on div "Autosvar: Lär av Stockholms stad och Vellinge kommun 13 August 2025 : 01:59 pm …" at bounding box center [651, 424] width 509 height 605
copy span "elin.stalhammar@osteraker.se"
click at [521, 371] on div "Hej! Jag är på föräldraledighet och är åter i tjänst den 1 oktober 2026, bevaka…" at bounding box center [581, 433] width 335 height 427
drag, startPoint x: 514, startPoint y: 363, endPoint x: 407, endPoint y: 363, distance: 107.3
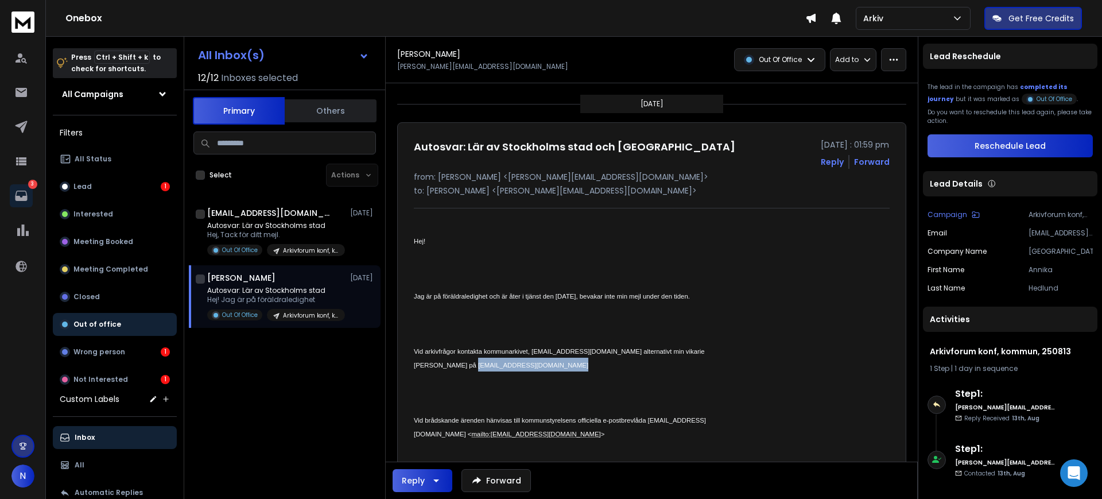
click at [407, 363] on div "Autosvar: Lär av Stockholms stad och Vellinge kommun 13 August 2025 : 01:59 pm …" at bounding box center [651, 424] width 509 height 605
copy span "elin.stalhammar@osteraker.se"
click at [266, 286] on p "Autosvar: Lär av Stockholms stad" at bounding box center [276, 290] width 138 height 9
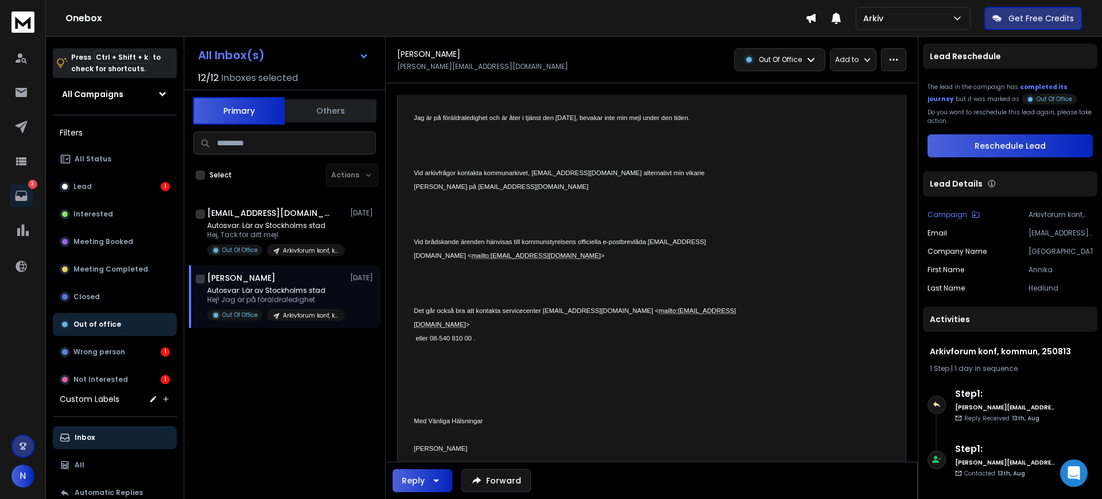
scroll to position [215, 0]
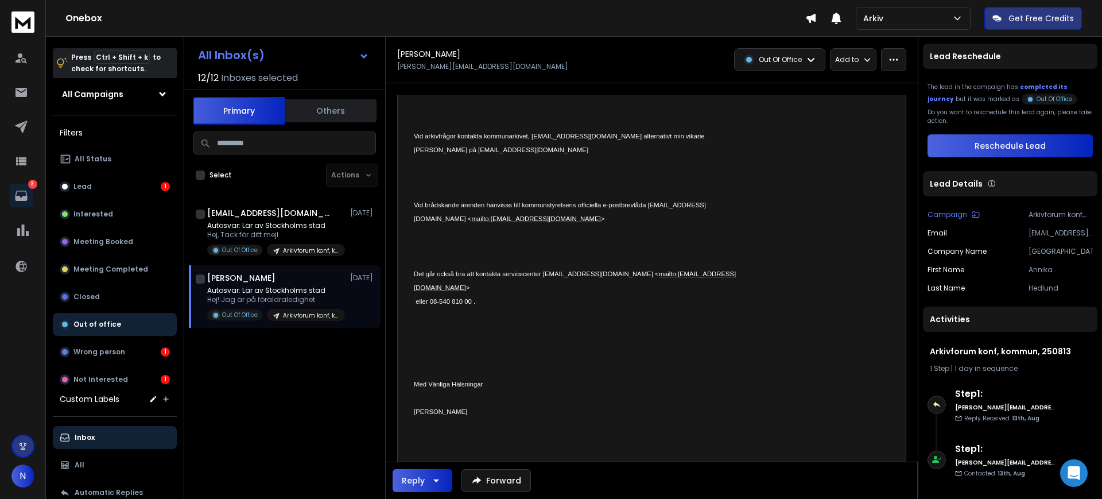
click at [897, 62] on icon "button" at bounding box center [893, 60] width 10 height 10
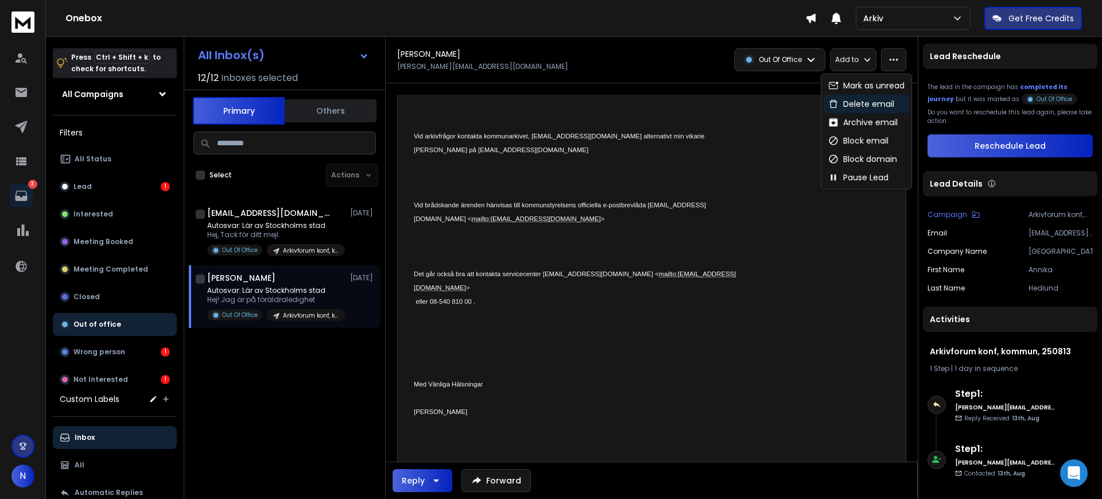
click at [865, 105] on div "Delete email" at bounding box center [861, 103] width 66 height 11
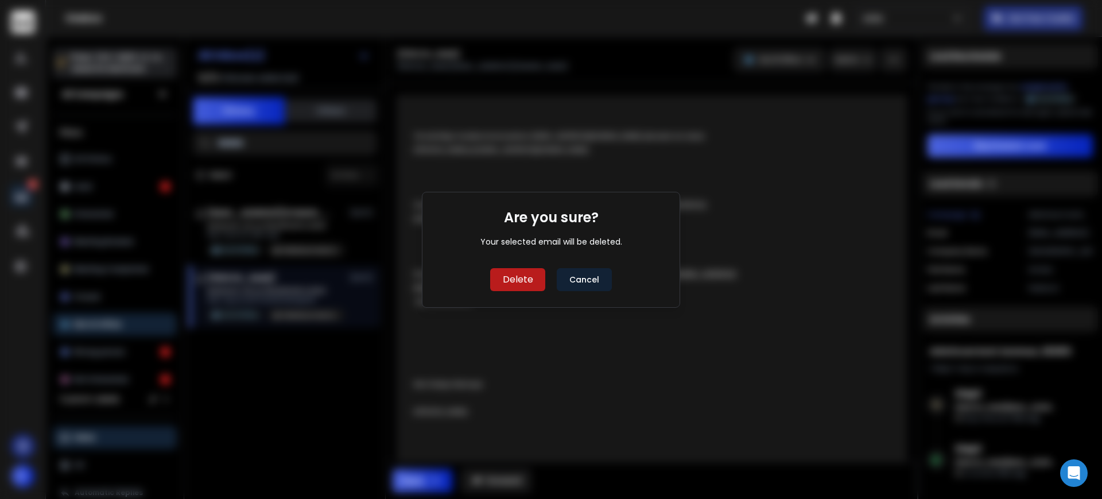
click at [508, 288] on button "Delete" at bounding box center [517, 279] width 55 height 23
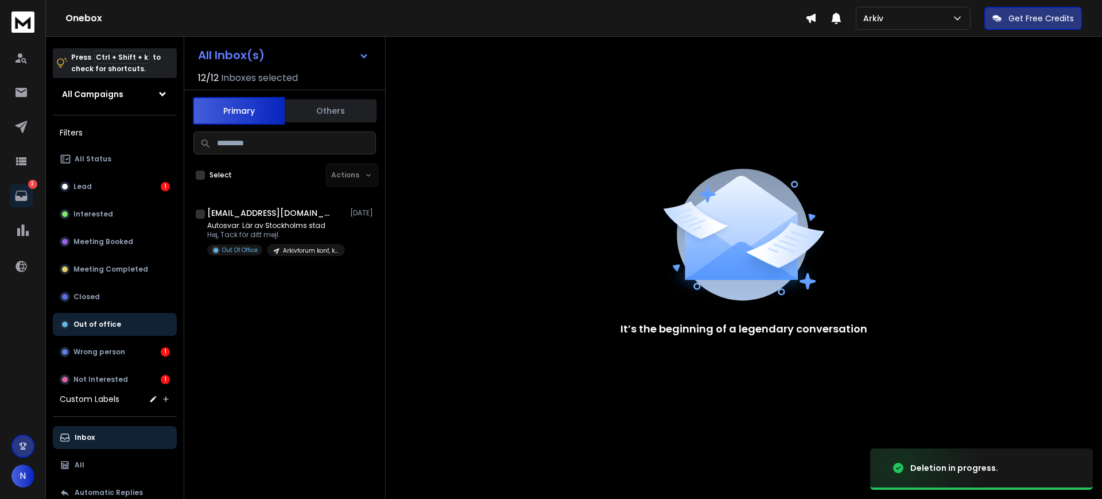
scroll to position [0, 0]
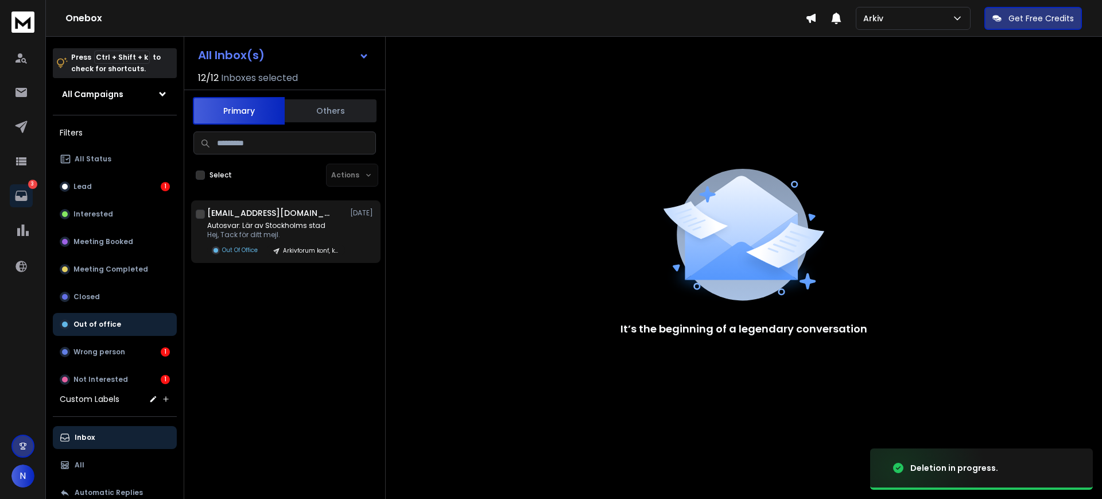
click at [218, 215] on h1 "ademir.salihovic@ostragoinge.se" at bounding box center [270, 212] width 126 height 11
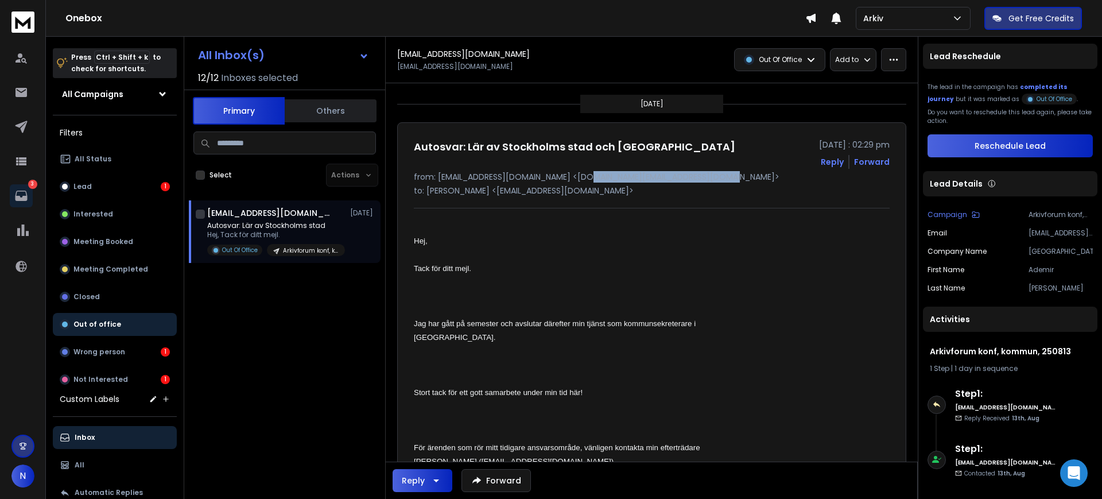
drag, startPoint x: 711, startPoint y: 178, endPoint x: 579, endPoint y: 181, distance: 132.0
click at [579, 181] on p "from: ademir.salihovic@ostragoinge.se <ademir.salihovic@ostragoinge.se>" at bounding box center [652, 176] width 476 height 11
copy p "ademir.salihovic@ostragoinge.se"
click at [275, 211] on h1 "ademir.salihovic@ostragoinge.se" at bounding box center [270, 212] width 126 height 11
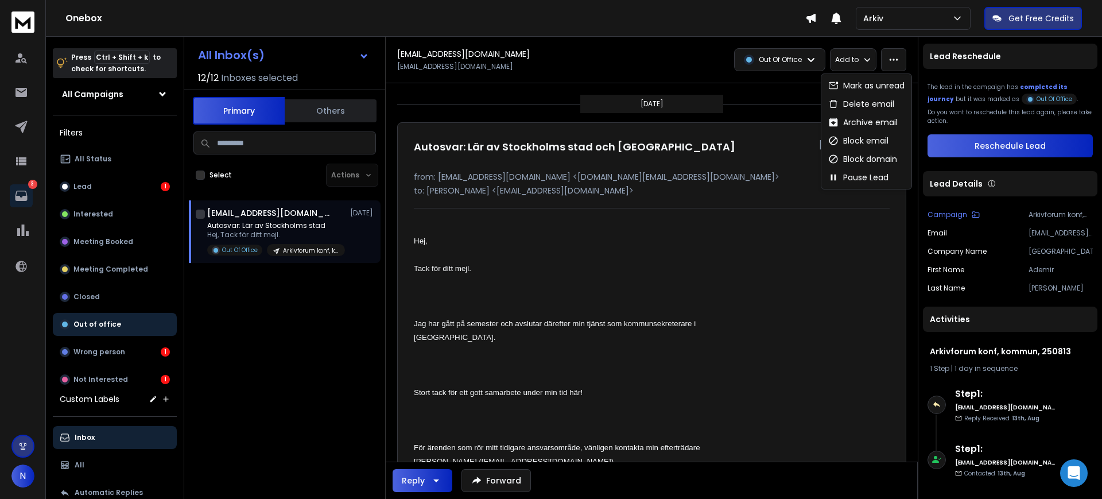
click at [897, 60] on icon "button" at bounding box center [893, 60] width 10 height 10
click at [881, 102] on div "Delete email" at bounding box center [861, 103] width 66 height 11
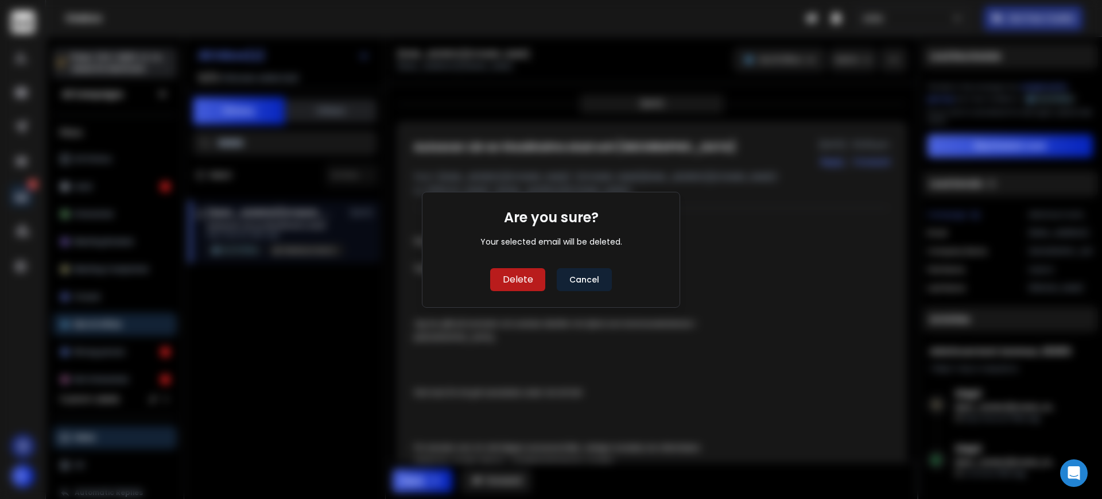
click at [528, 279] on button "Delete" at bounding box center [517, 279] width 55 height 23
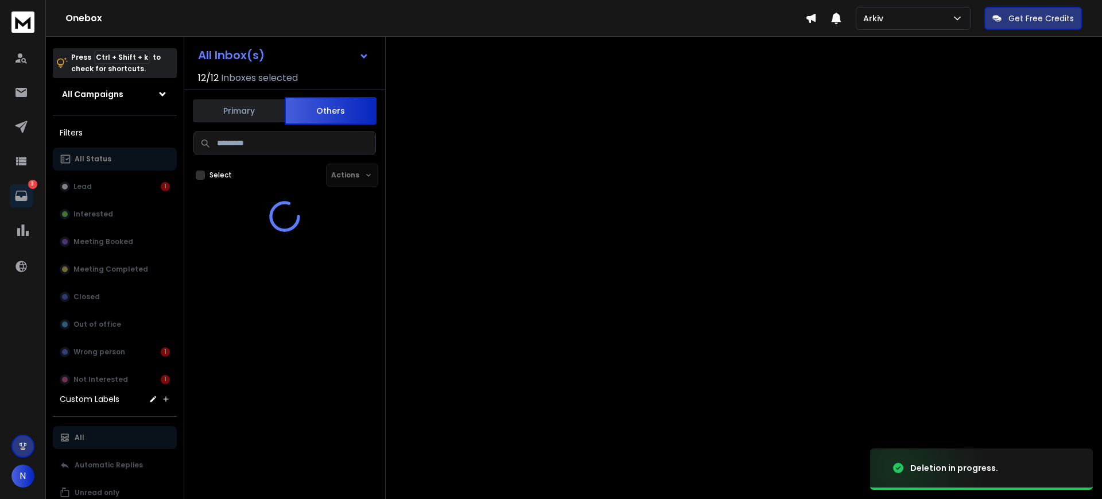
click at [329, 108] on button "Others" at bounding box center [331, 111] width 92 height 28
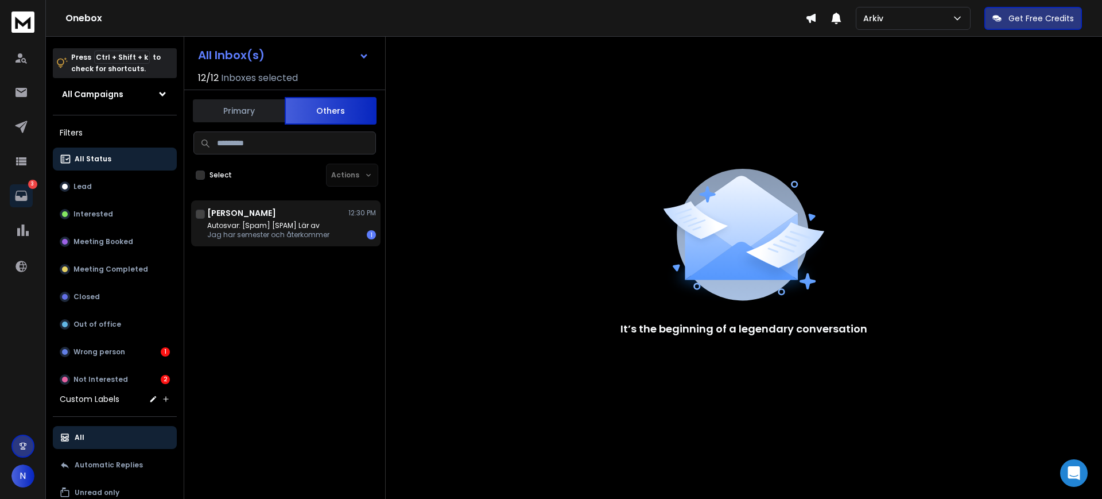
click at [248, 234] on p "Jag har semester och återkommer" at bounding box center [268, 234] width 122 height 9
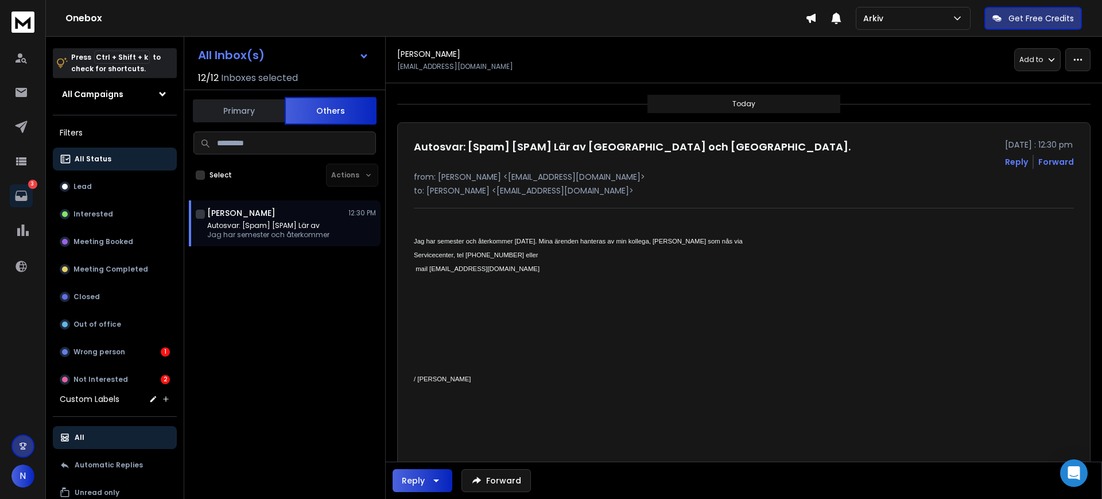
click at [1077, 58] on icon "button" at bounding box center [1078, 60] width 10 height 10
click at [1043, 106] on div "Delete email" at bounding box center [1038, 103] width 66 height 11
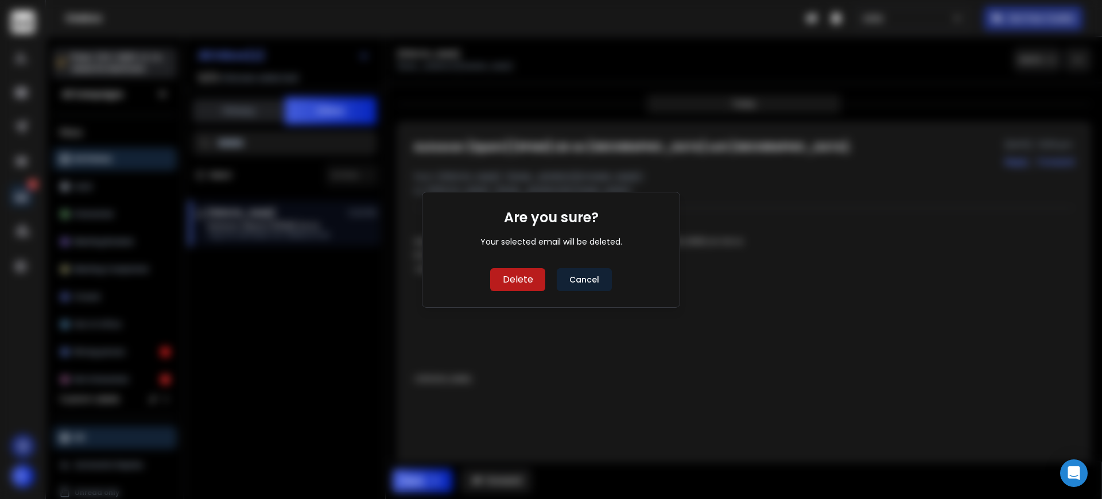
click at [516, 274] on button "Delete" at bounding box center [517, 279] width 55 height 23
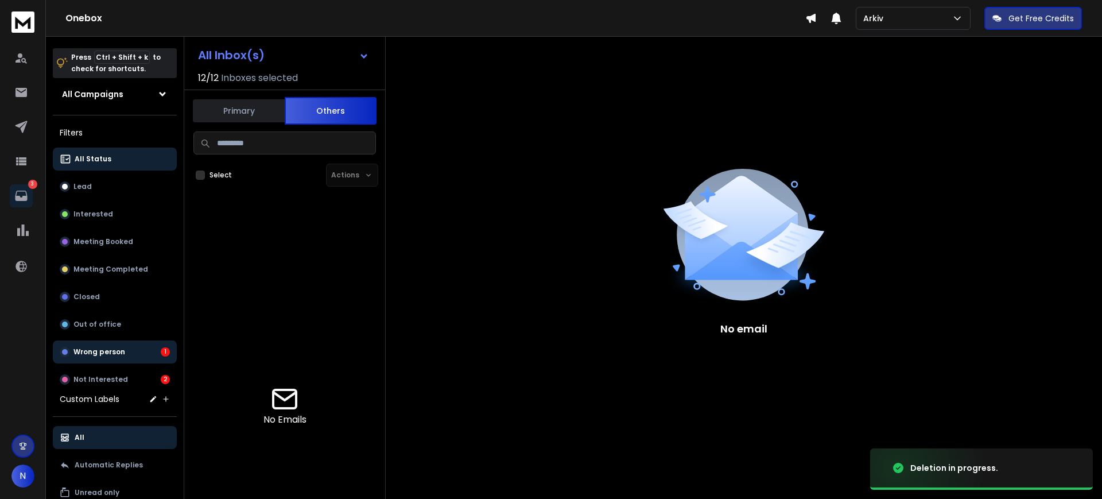
click at [100, 347] on p "Wrong person" at bounding box center [99, 351] width 52 height 9
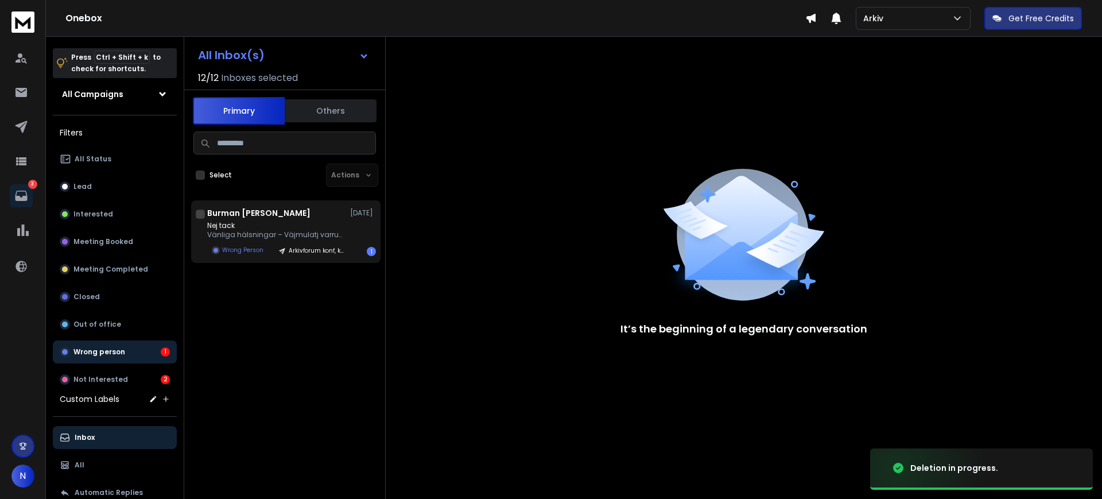
click at [258, 216] on h1 "Burman Labba Anette" at bounding box center [258, 212] width 103 height 11
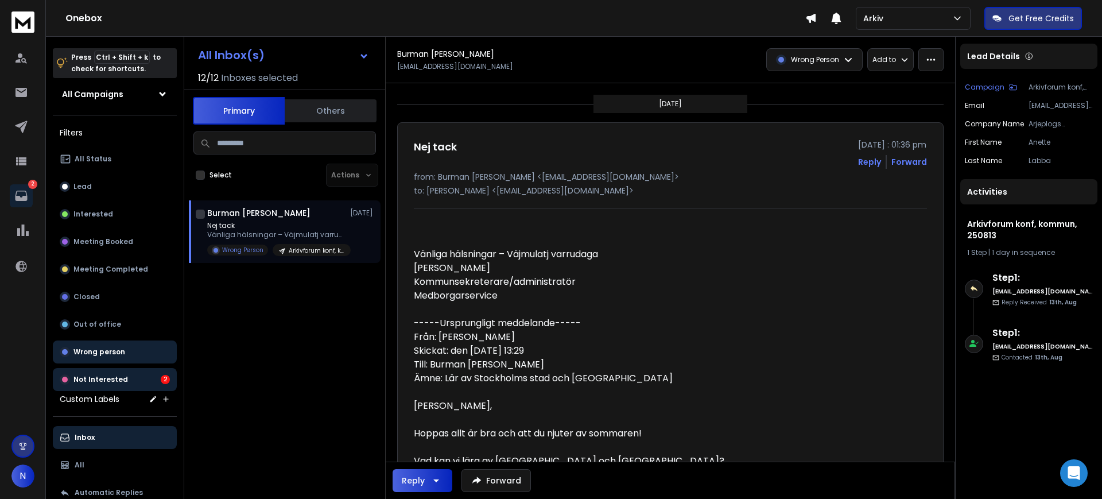
click at [102, 375] on p "Not Interested" at bounding box center [100, 379] width 55 height 9
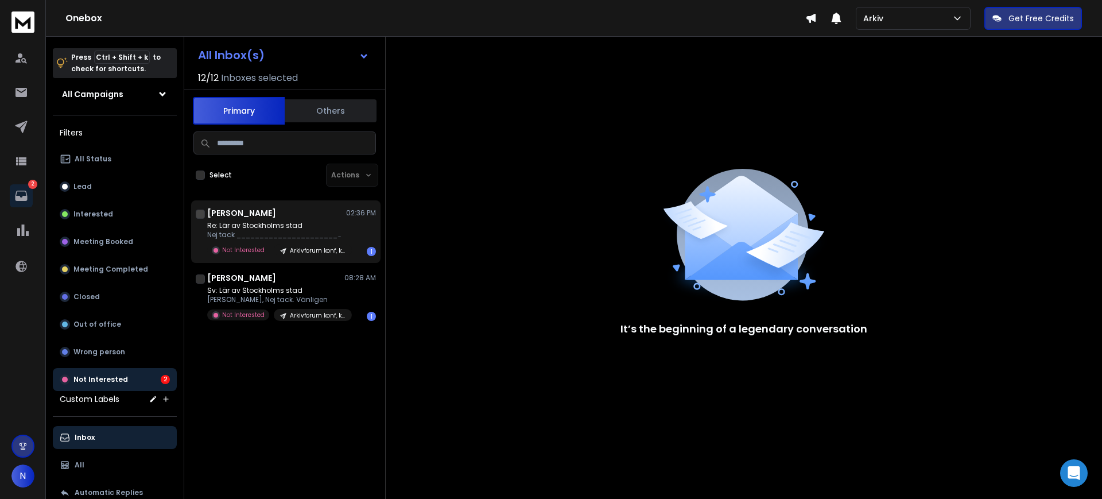
click at [243, 212] on h1 "Jan Karlsson" at bounding box center [241, 212] width 69 height 11
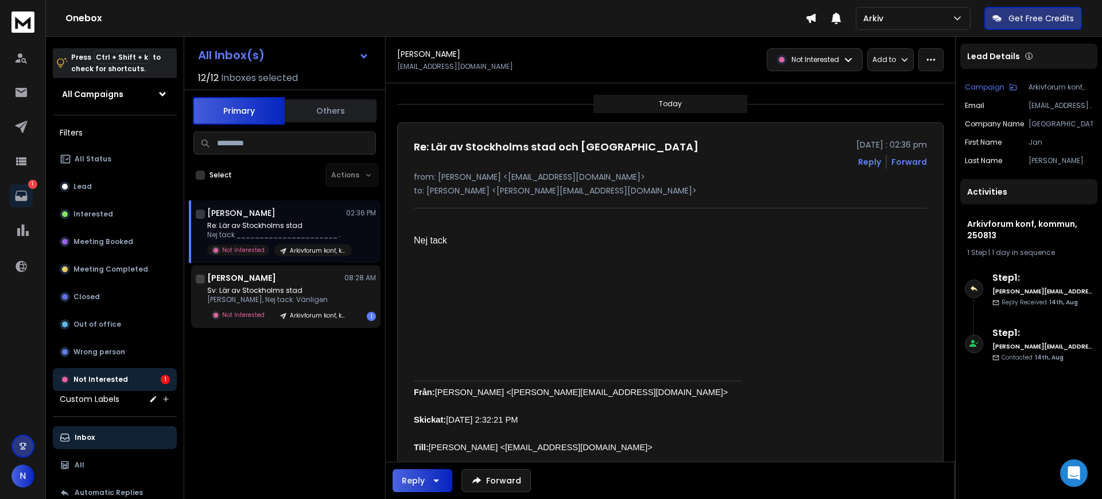
click at [248, 281] on h1 "Ann Löwgren" at bounding box center [241, 277] width 69 height 11
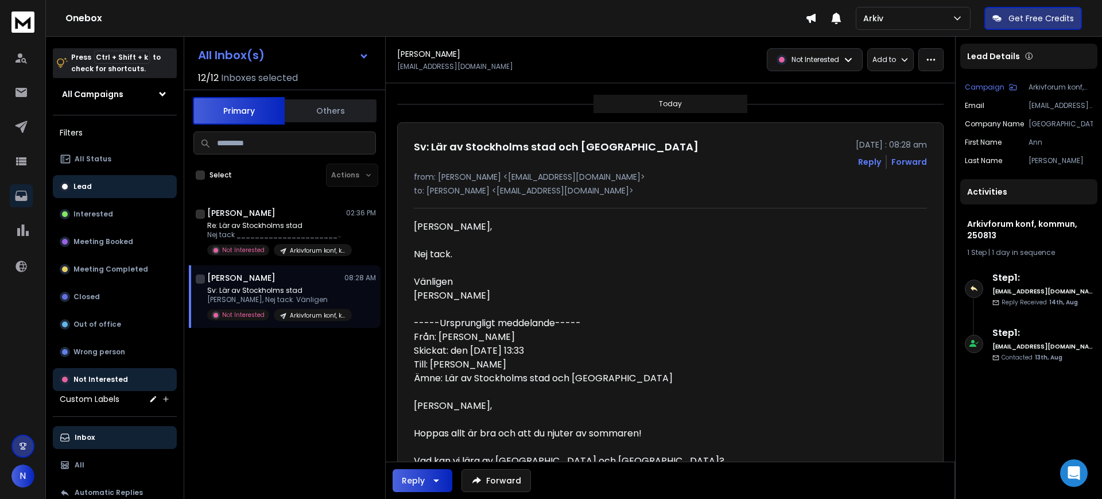
click at [88, 183] on p "Lead" at bounding box center [82, 186] width 18 height 9
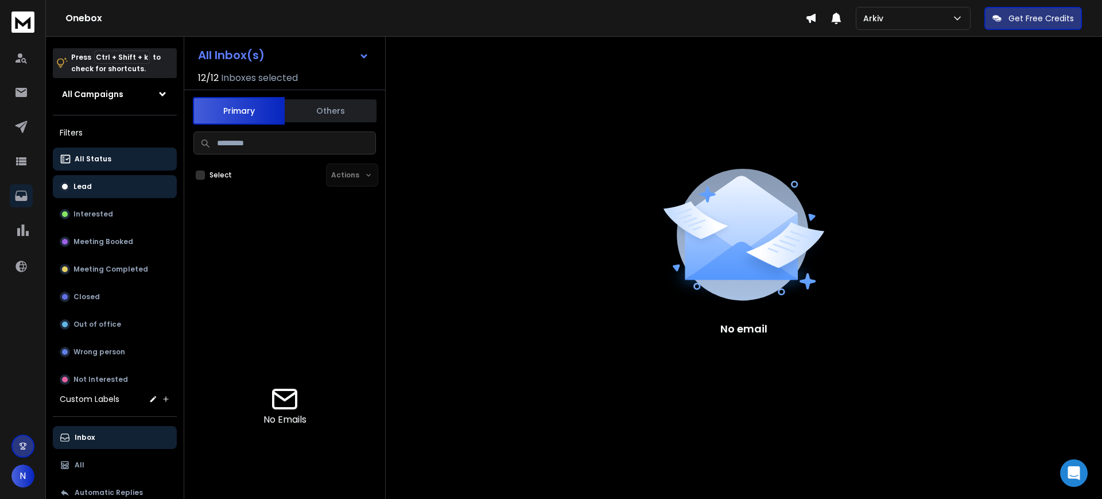
click at [90, 156] on p "All Status" at bounding box center [93, 158] width 37 height 9
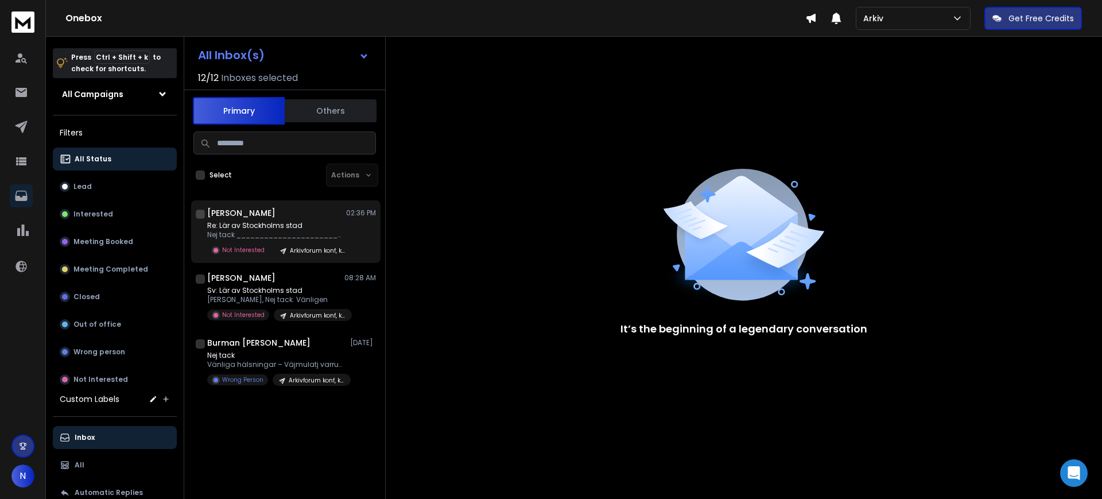
click at [293, 215] on div "Jan Karlsson 02:36 PM" at bounding box center [291, 212] width 169 height 11
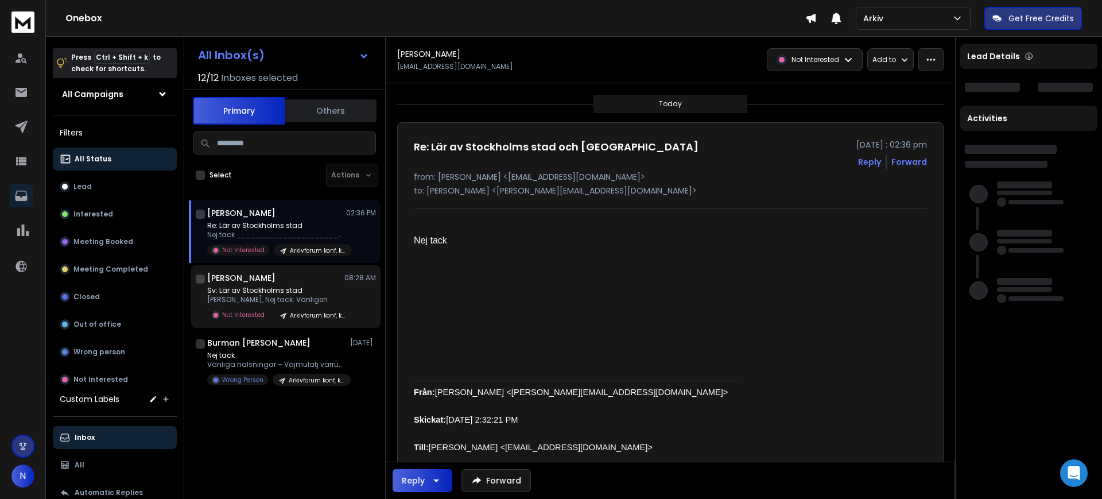
click at [277, 279] on div "Ann Löwgren 08:28 AM" at bounding box center [291, 277] width 169 height 11
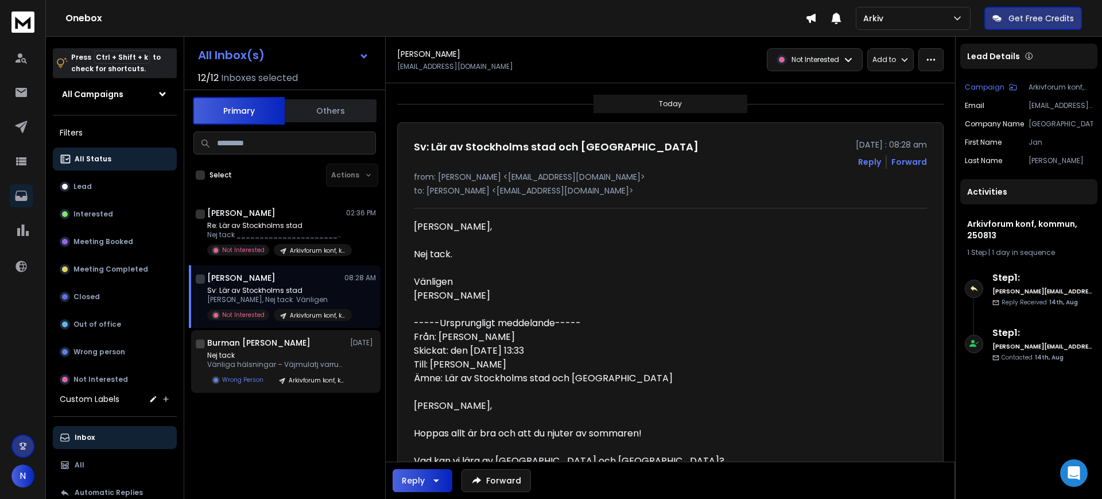
click at [272, 347] on h1 "Burman Labba Anette" at bounding box center [258, 342] width 103 height 11
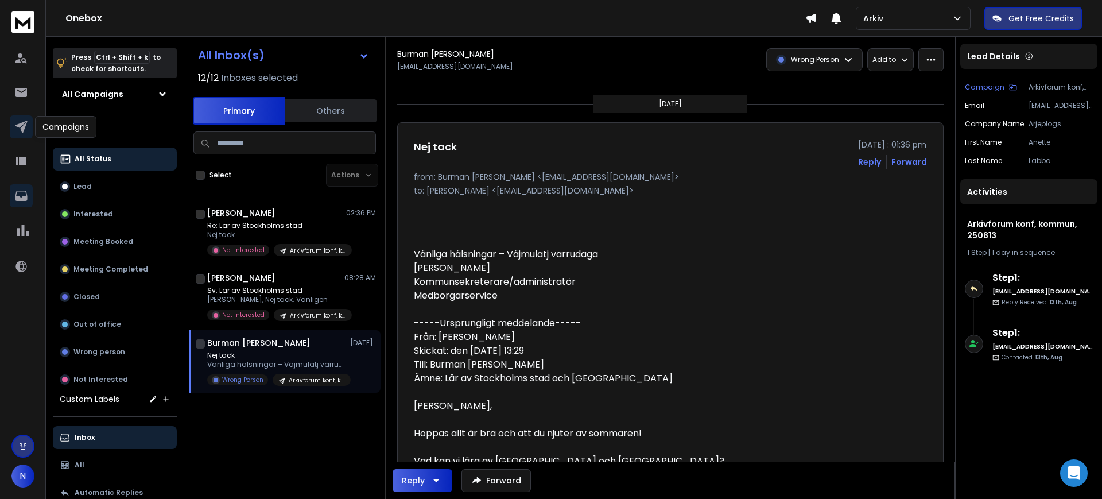
click at [24, 125] on icon at bounding box center [21, 127] width 12 height 12
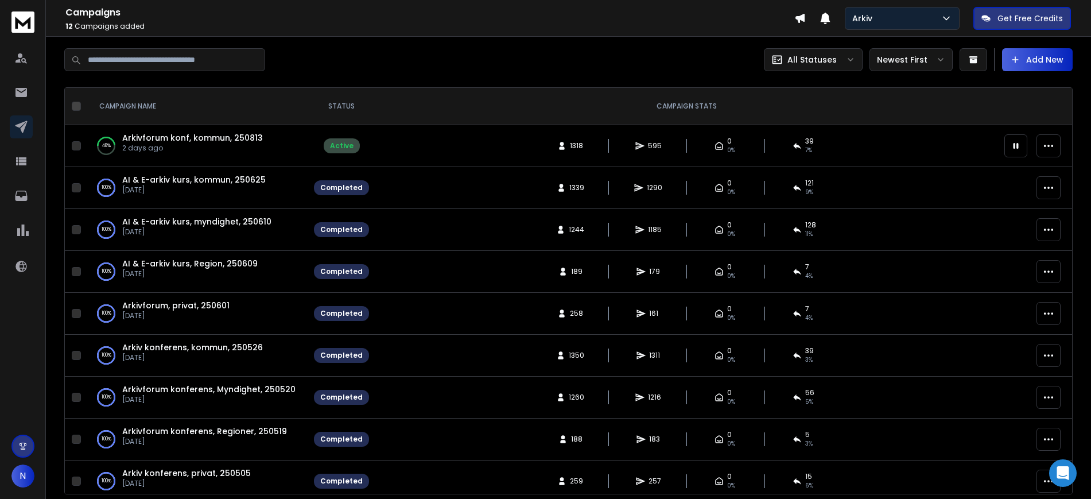
click at [894, 21] on div "Arkiv" at bounding box center [902, 18] width 100 height 11
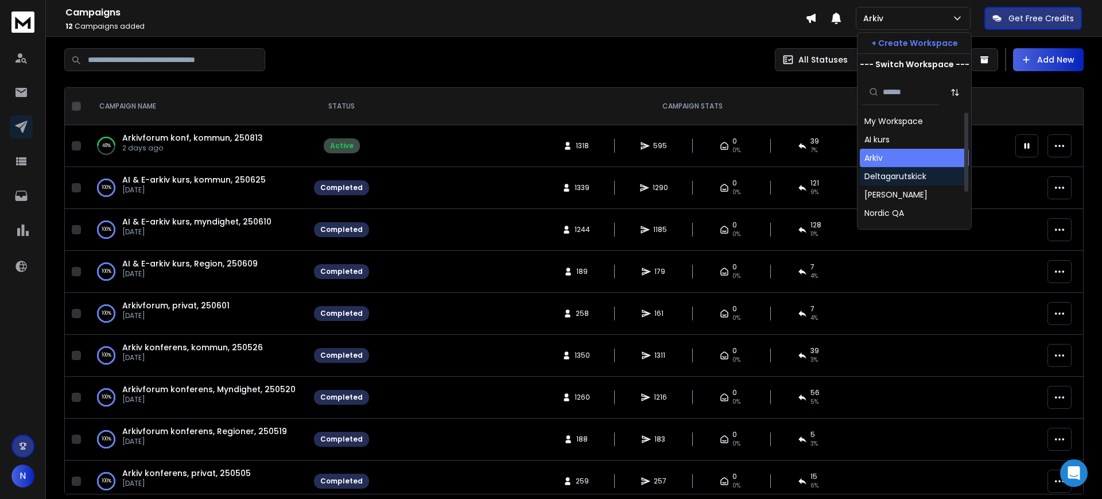
click at [887, 175] on div "Deltagarutskick" at bounding box center [895, 175] width 62 height 11
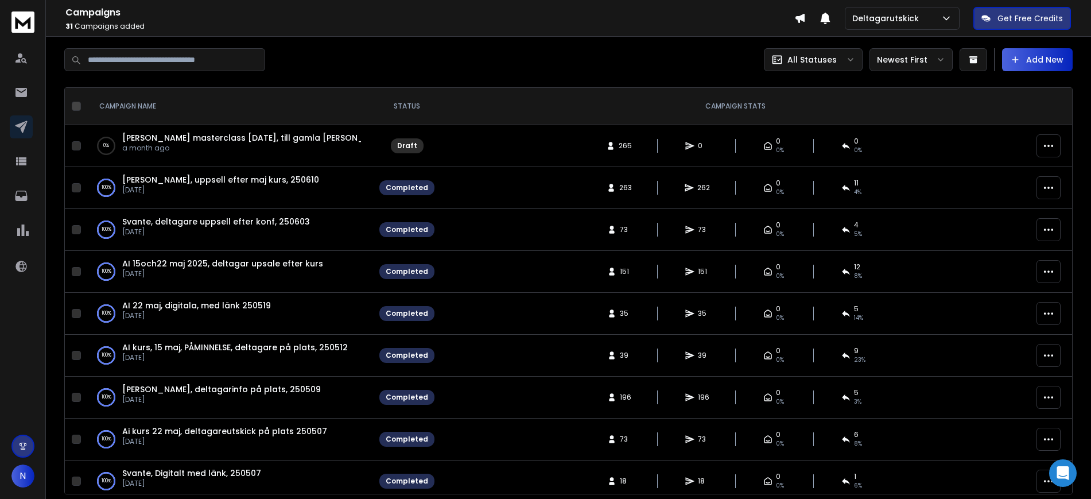
click at [224, 137] on span "[PERSON_NAME] masterclass [DATE], till gamla elaine deltagare 250812" at bounding box center [294, 137] width 344 height 11
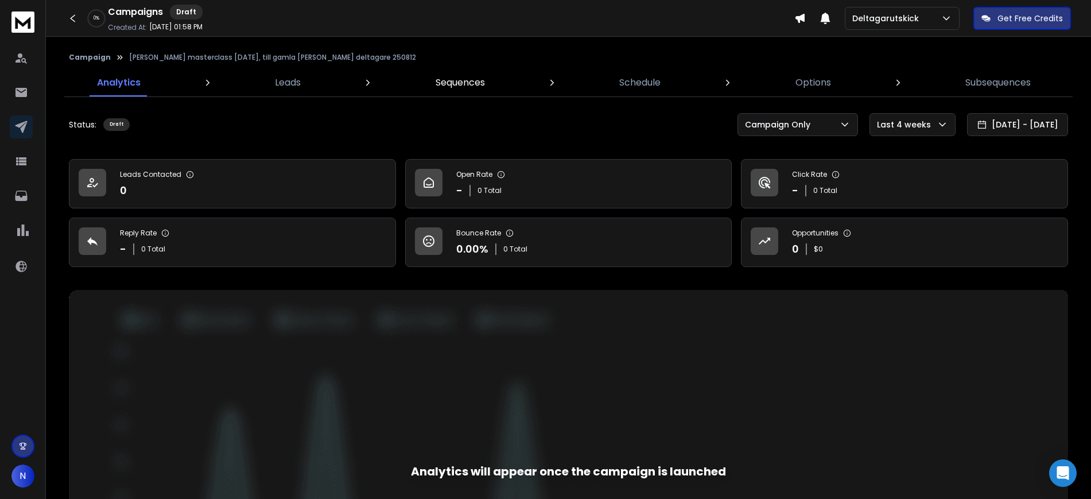
click at [450, 85] on p "Sequences" at bounding box center [460, 83] width 49 height 14
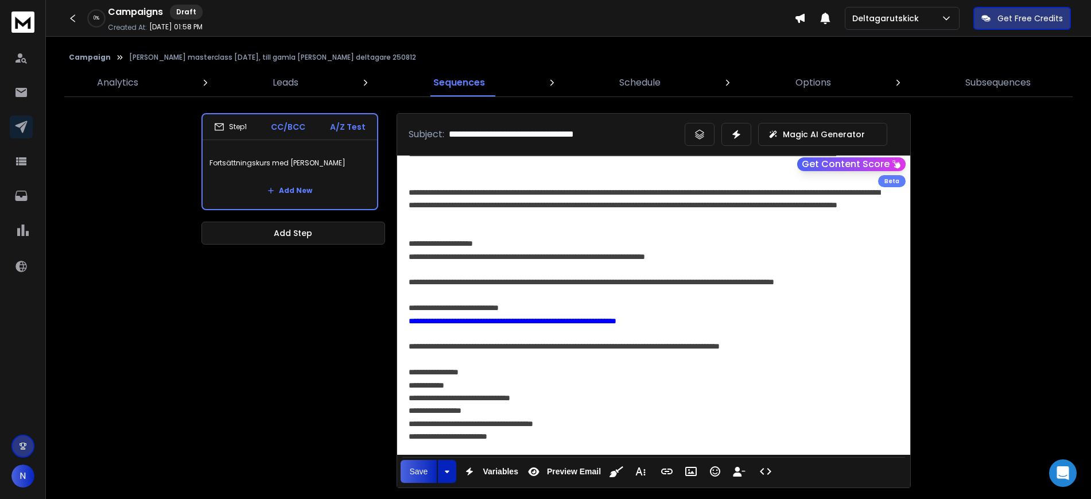
scroll to position [5, 0]
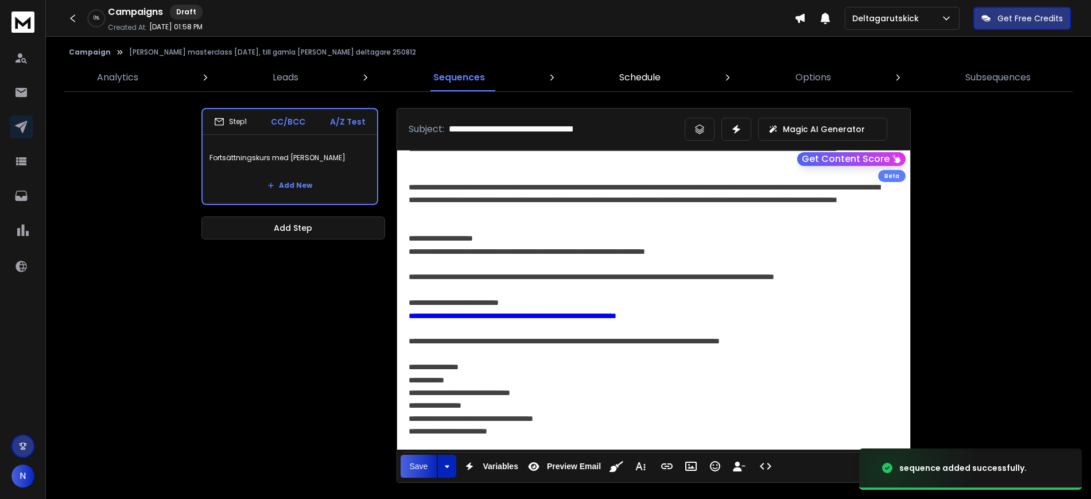
click at [646, 75] on p "Schedule" at bounding box center [639, 78] width 41 height 14
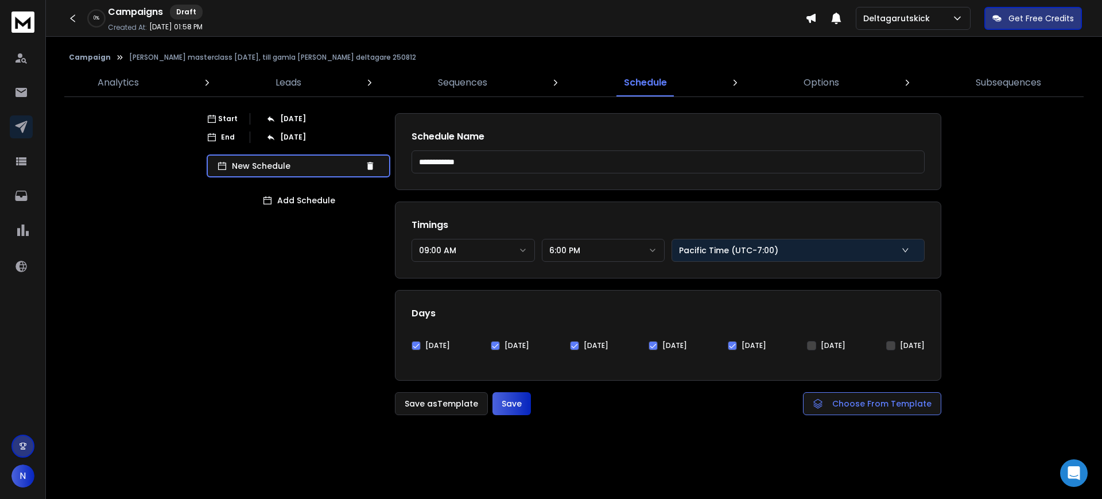
click at [766, 245] on p "Pacific Time (UTC-7:00)" at bounding box center [731, 249] width 104 height 11
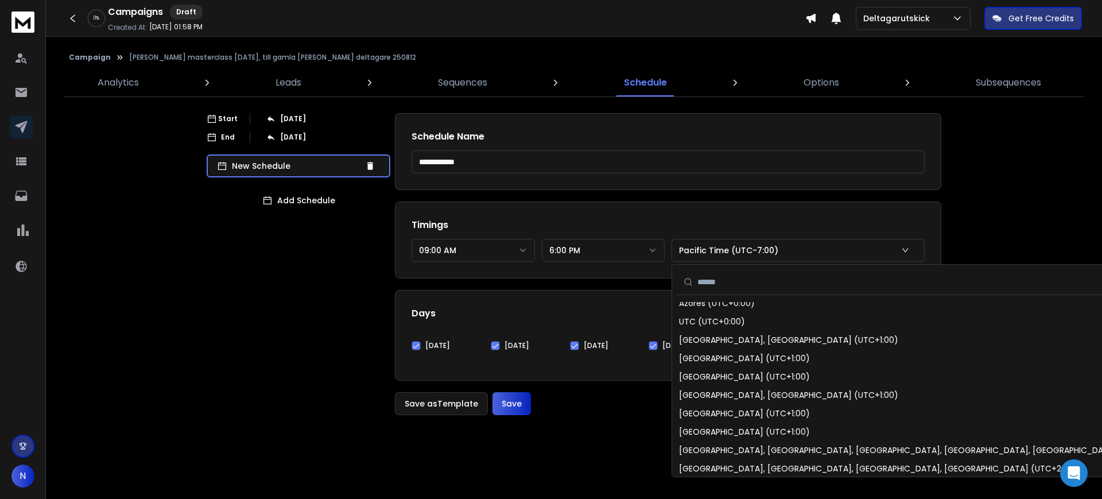
scroll to position [502, 0]
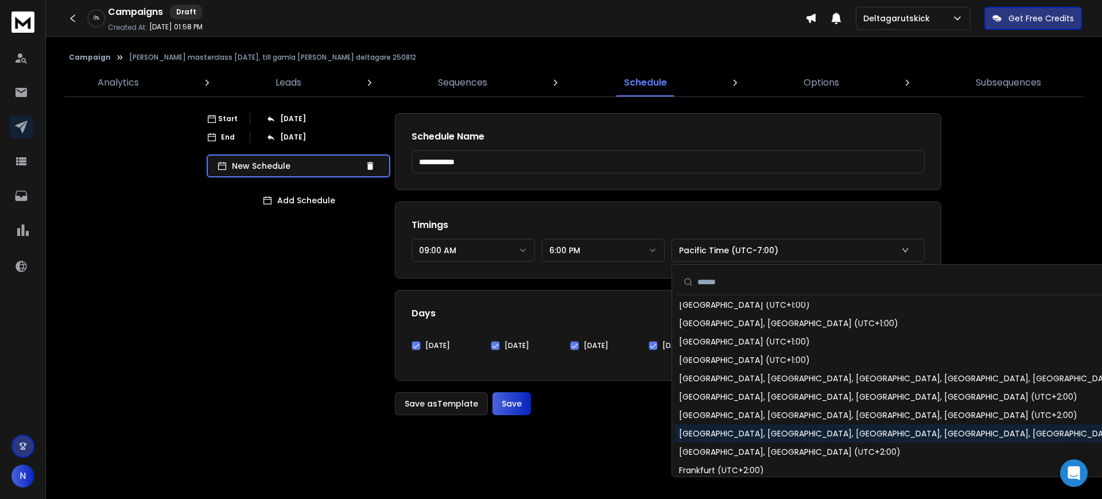
click at [790, 433] on div "Amsterdam, Berlin, Bern, Rome, Stockholm, Vienna (UTC+2:00)" at bounding box center [966, 433] width 575 height 11
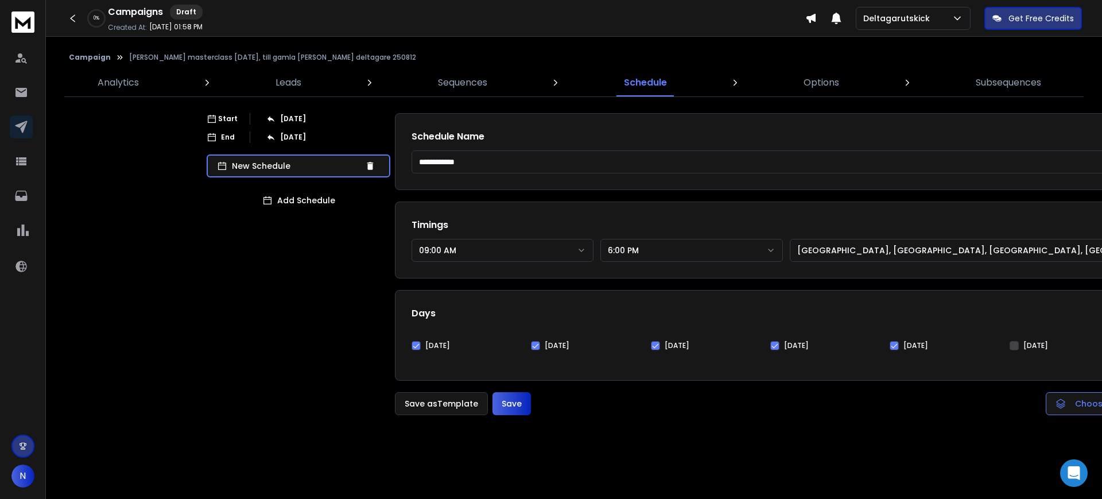
click at [514, 400] on button "Save" at bounding box center [511, 403] width 38 height 23
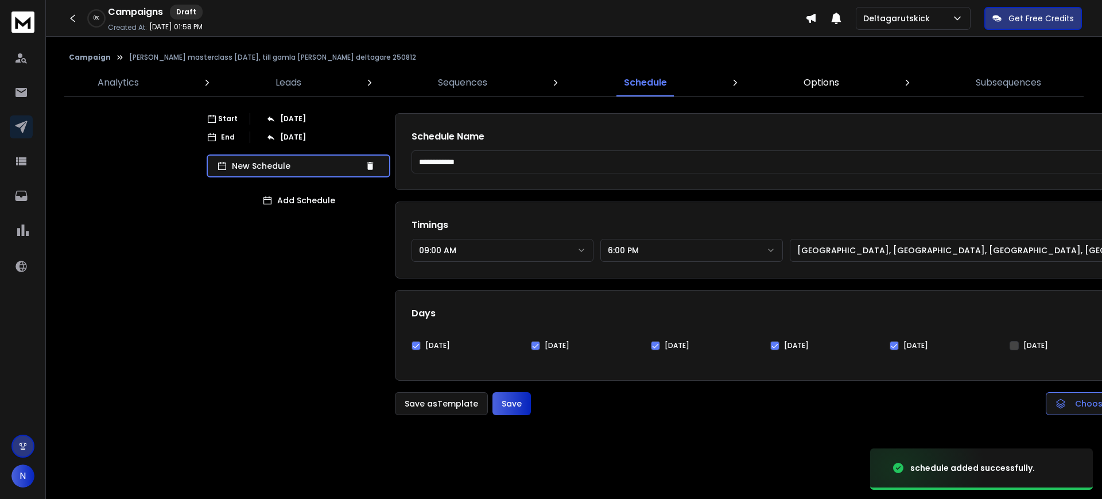
click at [827, 85] on p "Options" at bounding box center [821, 83] width 36 height 14
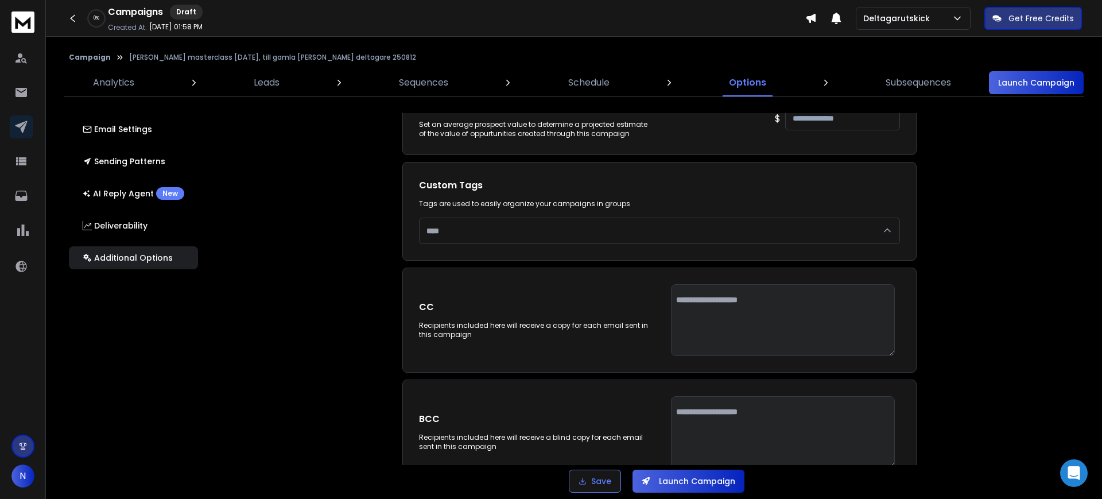
scroll to position [2122, 0]
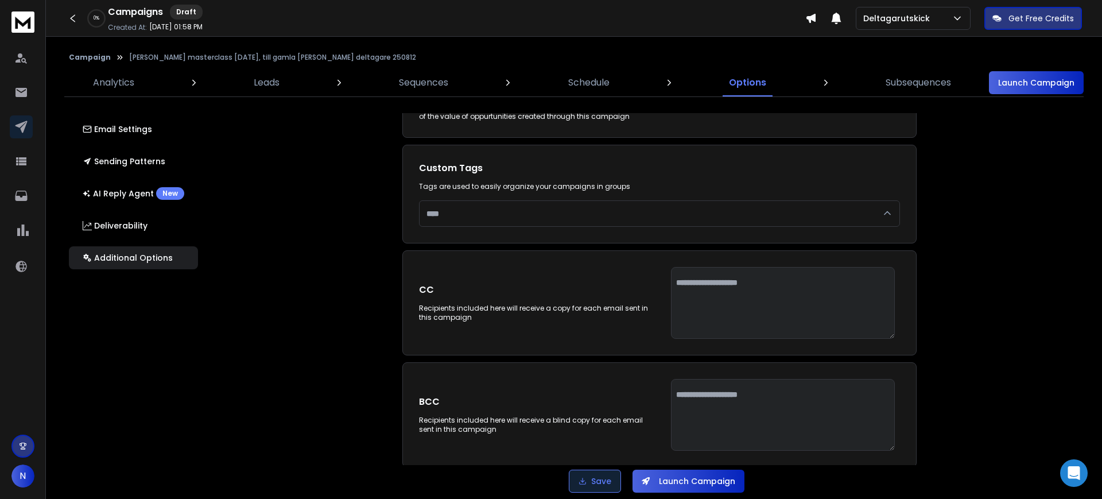
click at [607, 476] on button "Save" at bounding box center [595, 480] width 52 height 23
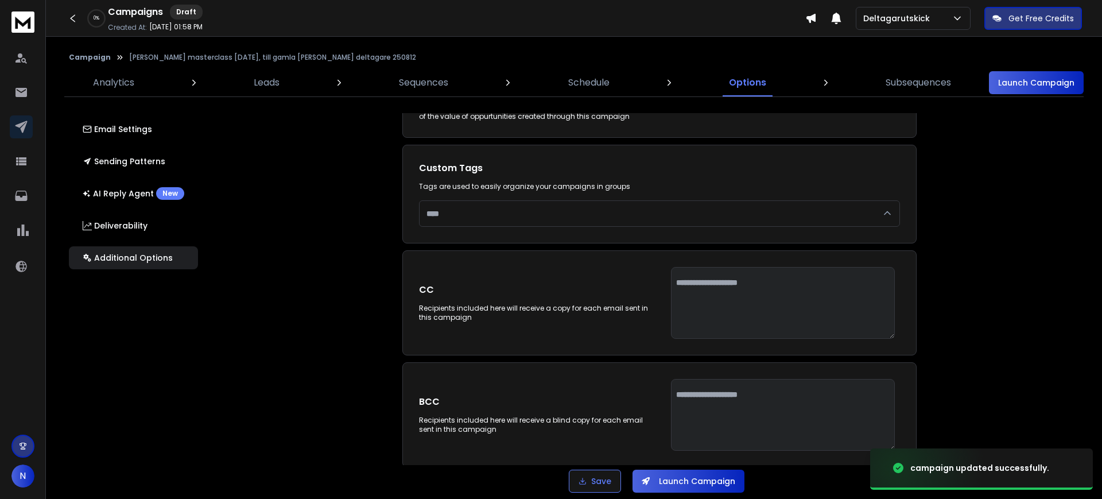
click at [690, 483] on button "Launch Campaign" at bounding box center [688, 480] width 112 height 23
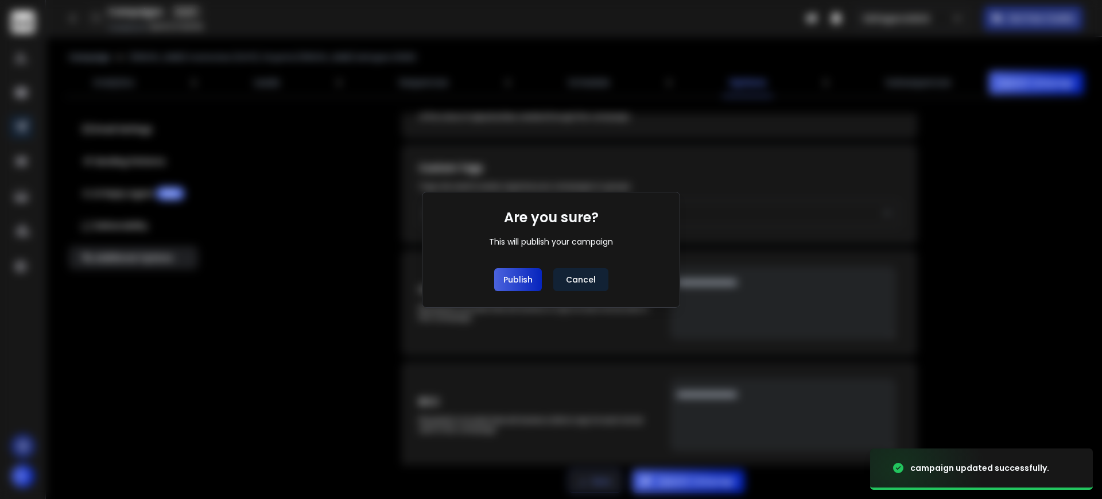
click at [519, 276] on button "Publish" at bounding box center [518, 279] width 48 height 23
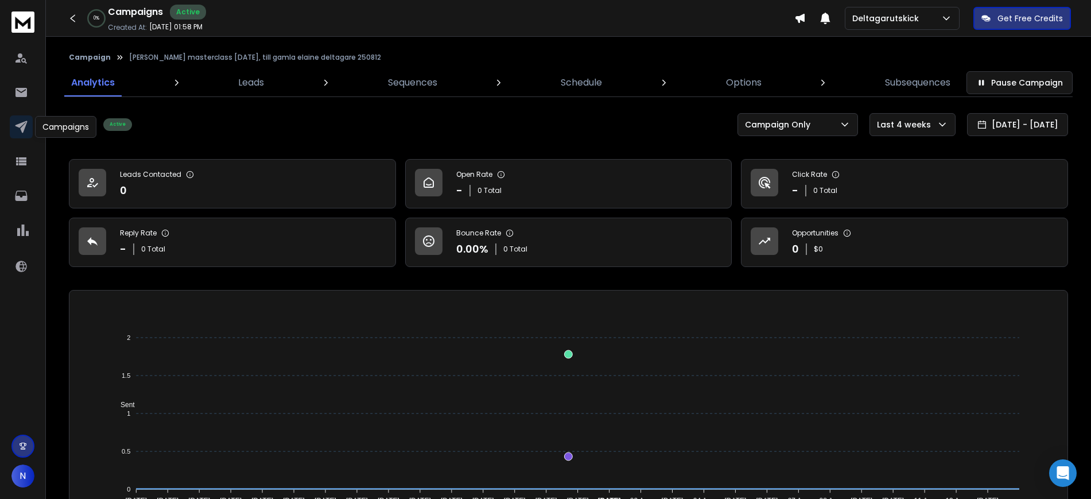
click at [21, 119] on link at bounding box center [21, 126] width 23 height 23
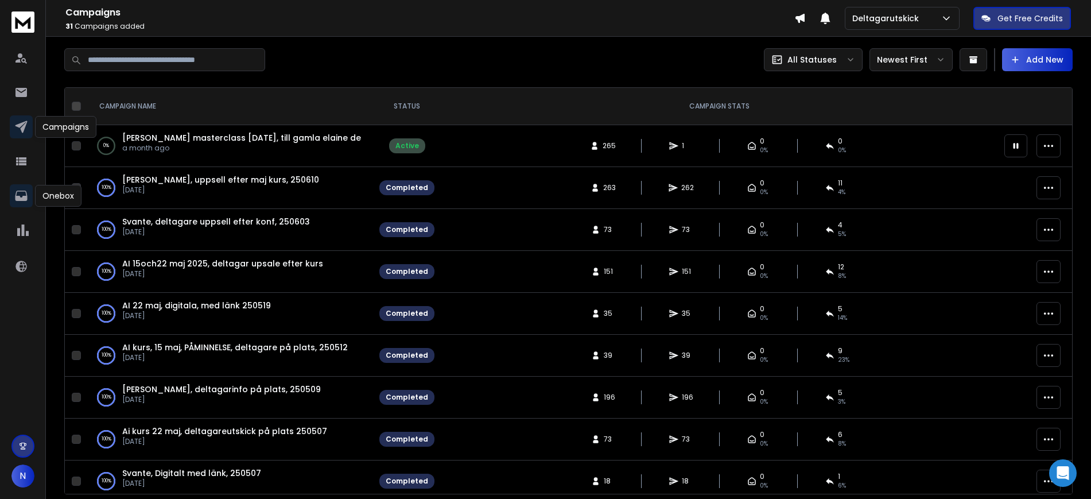
click at [25, 187] on link at bounding box center [21, 195] width 23 height 23
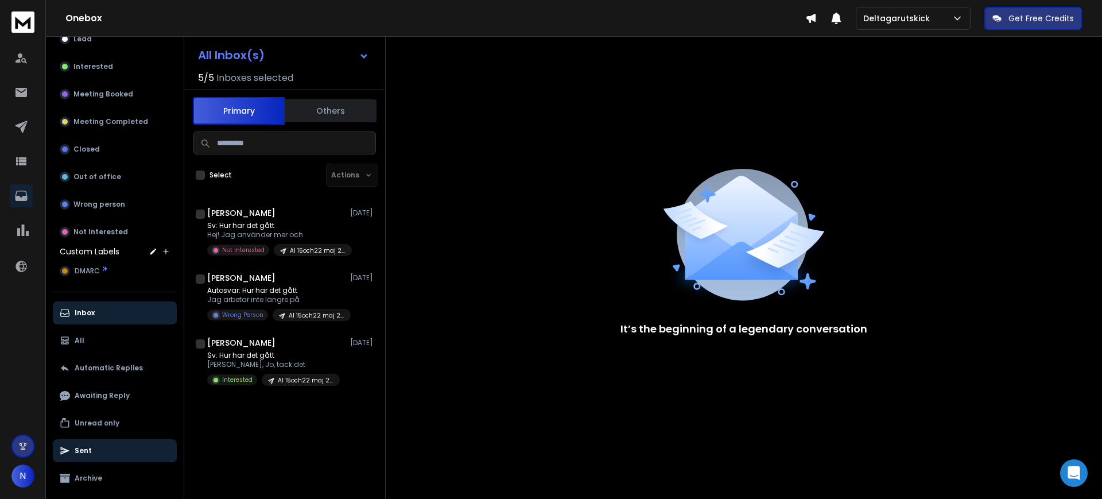
scroll to position [158, 0]
click at [102, 439] on button "Sent" at bounding box center [115, 450] width 124 height 23
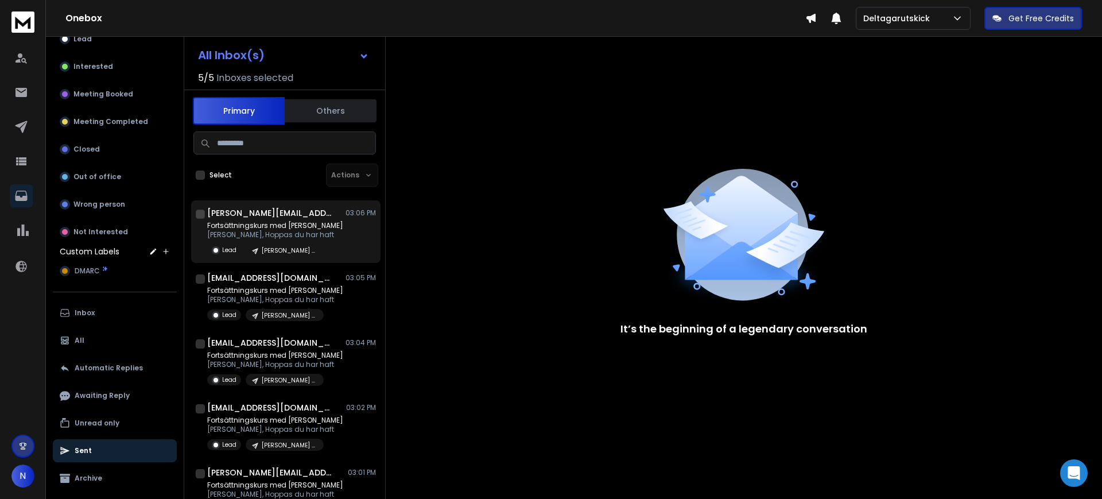
click at [267, 215] on h1 "[PERSON_NAME][EMAIL_ADDRESS][DOMAIN_NAME]" at bounding box center [270, 212] width 126 height 11
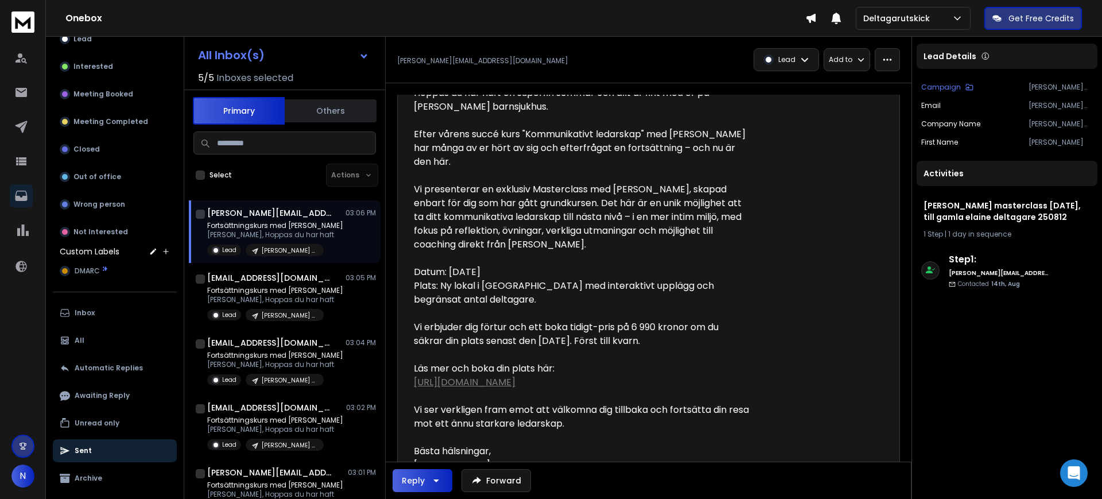
scroll to position [0, 0]
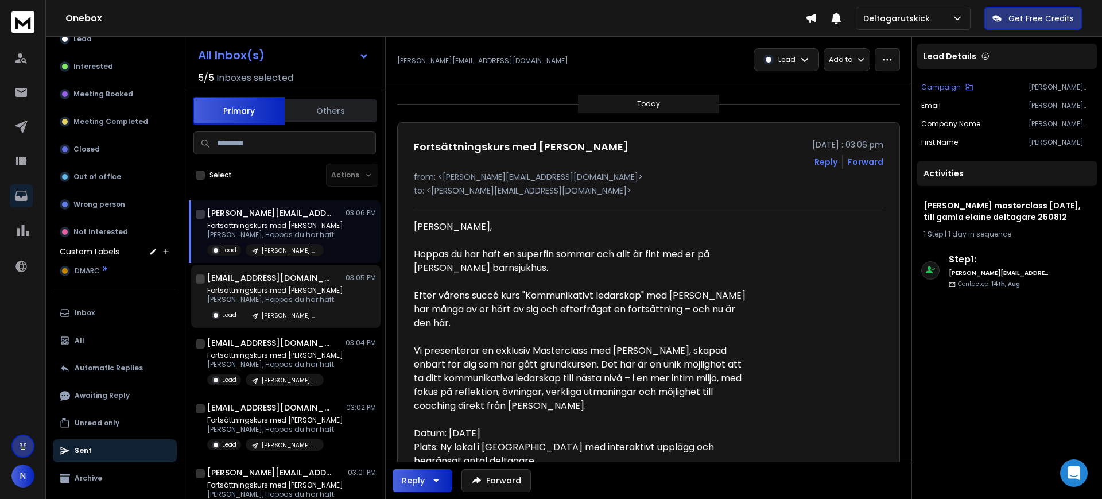
click at [256, 278] on h1 "[EMAIL_ADDRESS][DOMAIN_NAME]" at bounding box center [270, 277] width 126 height 11
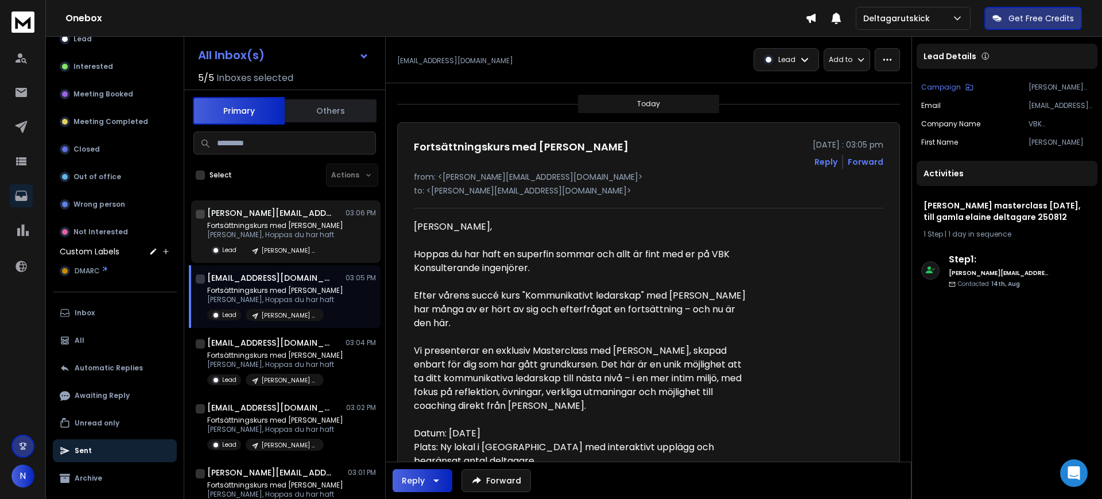
click at [277, 224] on p "Fortsättningskurs med [PERSON_NAME]" at bounding box center [275, 225] width 136 height 9
